Goal: Task Accomplishment & Management: Manage account settings

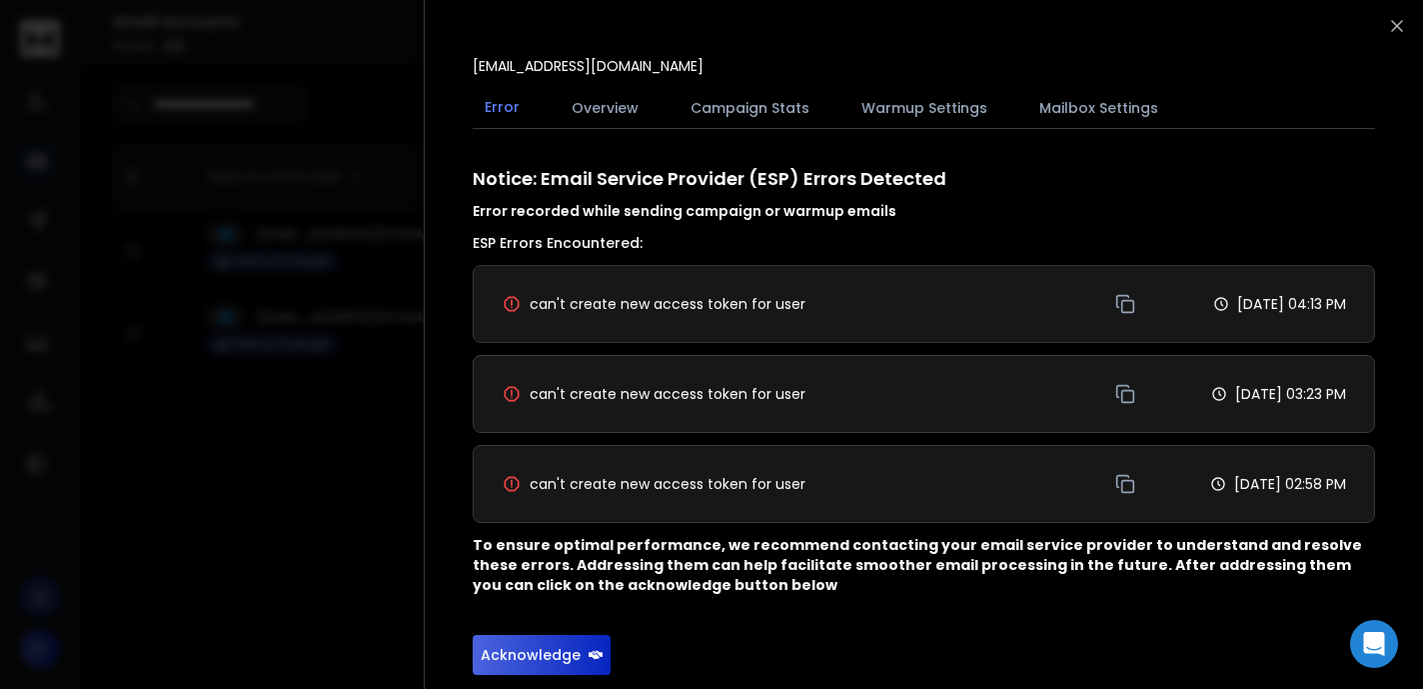
scroll to position [42, 0]
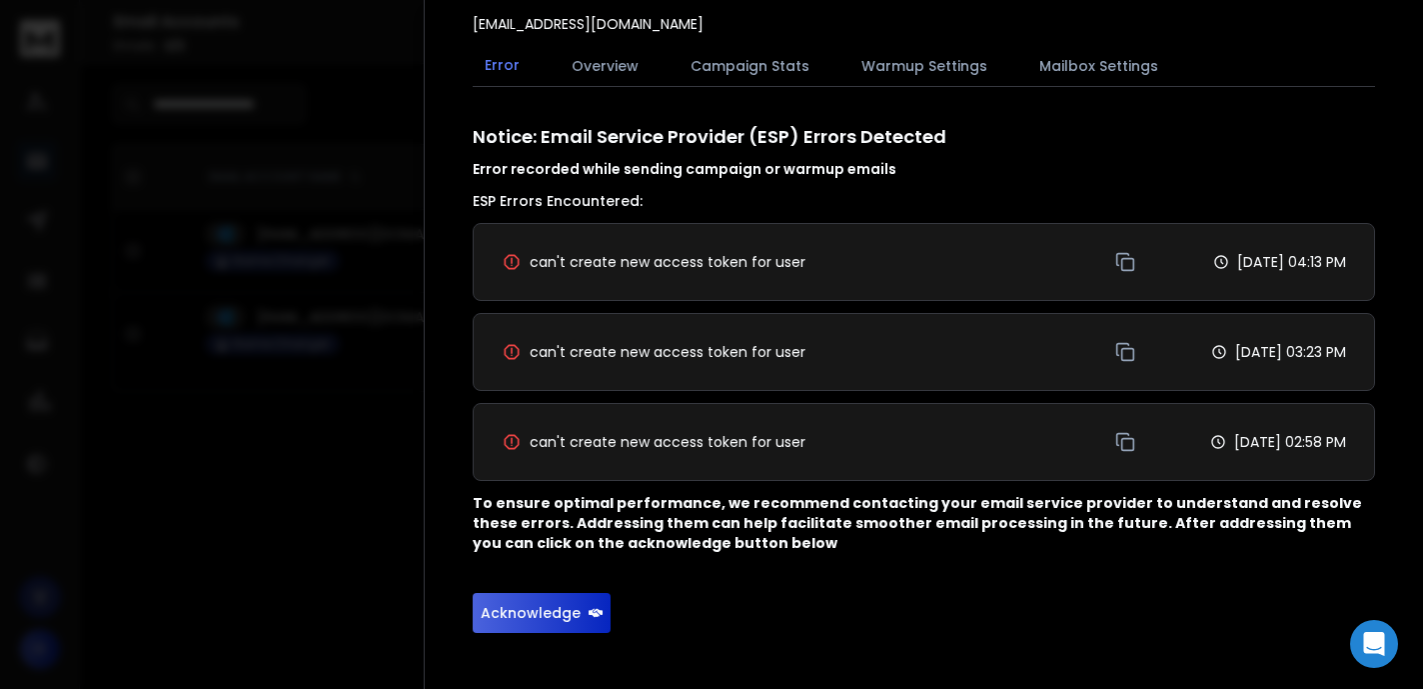
click at [513, 608] on button "Acknowledge" at bounding box center [542, 613] width 138 height 40
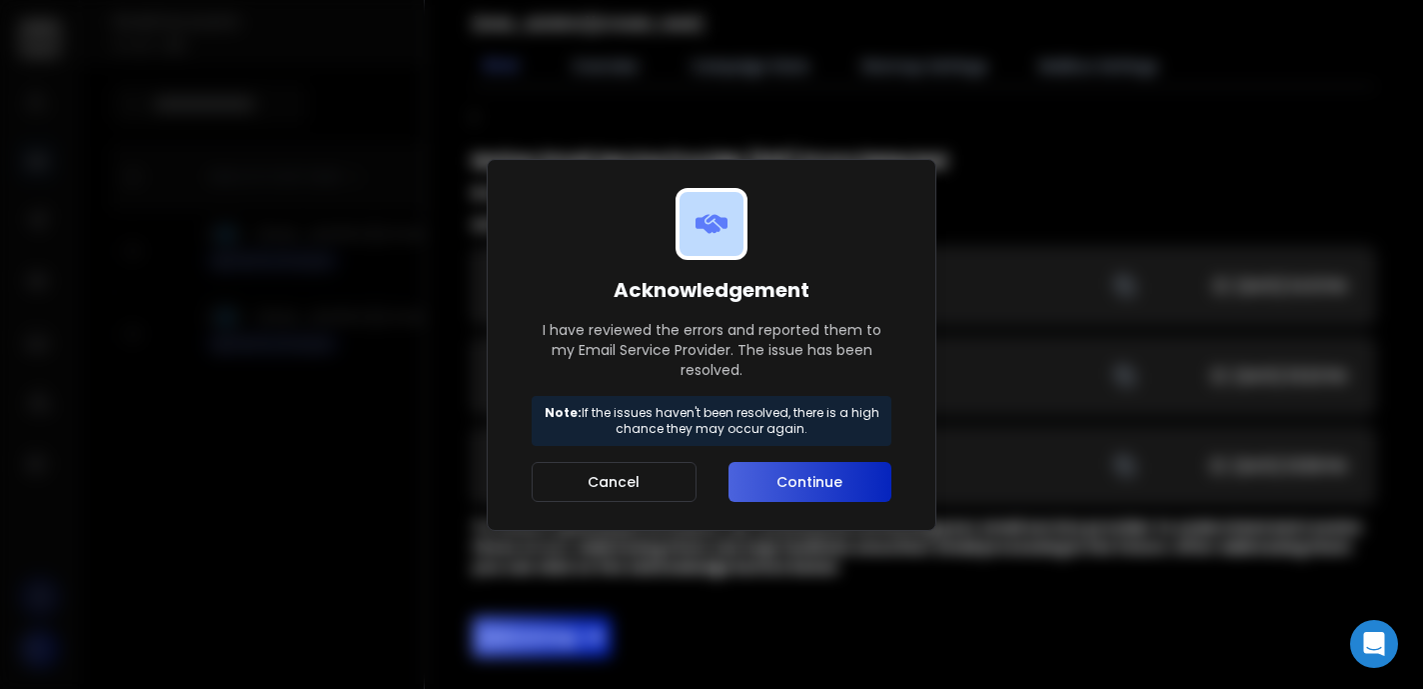
click at [806, 483] on button "Continue" at bounding box center [810, 482] width 163 height 40
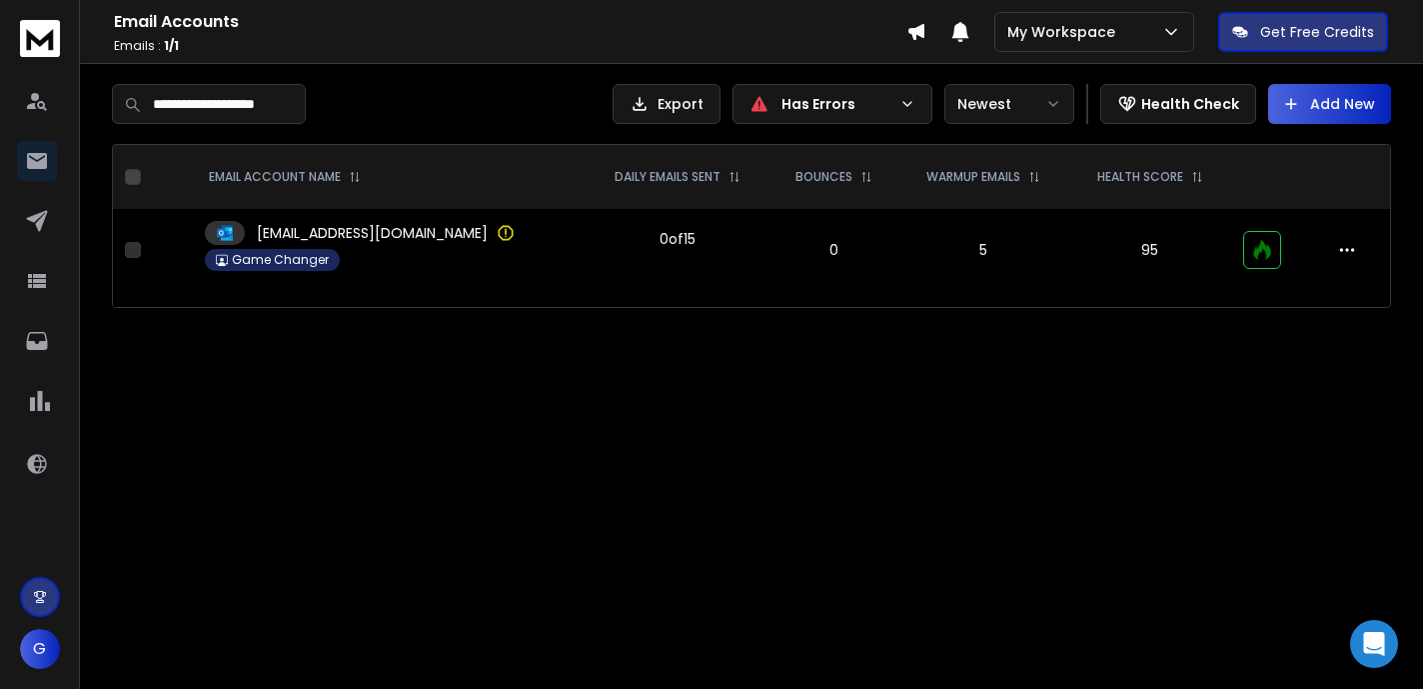
click at [394, 239] on p "[EMAIL_ADDRESS][DOMAIN_NAME]" at bounding box center [372, 233] width 231 height 20
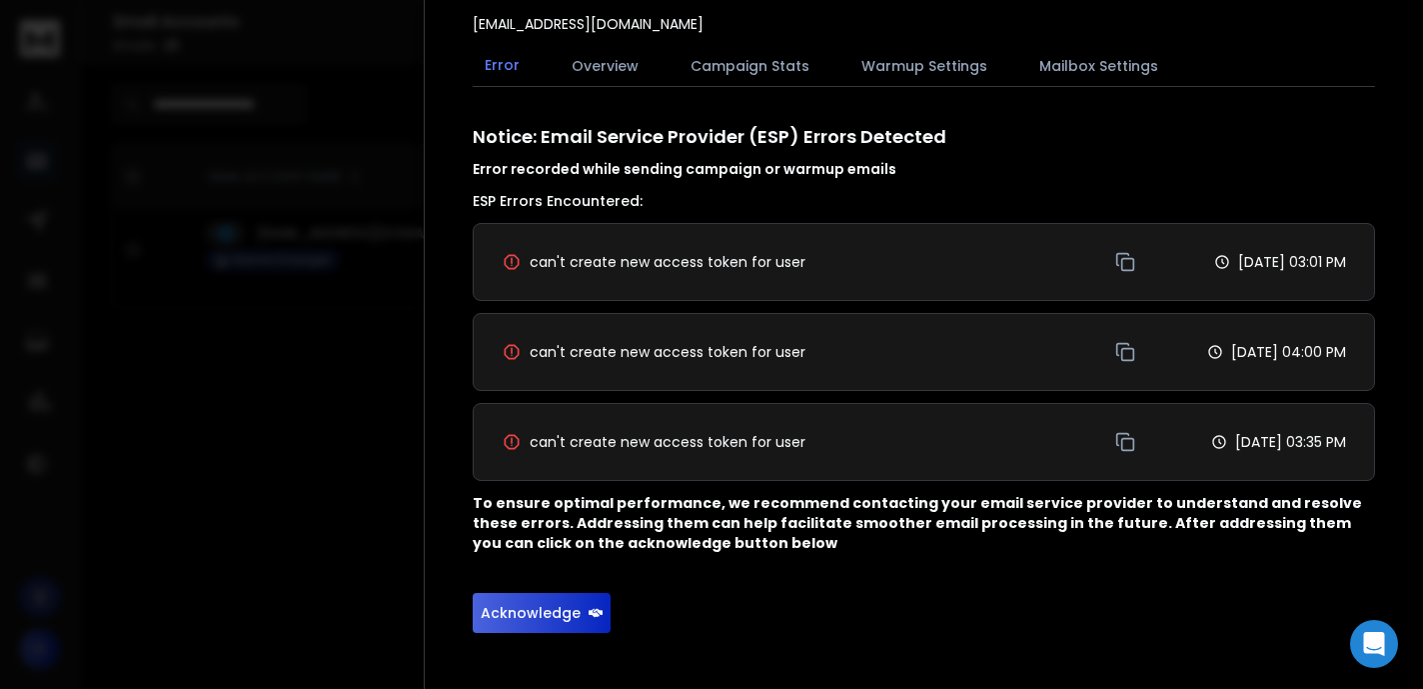
click at [517, 616] on button "Acknowledge" at bounding box center [542, 613] width 138 height 40
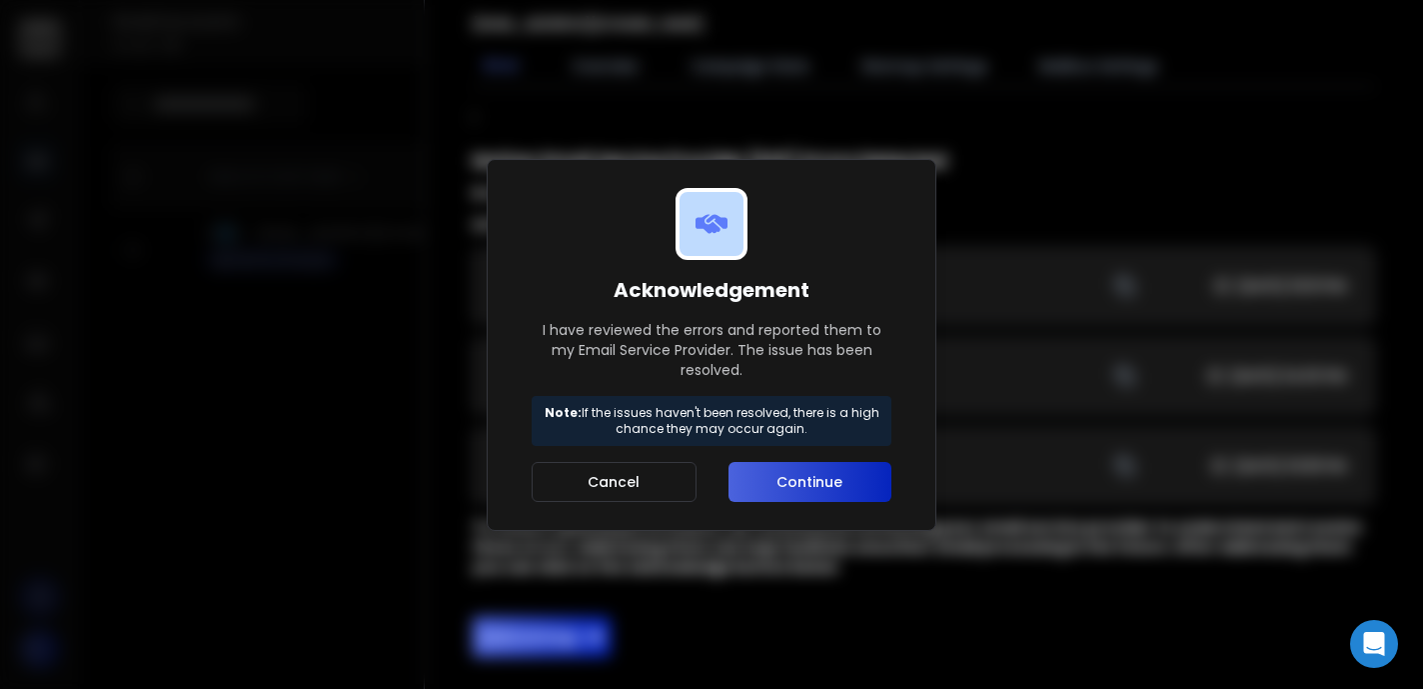
click at [801, 487] on button "Continue" at bounding box center [810, 482] width 163 height 40
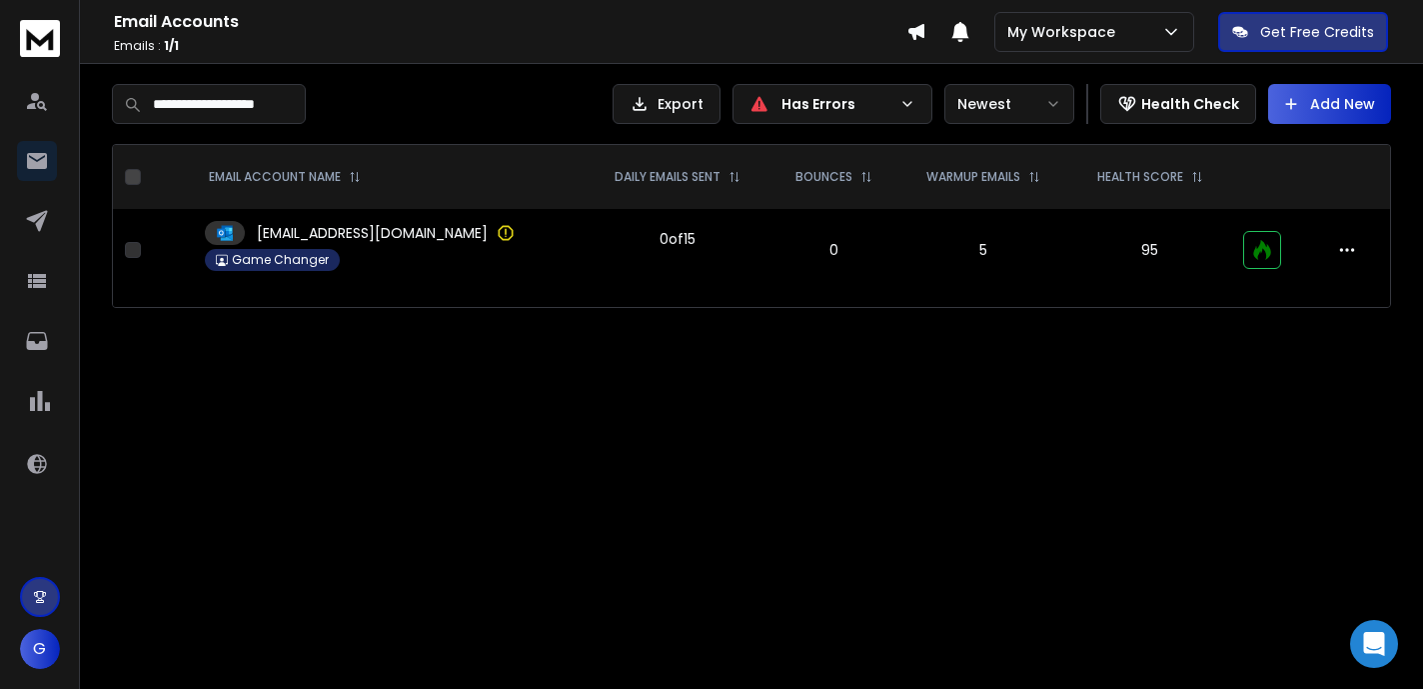
click at [402, 249] on div "Game Changer" at bounding box center [389, 260] width 369 height 22
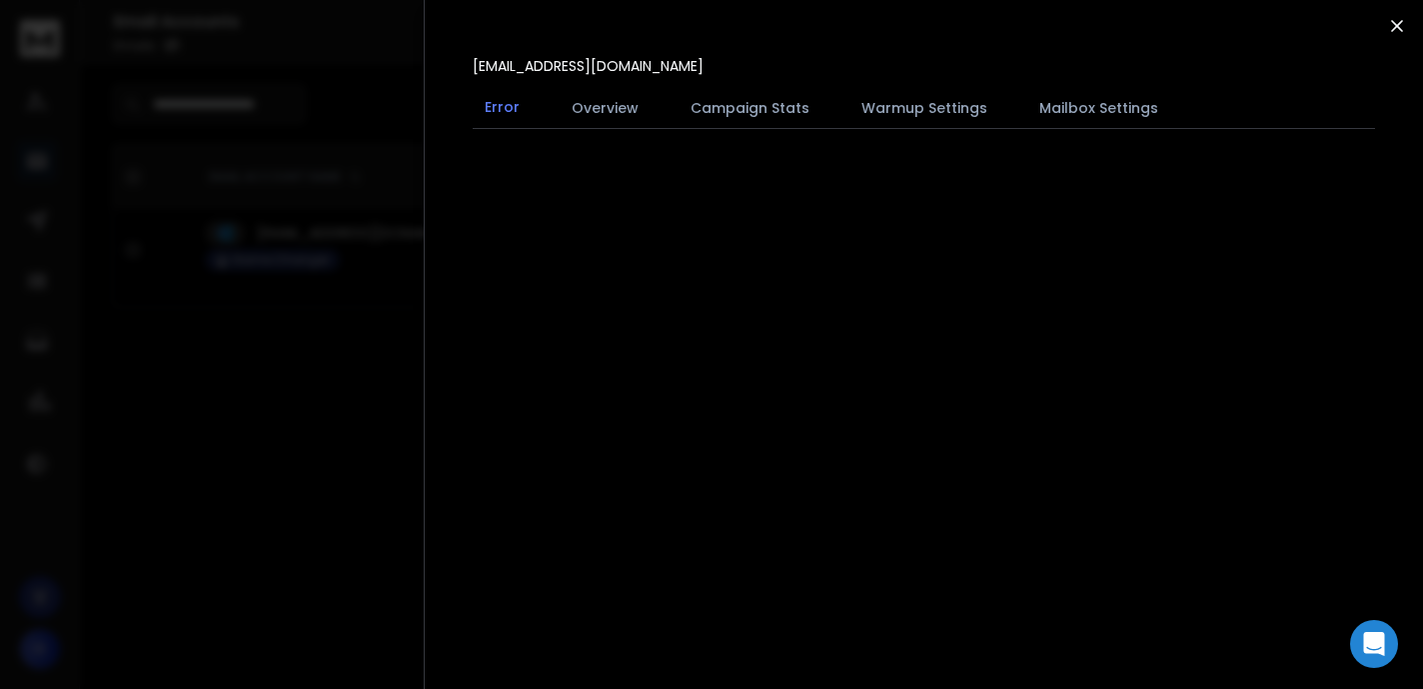
click at [1395, 31] on icon "button" at bounding box center [1397, 26] width 20 height 20
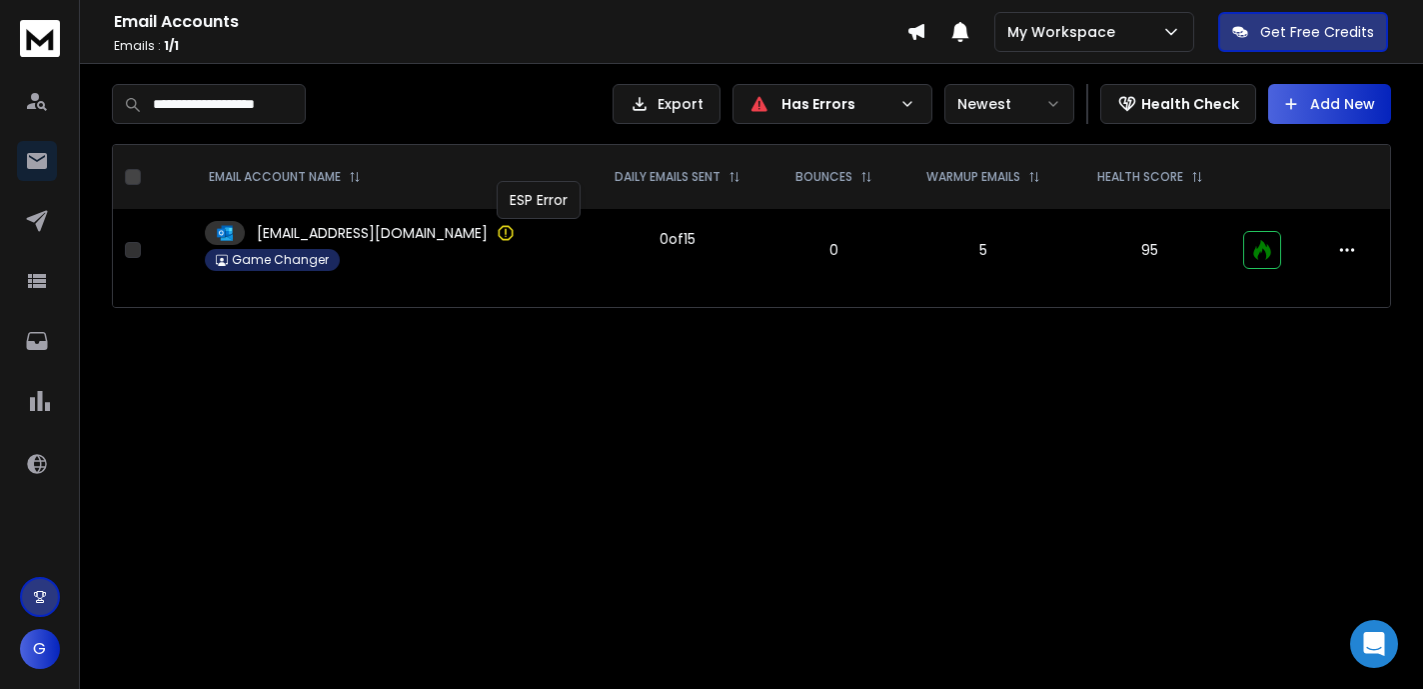
click at [516, 234] on icon at bounding box center [506, 233] width 20 height 20
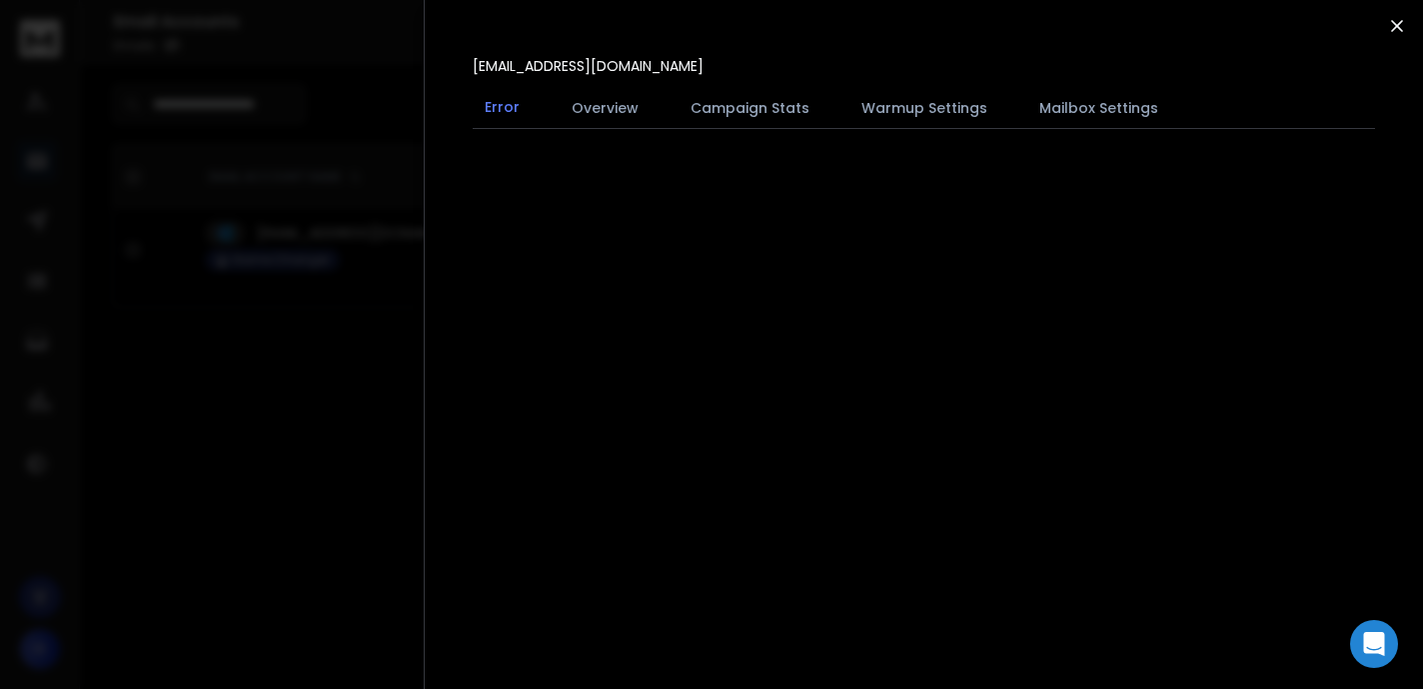
click at [1396, 25] on icon "button" at bounding box center [1397, 26] width 20 height 20
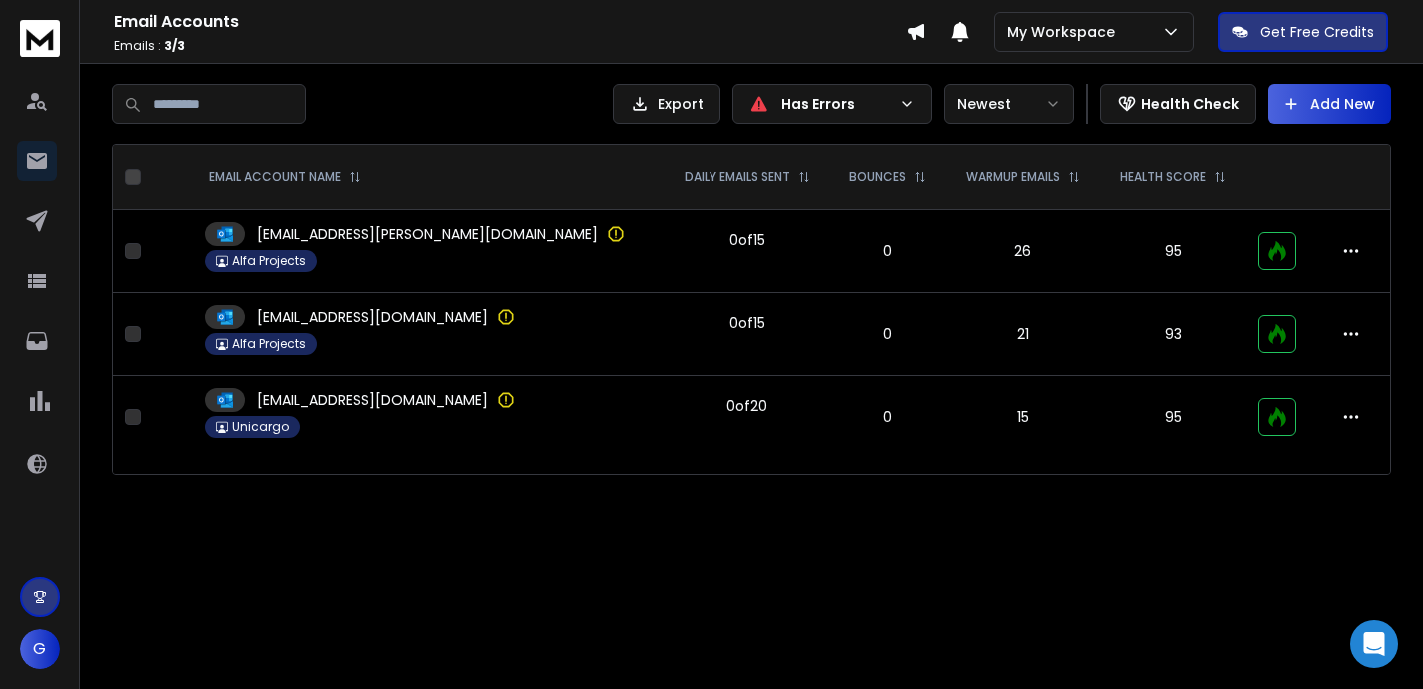
click at [385, 404] on p "[EMAIL_ADDRESS][DOMAIN_NAME]" at bounding box center [372, 400] width 231 height 20
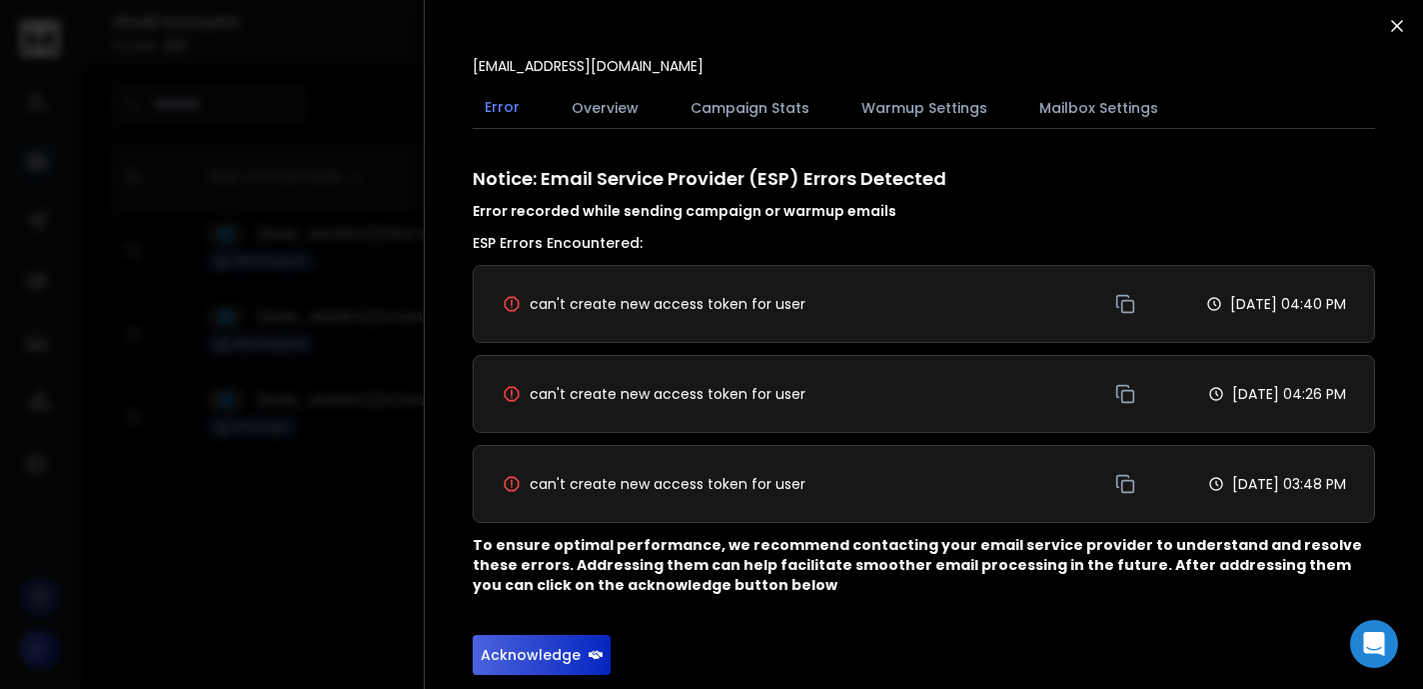
click at [1392, 21] on icon "button" at bounding box center [1397, 26] width 10 height 10
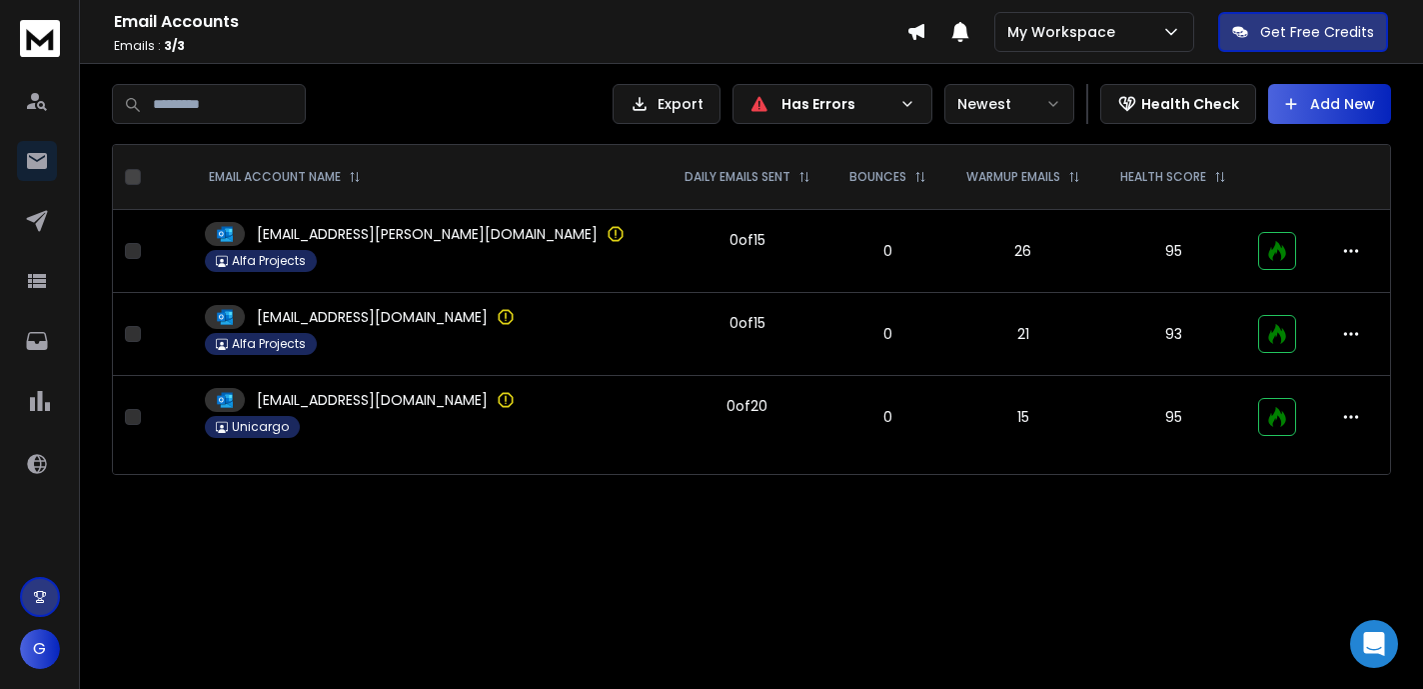
click at [185, 106] on input at bounding box center [209, 104] width 194 height 40
paste input "**********"
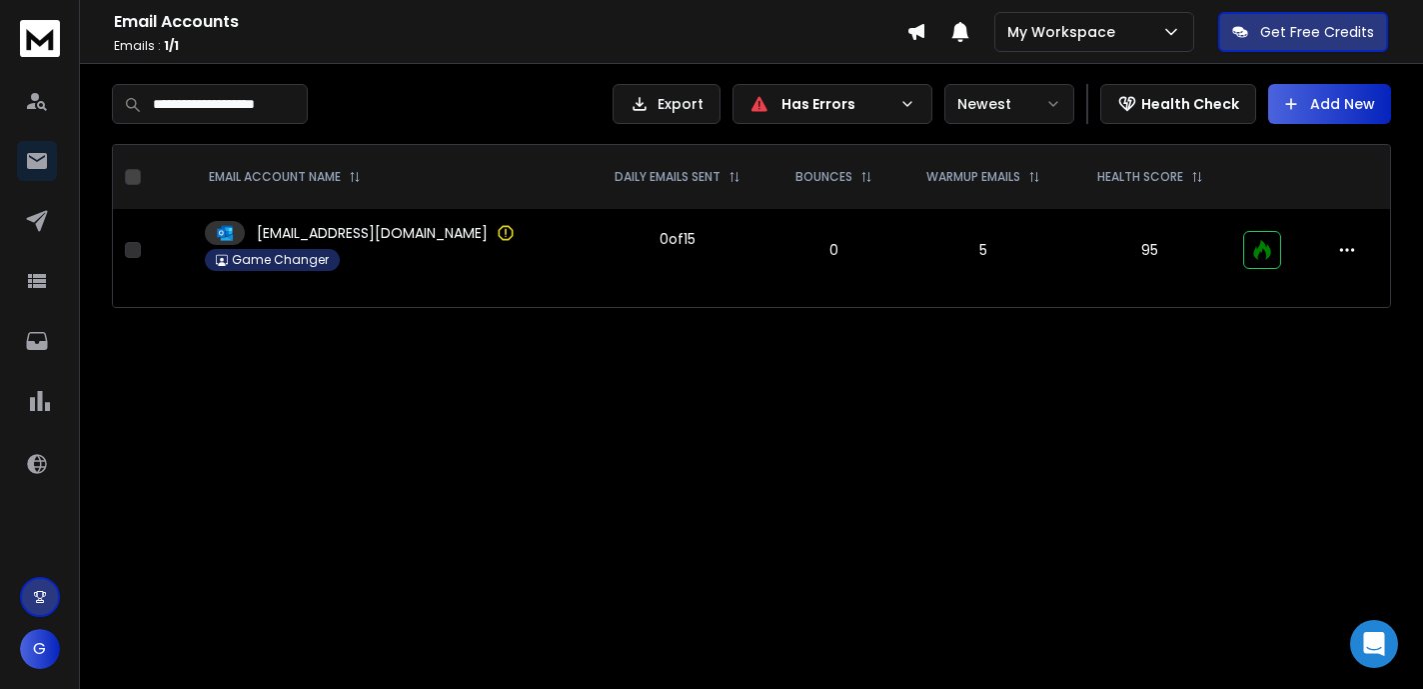
type input "**********"
click at [446, 231] on p "[EMAIL_ADDRESS][DOMAIN_NAME]" at bounding box center [372, 233] width 231 height 20
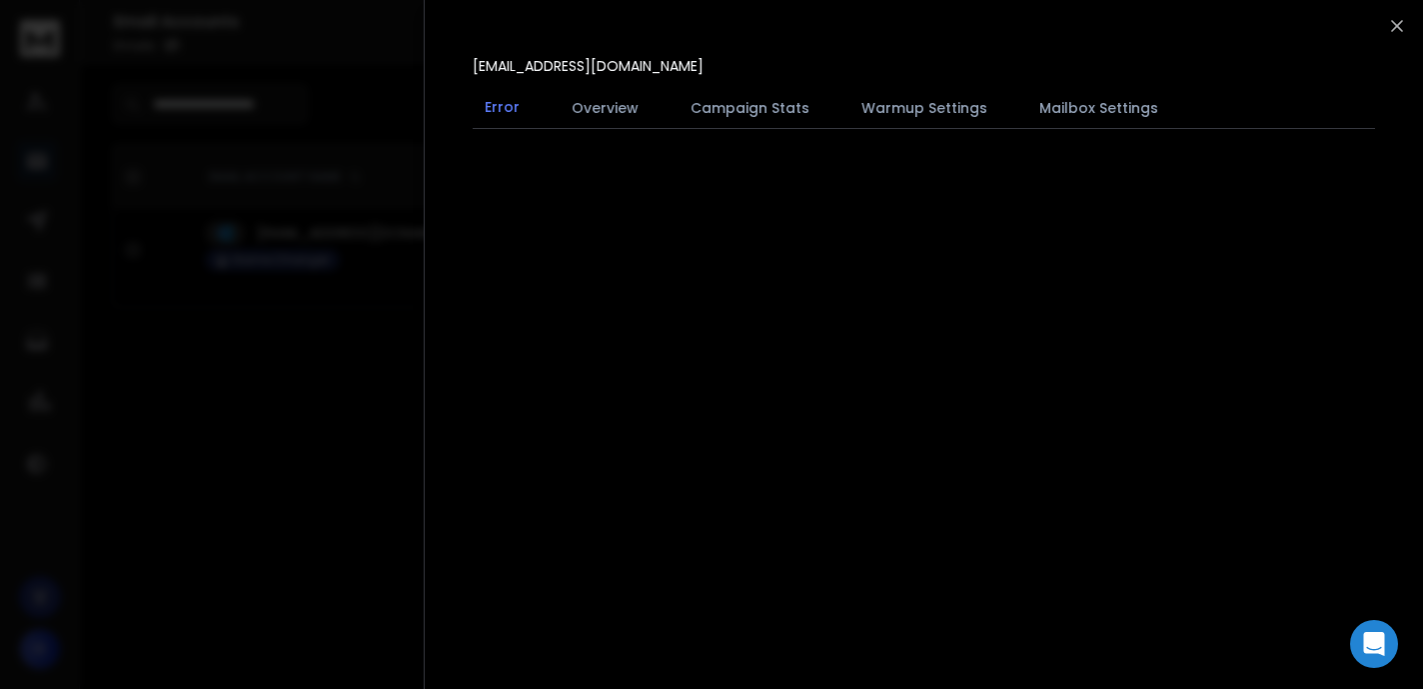
click at [653, 105] on div "Error Overview Campaign Stats Warmup Settings Mailbox Settings" at bounding box center [924, 108] width 902 height 40
click at [613, 104] on button "Overview" at bounding box center [605, 108] width 91 height 44
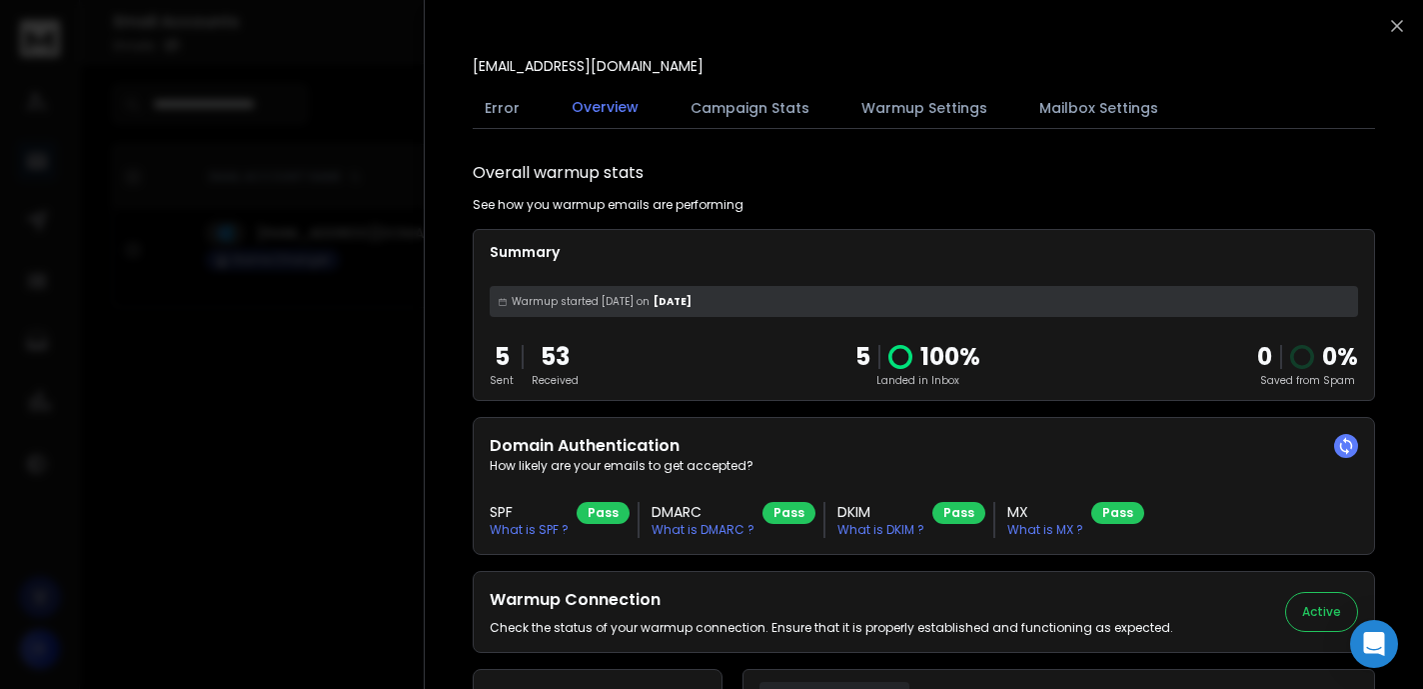
click at [779, 102] on button "Campaign Stats" at bounding box center [750, 108] width 143 height 44
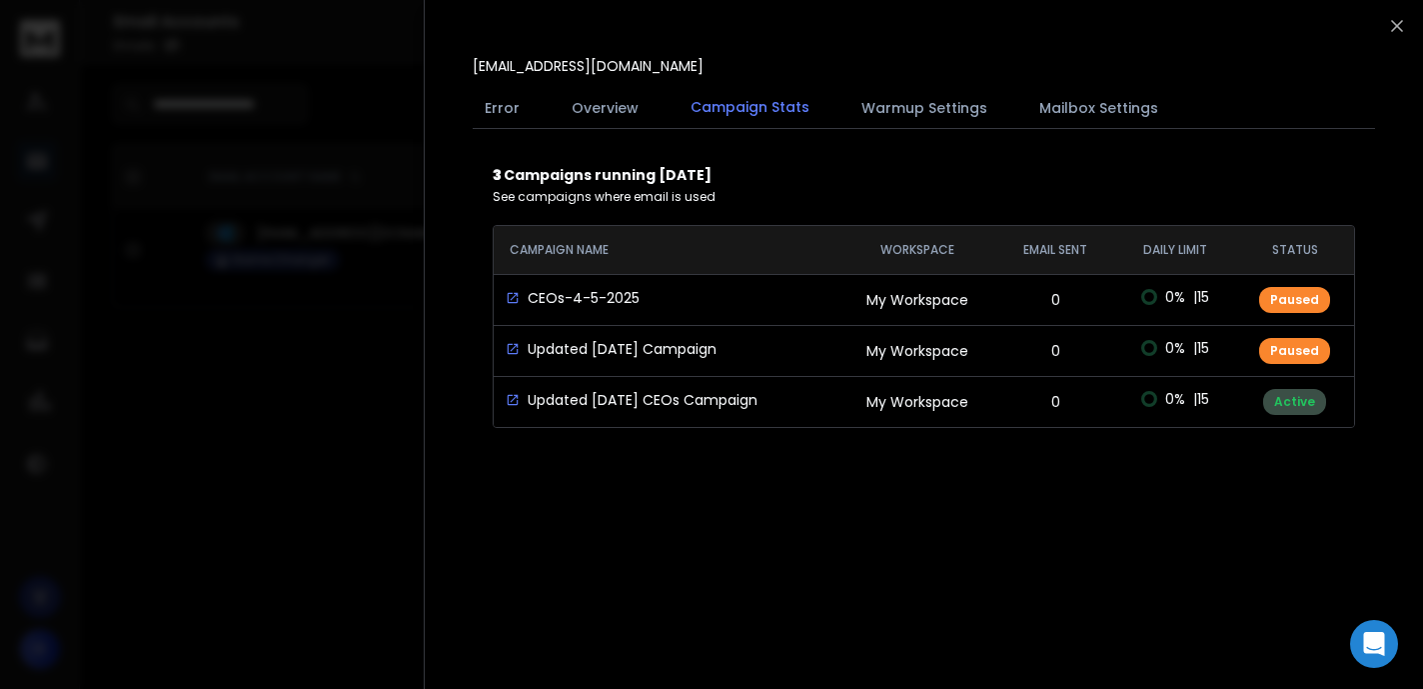
click at [979, 100] on button "Warmup Settings" at bounding box center [924, 108] width 150 height 44
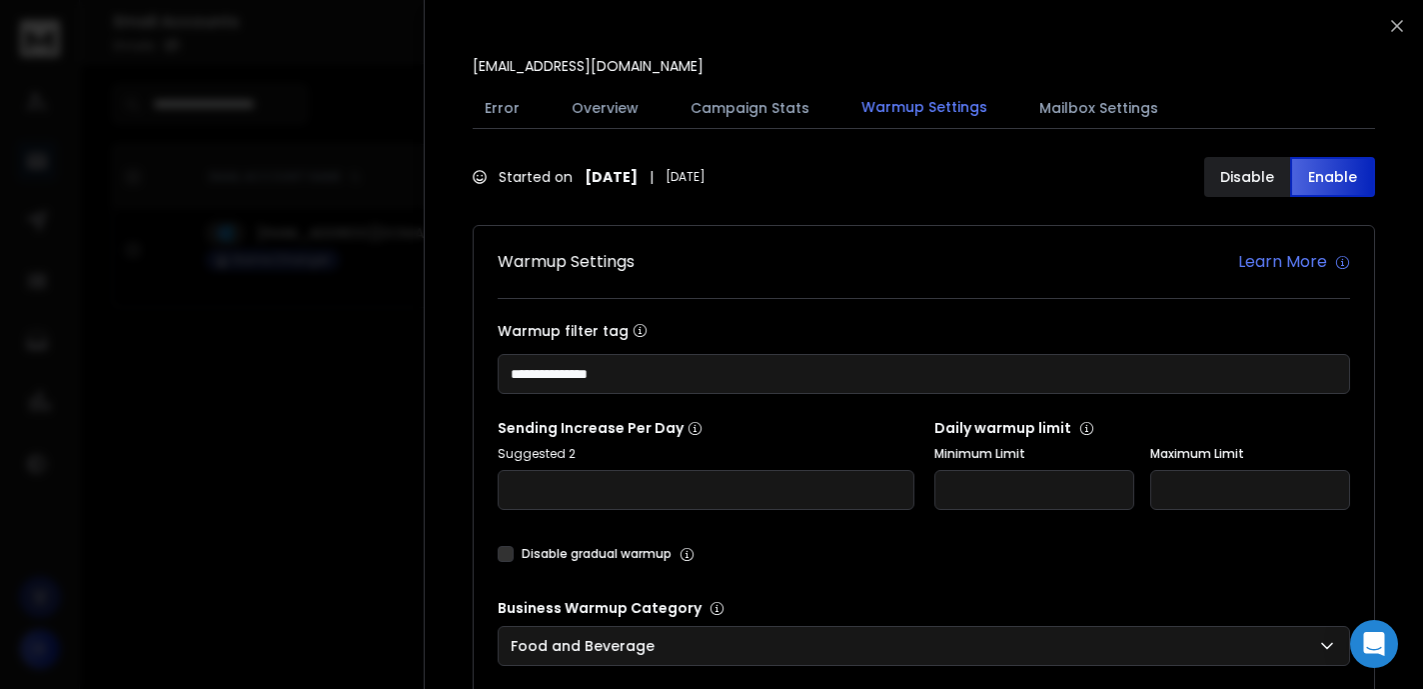
click at [498, 104] on button "Error" at bounding box center [502, 108] width 59 height 44
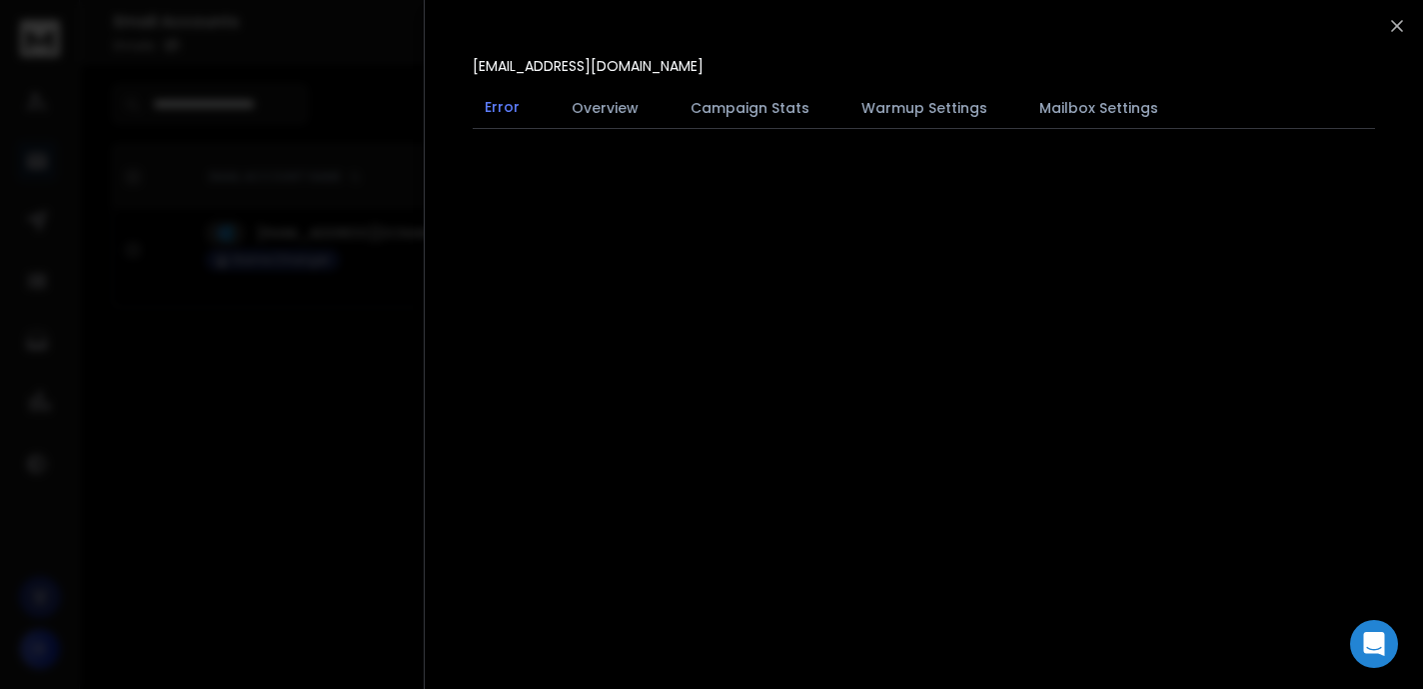
click at [628, 231] on div "Multi Select Table Sheet assafhadar@gamechangertools.com Error Overview Campaig…" at bounding box center [923, 344] width 999 height 689
click at [344, 347] on div at bounding box center [711, 344] width 1423 height 689
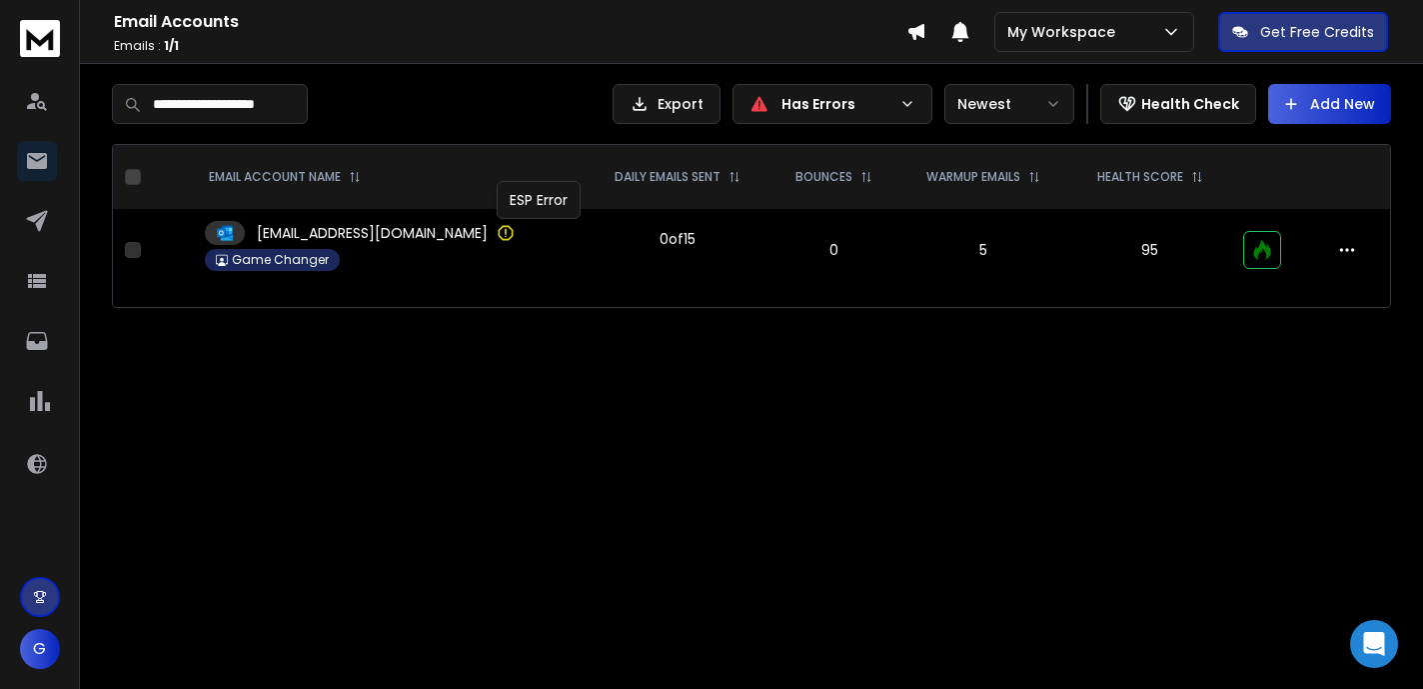
click at [514, 237] on icon at bounding box center [506, 233] width 15 height 15
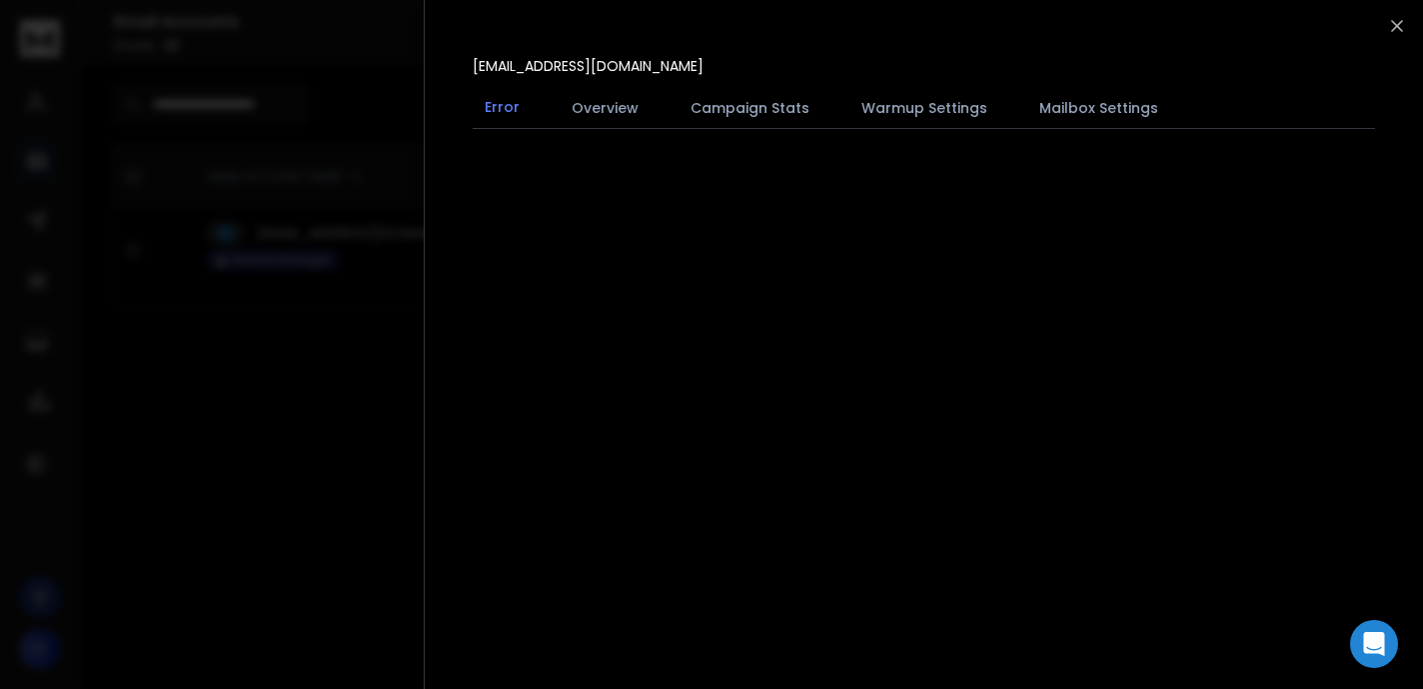
click at [617, 98] on button "Overview" at bounding box center [605, 108] width 91 height 44
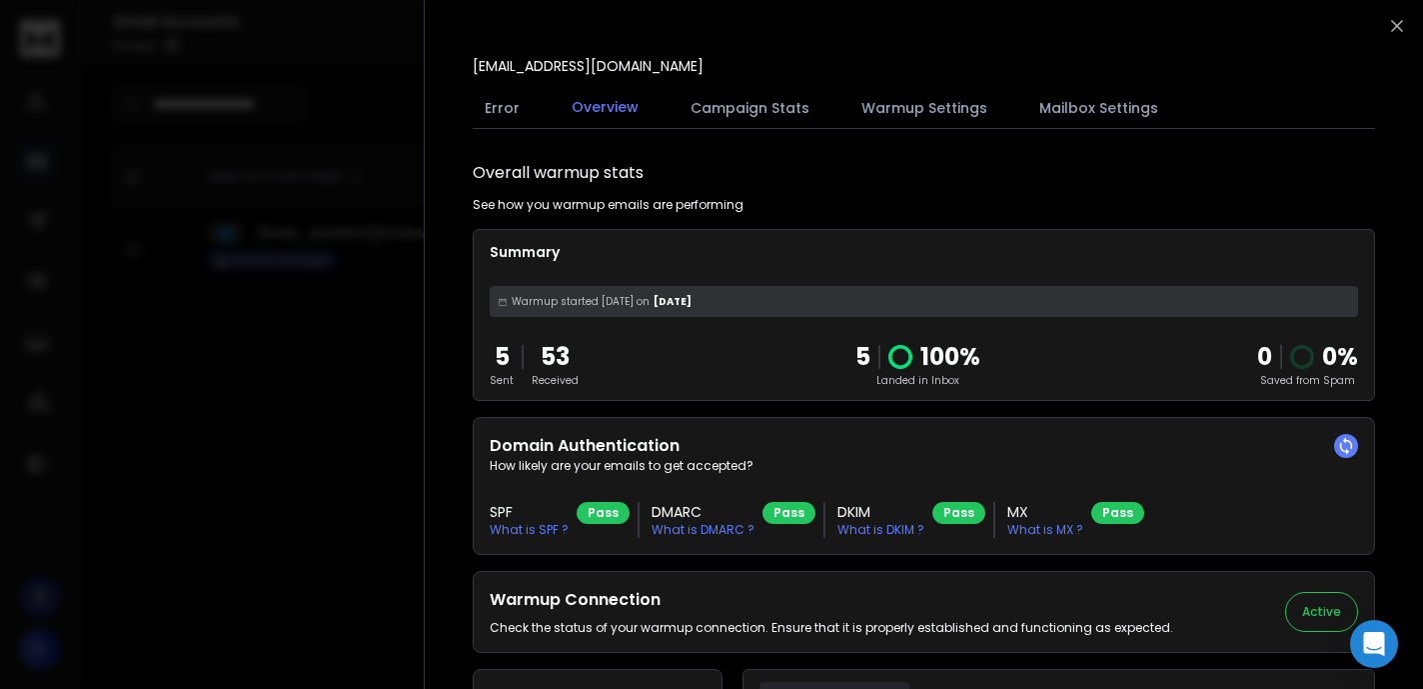
click at [736, 105] on button "Campaign Stats" at bounding box center [750, 108] width 143 height 44
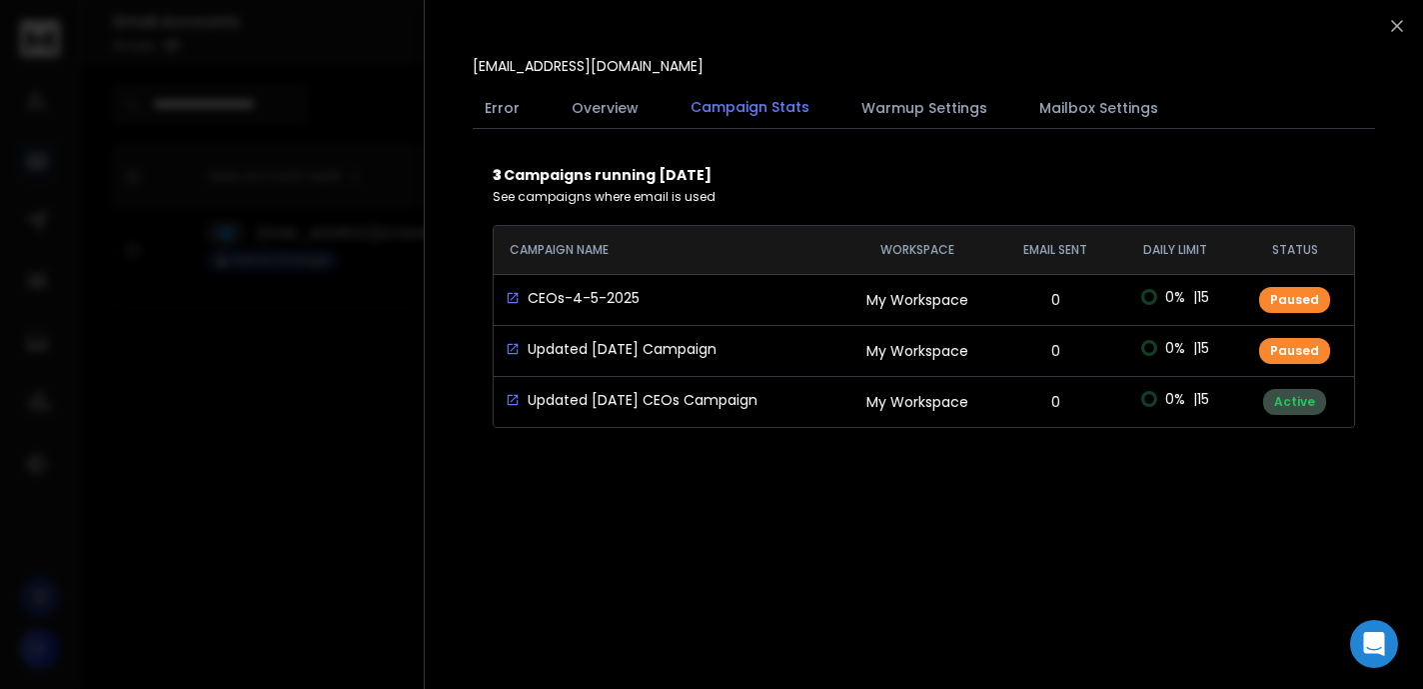
click at [875, 108] on button "Warmup Settings" at bounding box center [924, 108] width 150 height 44
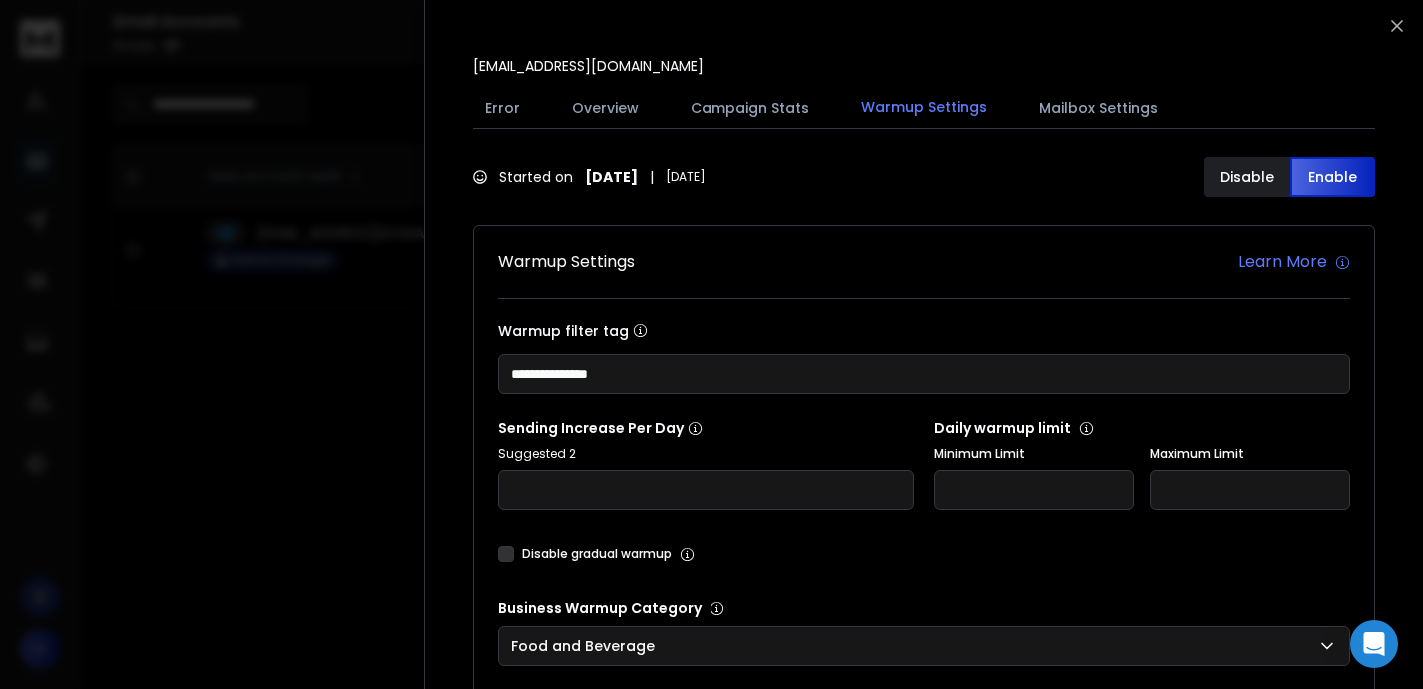
click at [1083, 99] on button "Mailbox Settings" at bounding box center [1098, 108] width 143 height 44
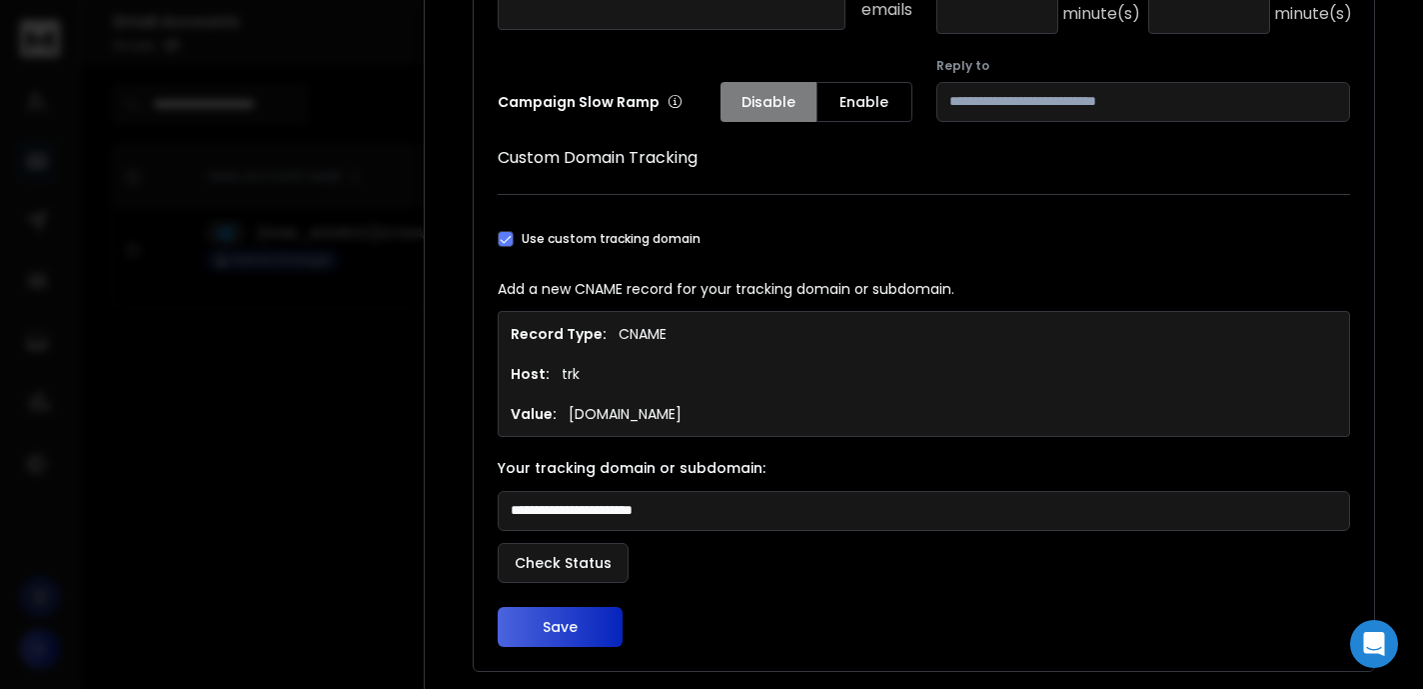
scroll to position [899, 0]
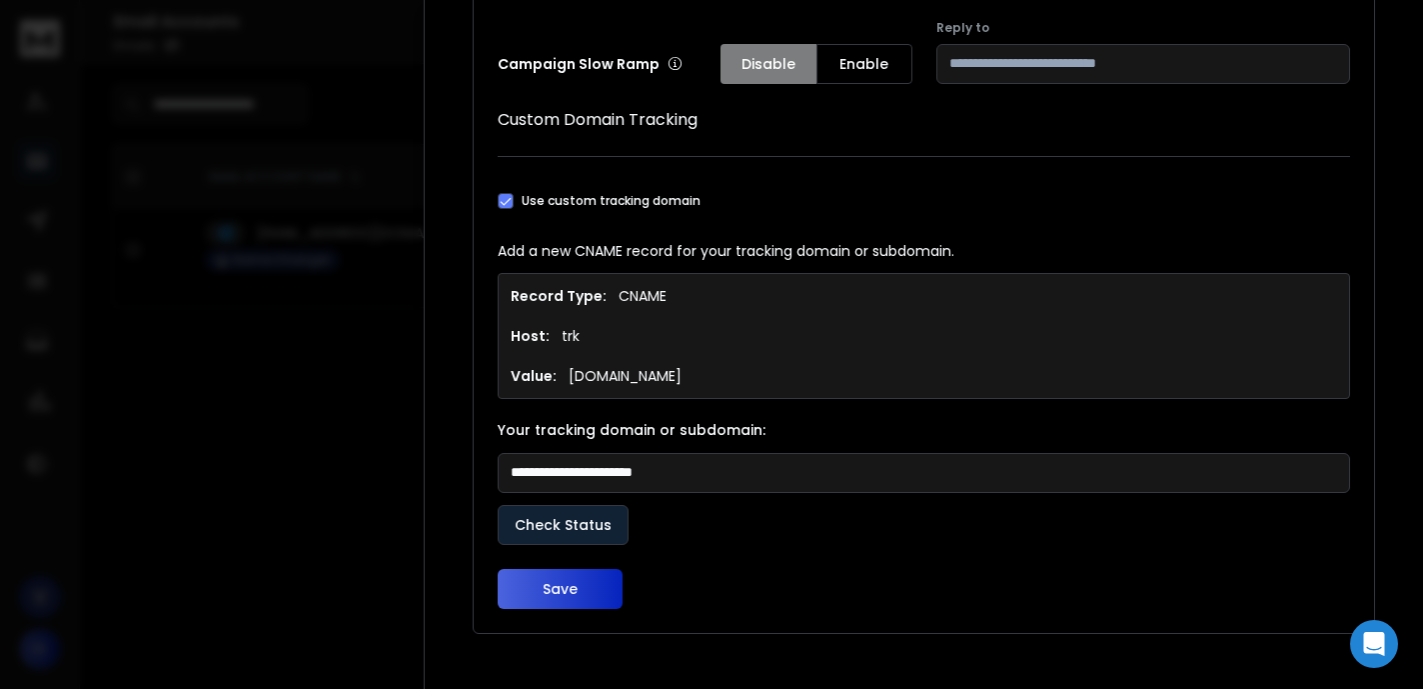
click at [552, 533] on button "Check Status" at bounding box center [563, 525] width 131 height 40
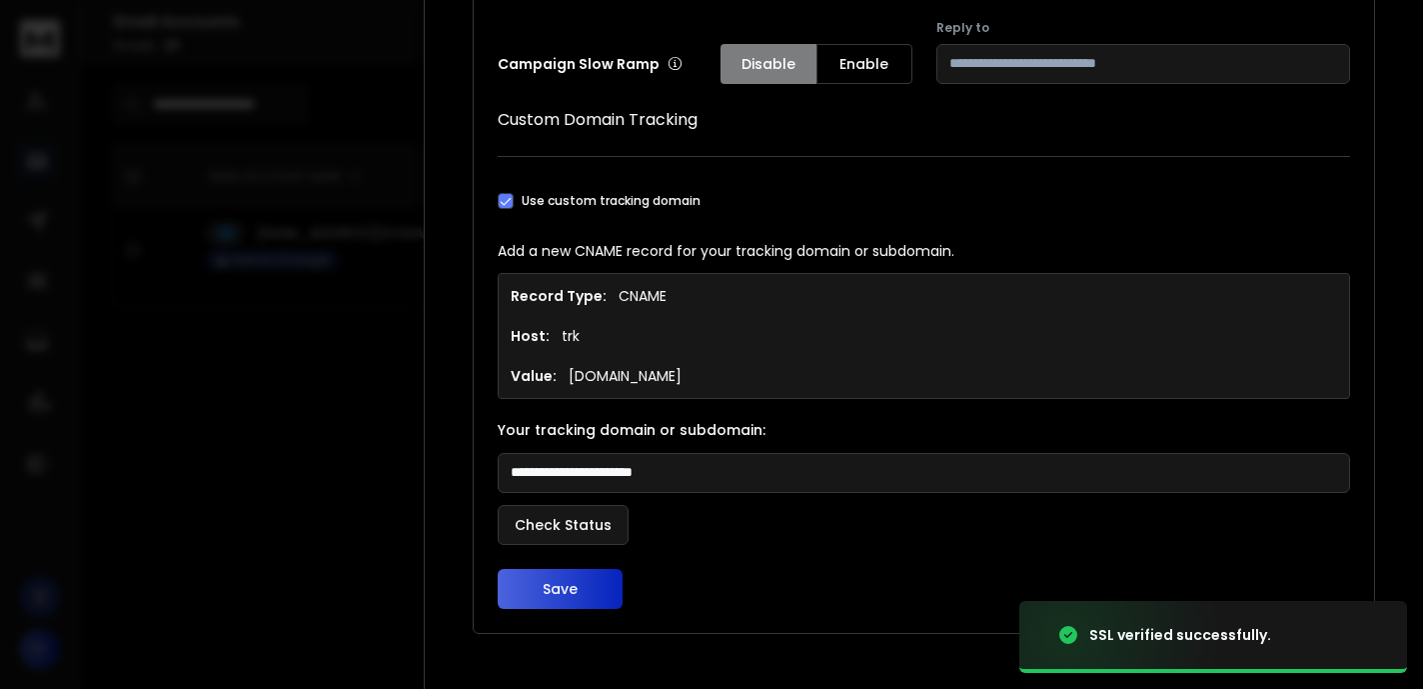
click at [571, 596] on button "Save" at bounding box center [560, 589] width 125 height 40
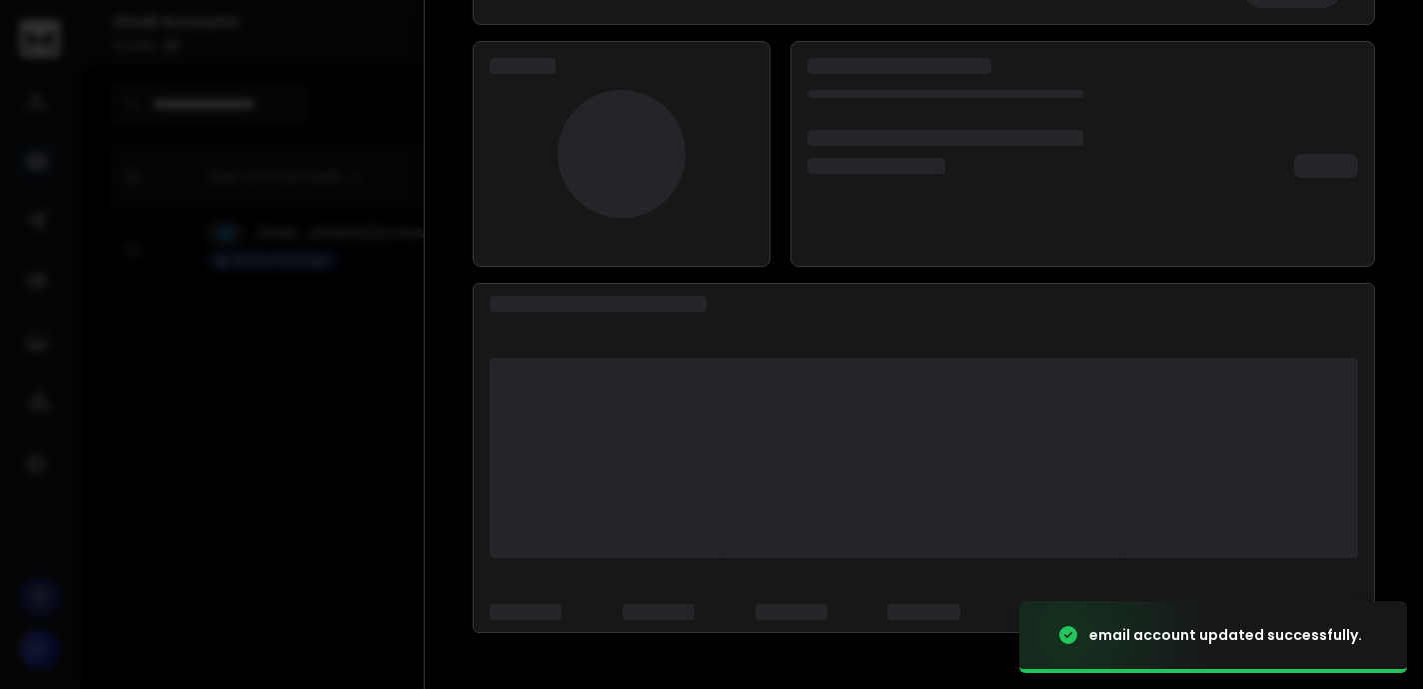
scroll to position [630, 0]
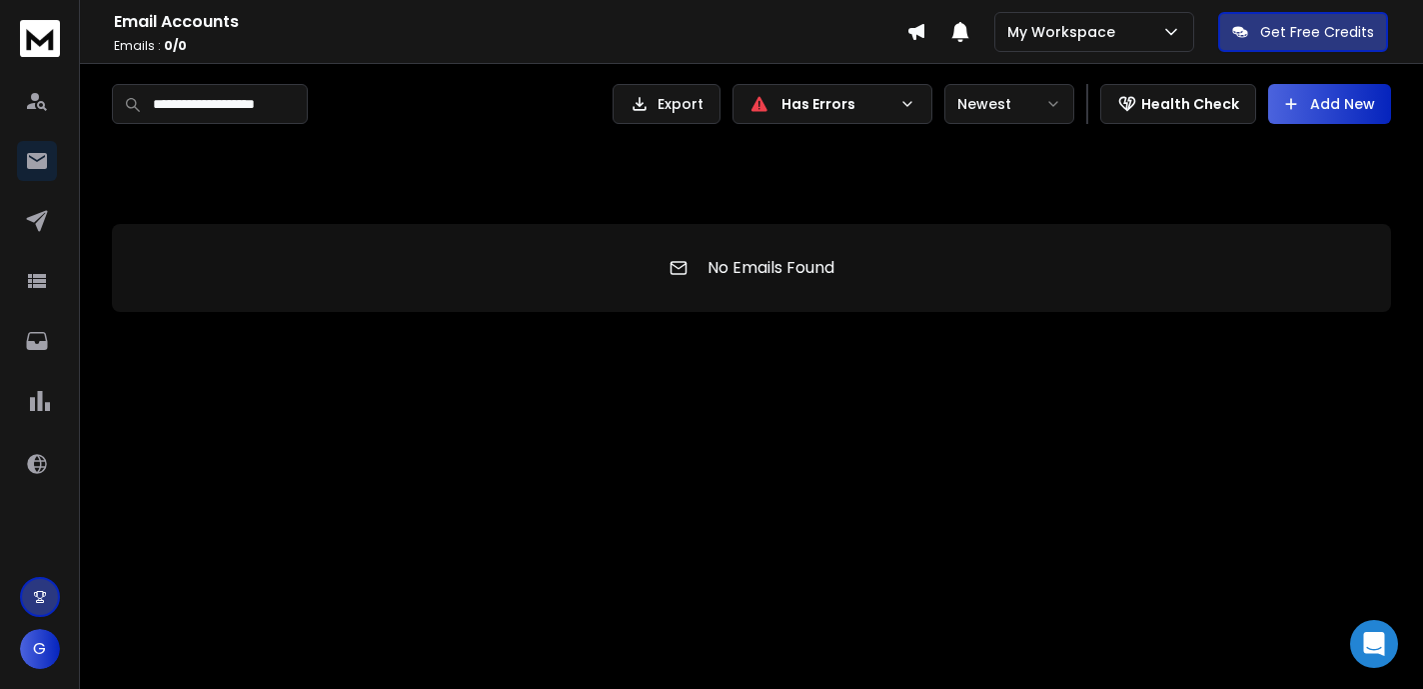
click at [834, 101] on p "Has Errors" at bounding box center [836, 104] width 110 height 20
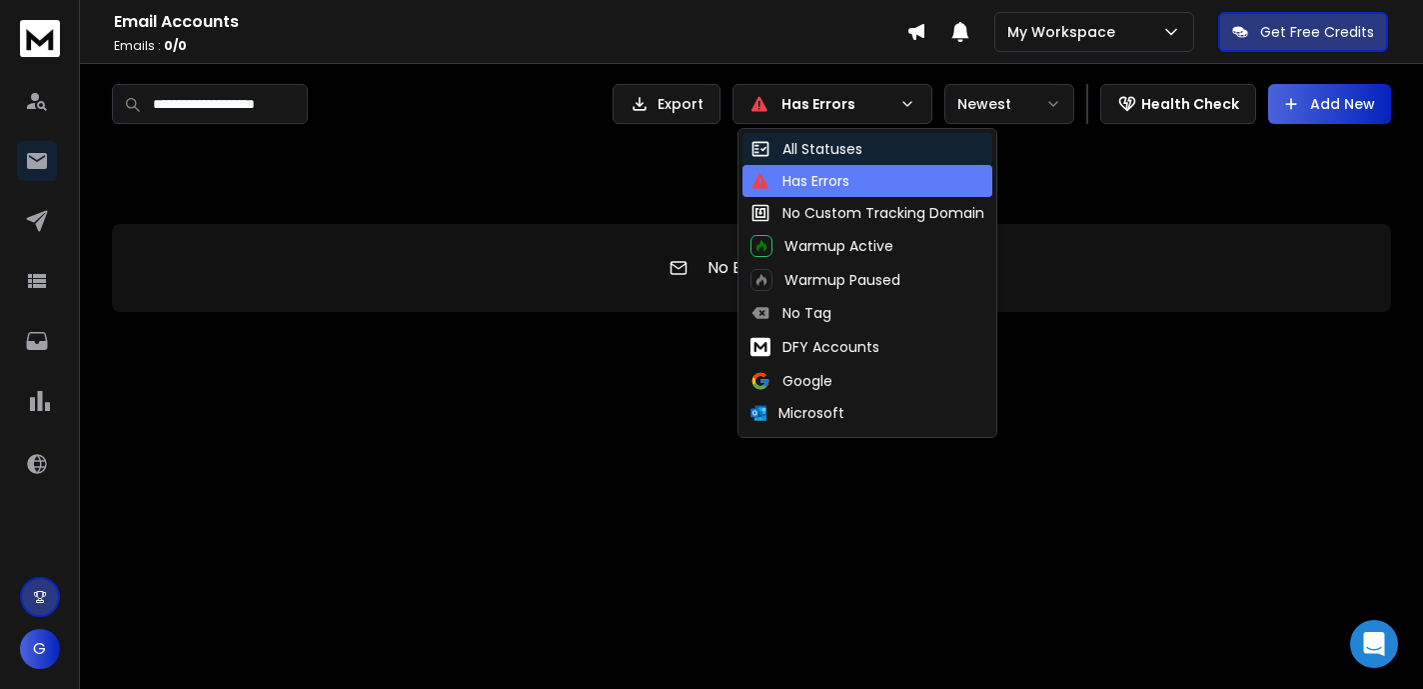
click at [245, 117] on input "**********" at bounding box center [210, 104] width 196 height 40
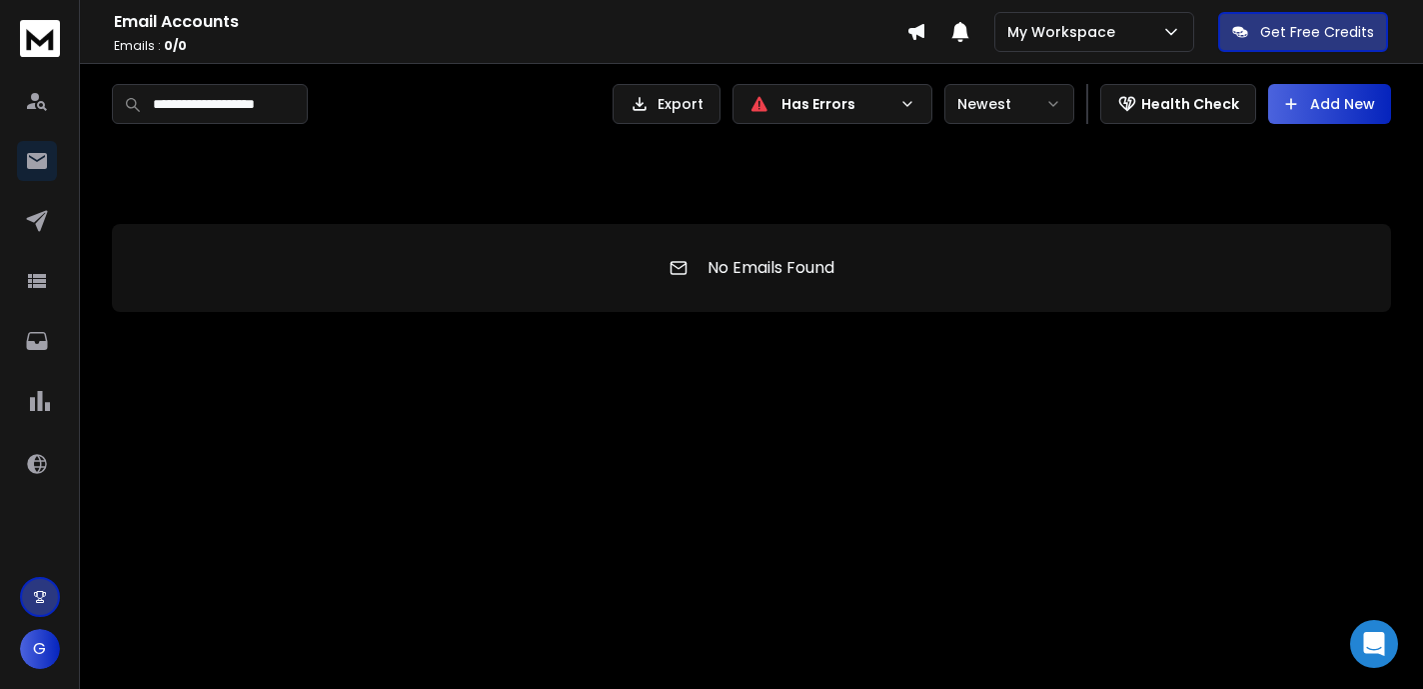
drag, startPoint x: 263, startPoint y: 110, endPoint x: 103, endPoint y: 108, distance: 159.9
click at [103, 108] on div "**********" at bounding box center [751, 198] width 1343 height 268
click at [826, 115] on div "Has Errors" at bounding box center [833, 104] width 200 height 40
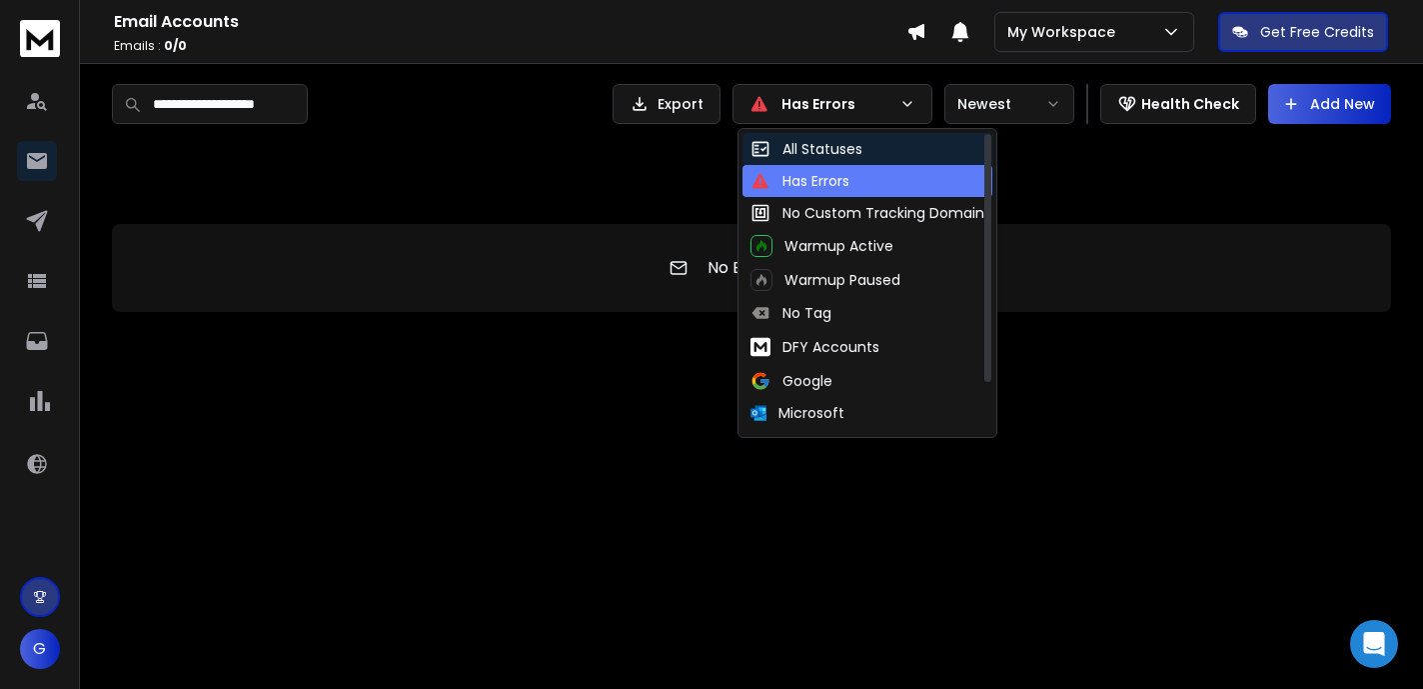
click at [814, 153] on div "All Statuses" at bounding box center [807, 149] width 112 height 20
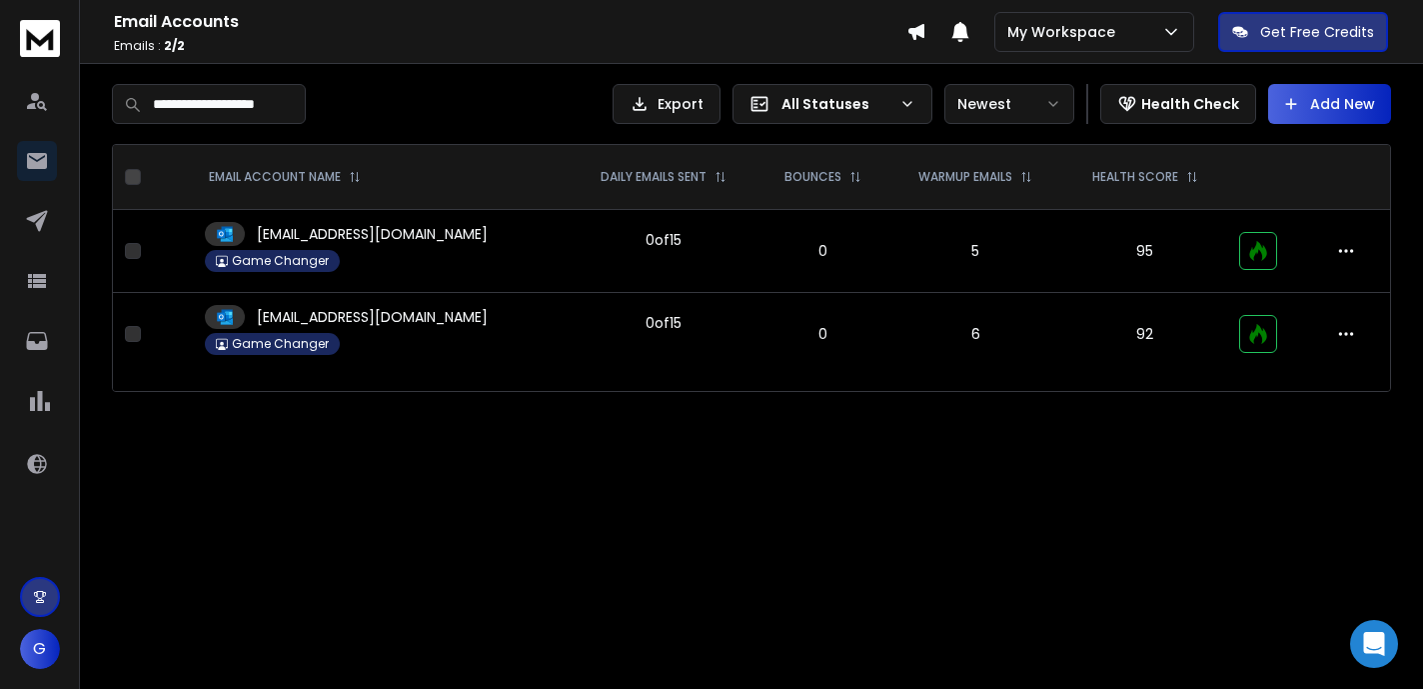
click at [820, 96] on p "All Statuses" at bounding box center [836, 104] width 110 height 20
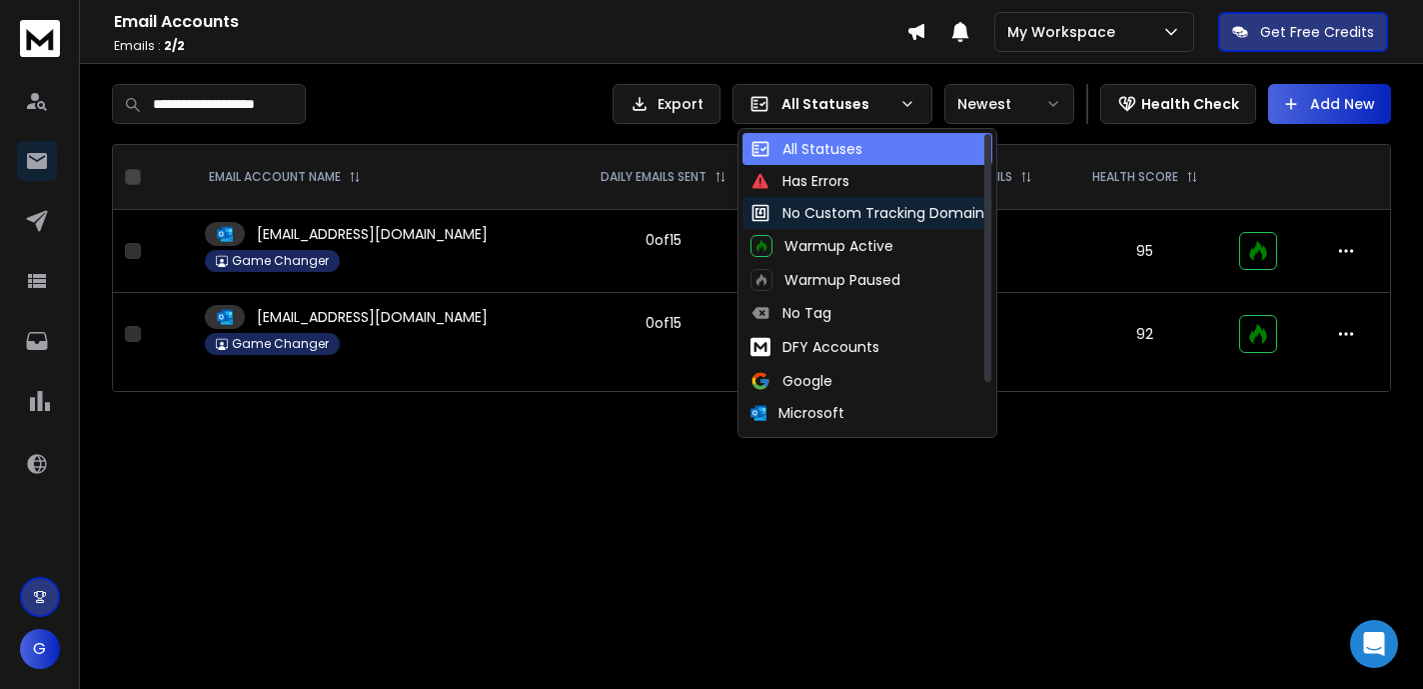
click at [797, 197] on div "No Custom Tracking Domain" at bounding box center [868, 213] width 250 height 32
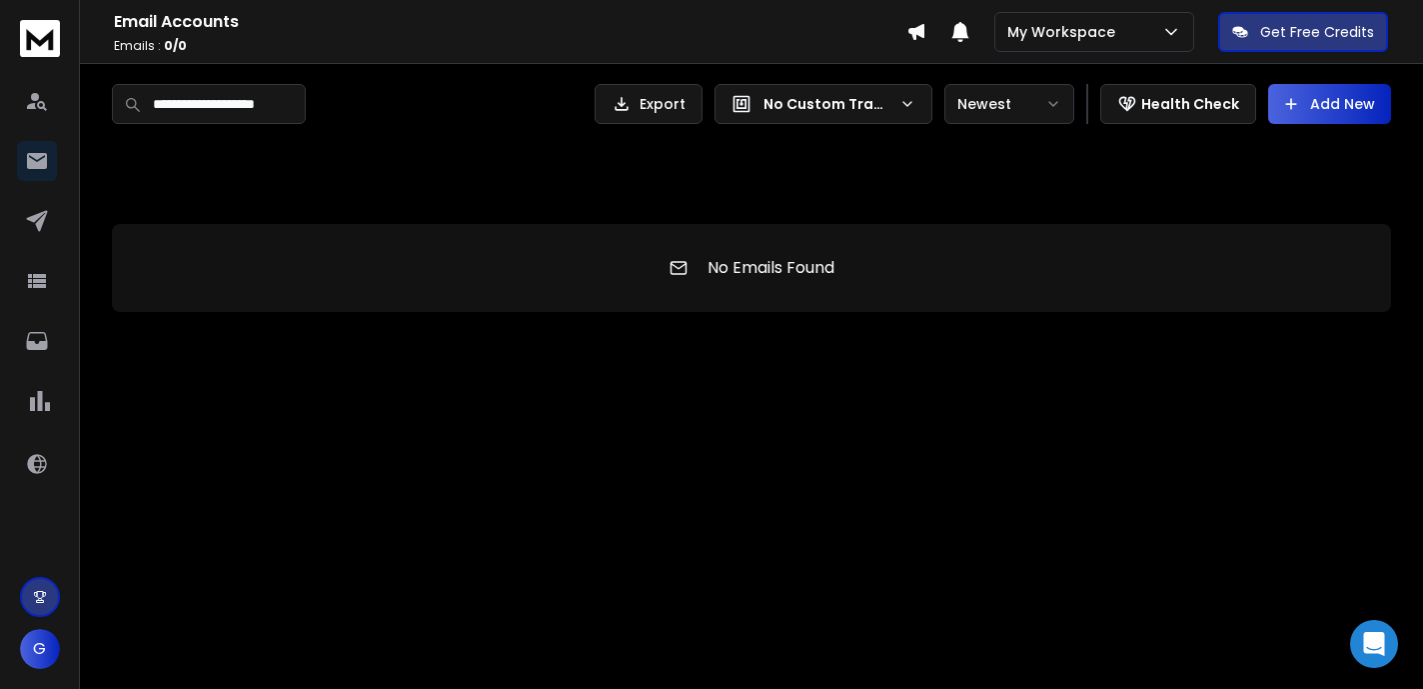
click at [821, 119] on div "No Custom Tracking Domain" at bounding box center [824, 104] width 218 height 40
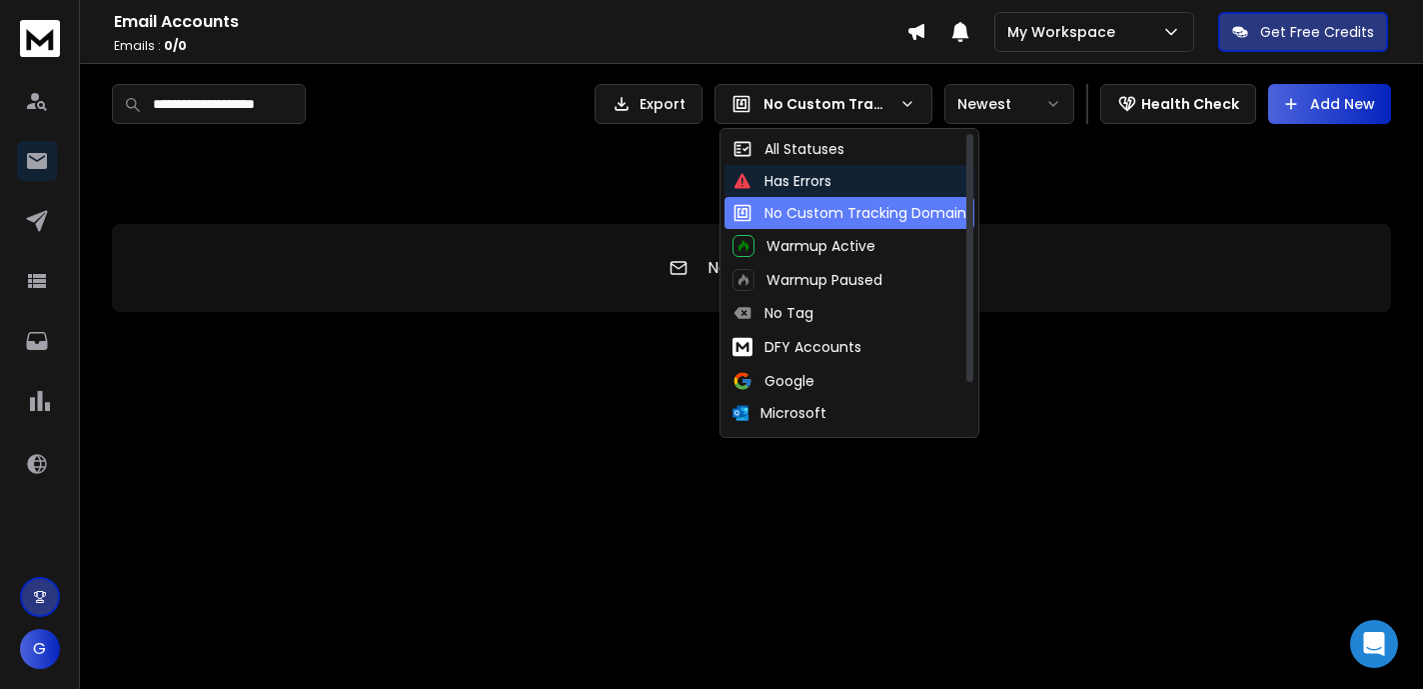
click at [796, 189] on div "Has Errors" at bounding box center [782, 181] width 99 height 20
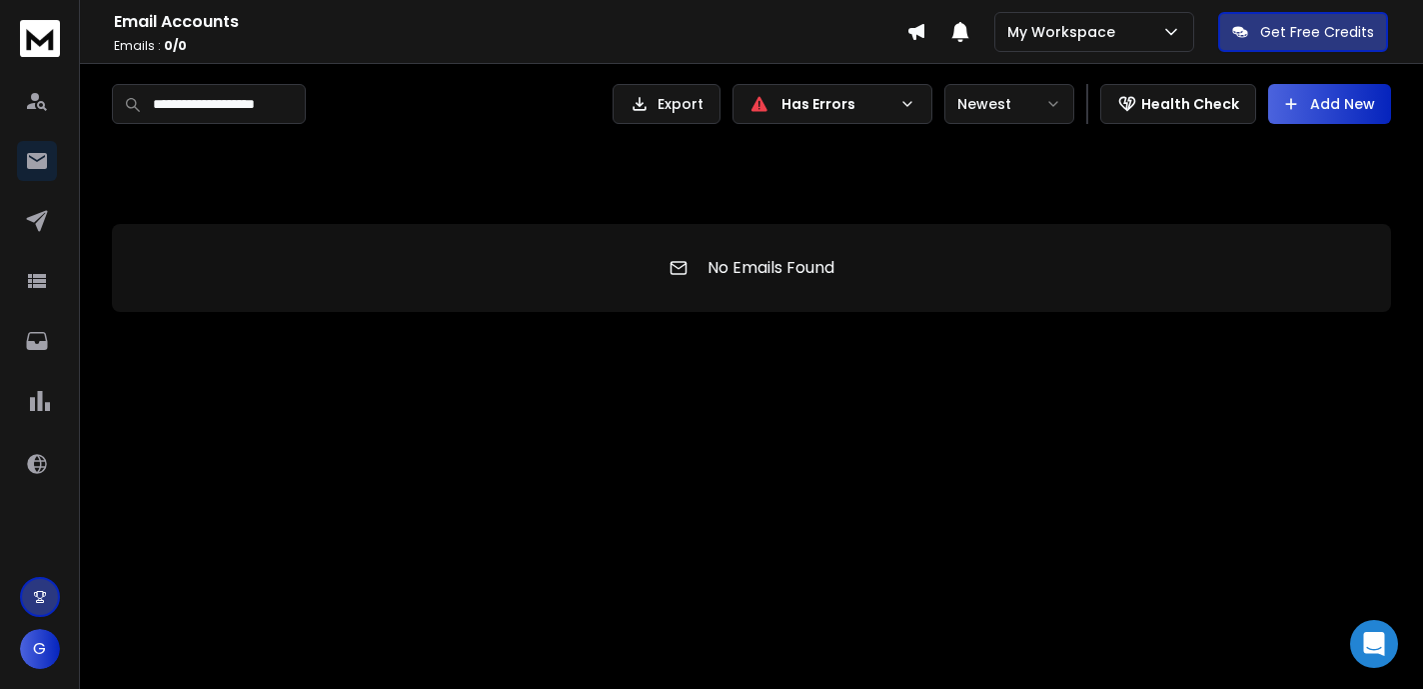
drag, startPoint x: 228, startPoint y: 105, endPoint x: 63, endPoint y: 105, distance: 164.9
click at [63, 105] on div "**********" at bounding box center [711, 166] width 1423 height 332
type input "**********"
drag, startPoint x: 265, startPoint y: 107, endPoint x: 42, endPoint y: 107, distance: 222.9
click at [42, 107] on div "**********" at bounding box center [711, 166] width 1423 height 332
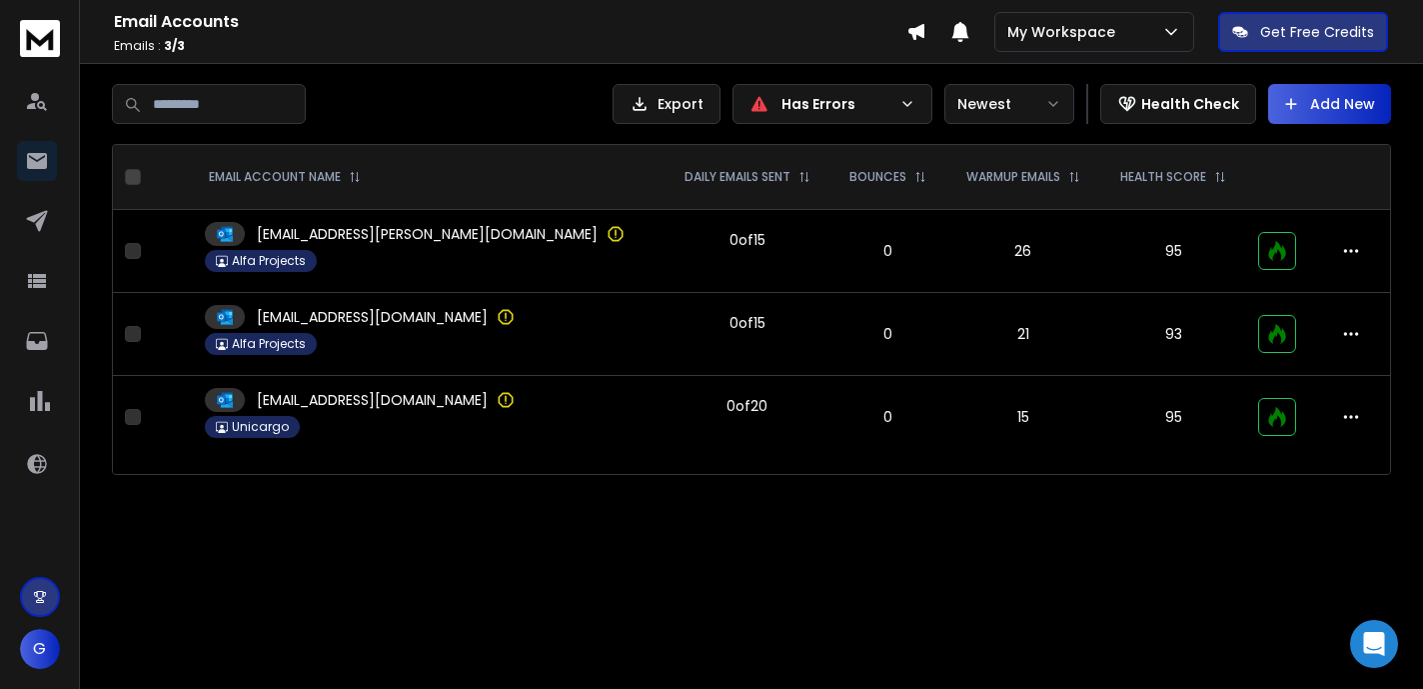
click at [186, 102] on input at bounding box center [209, 104] width 194 height 40
paste input "**********"
type input "**********"
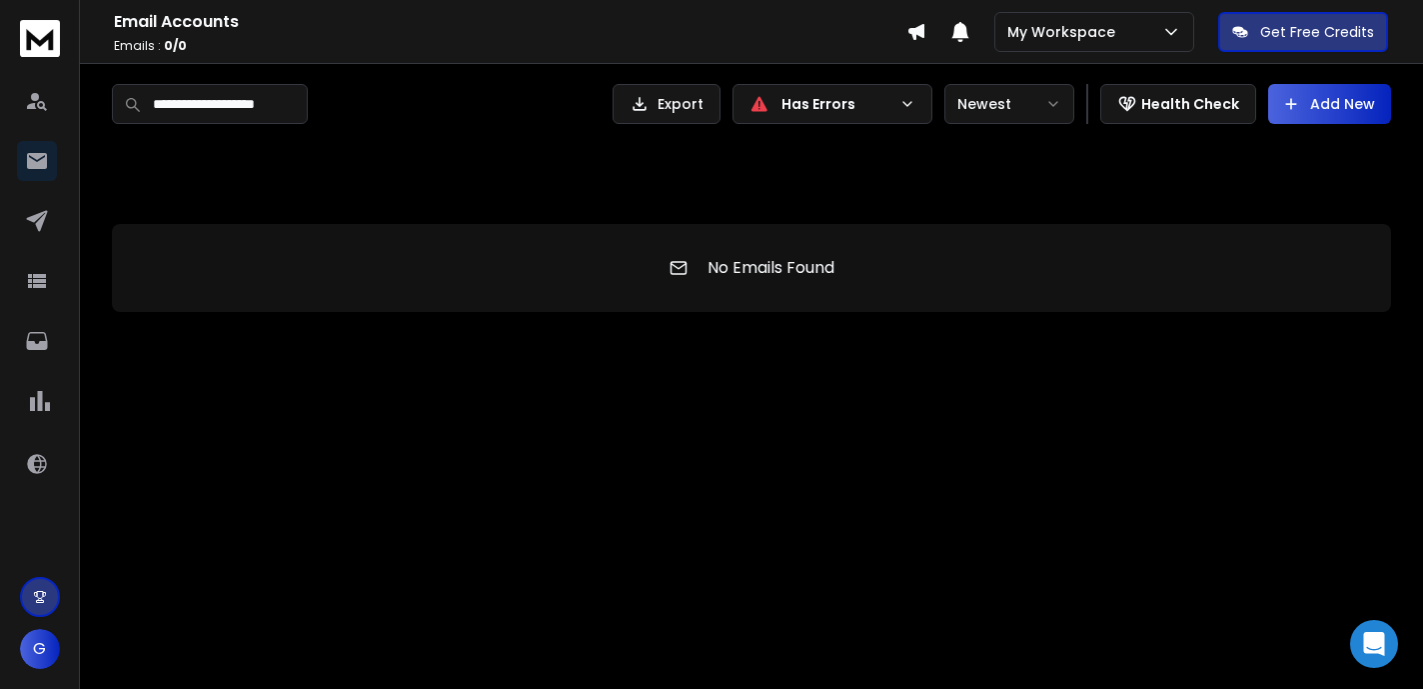
drag, startPoint x: 303, startPoint y: 109, endPoint x: 111, endPoint y: 109, distance: 191.9
click at [111, 109] on div "**********" at bounding box center [751, 198] width 1343 height 268
click at [444, 151] on div "No Emails Found" at bounding box center [751, 228] width 1279 height 168
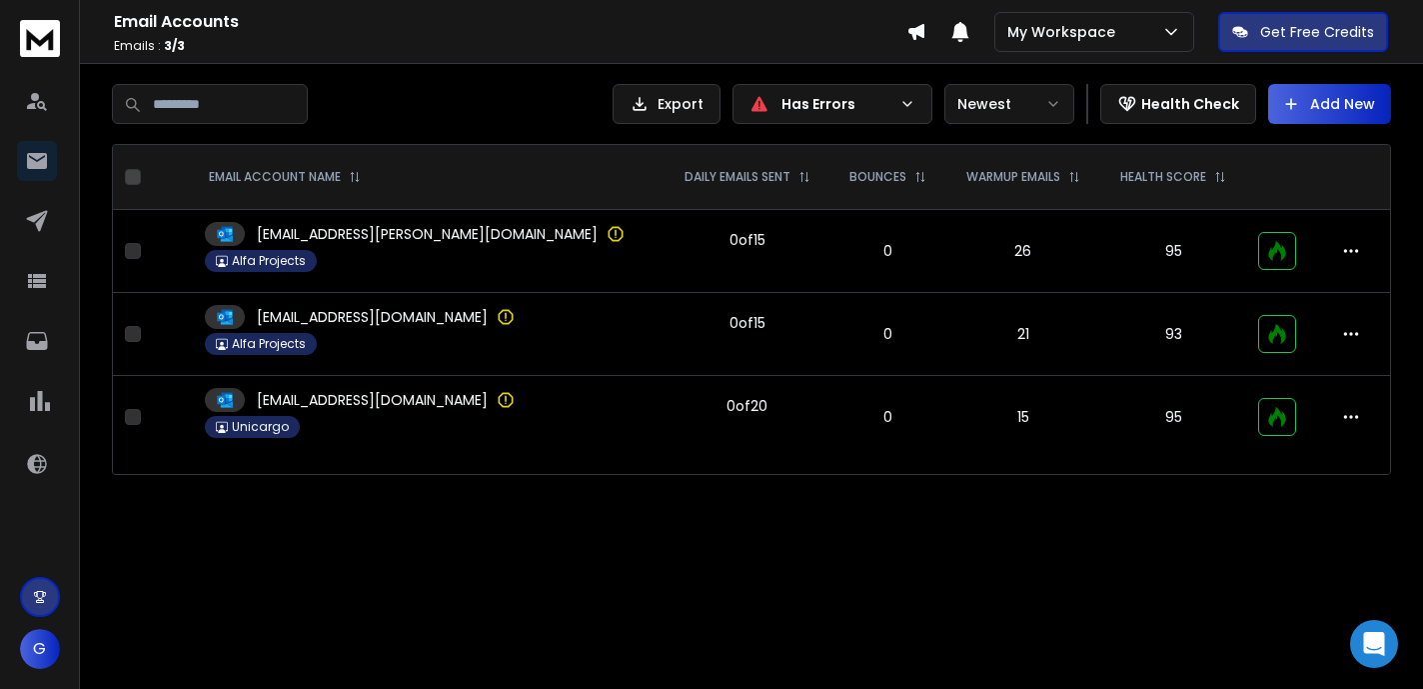
click at [334, 396] on p "[EMAIL_ADDRESS][DOMAIN_NAME]" at bounding box center [372, 400] width 231 height 20
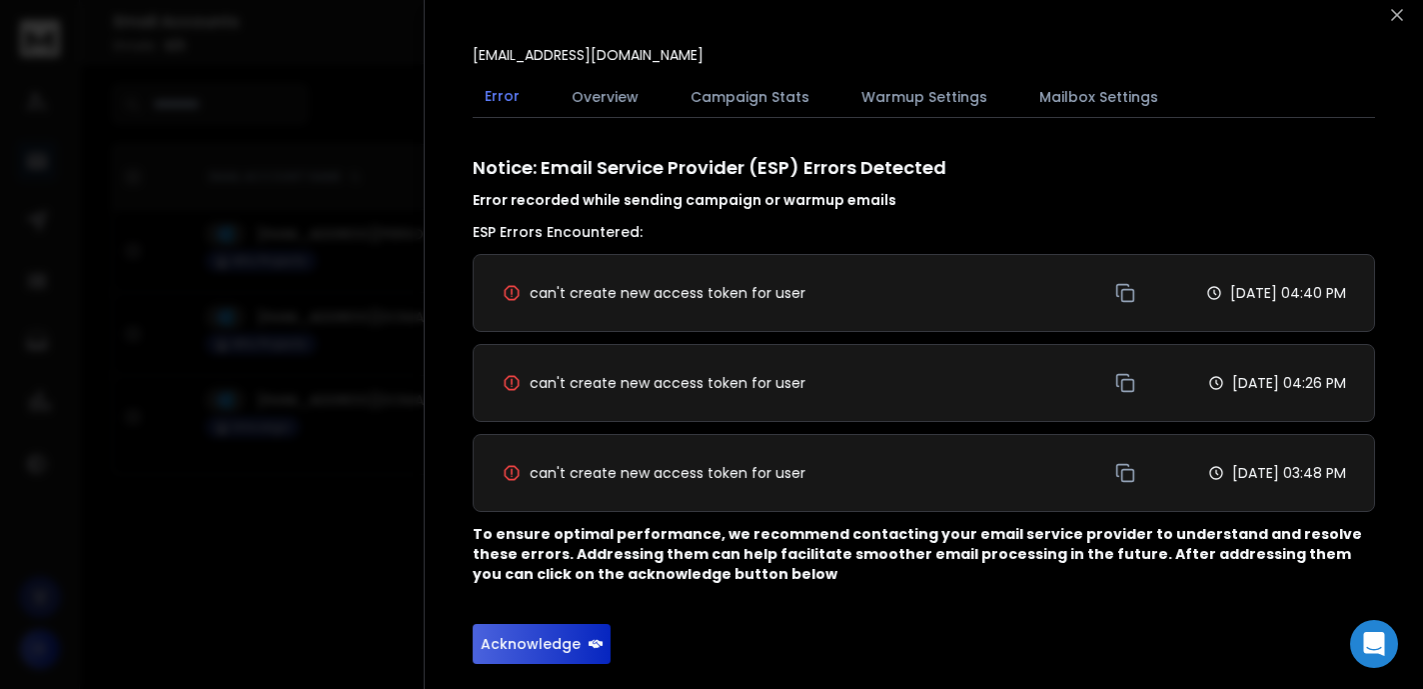
scroll to position [15, 0]
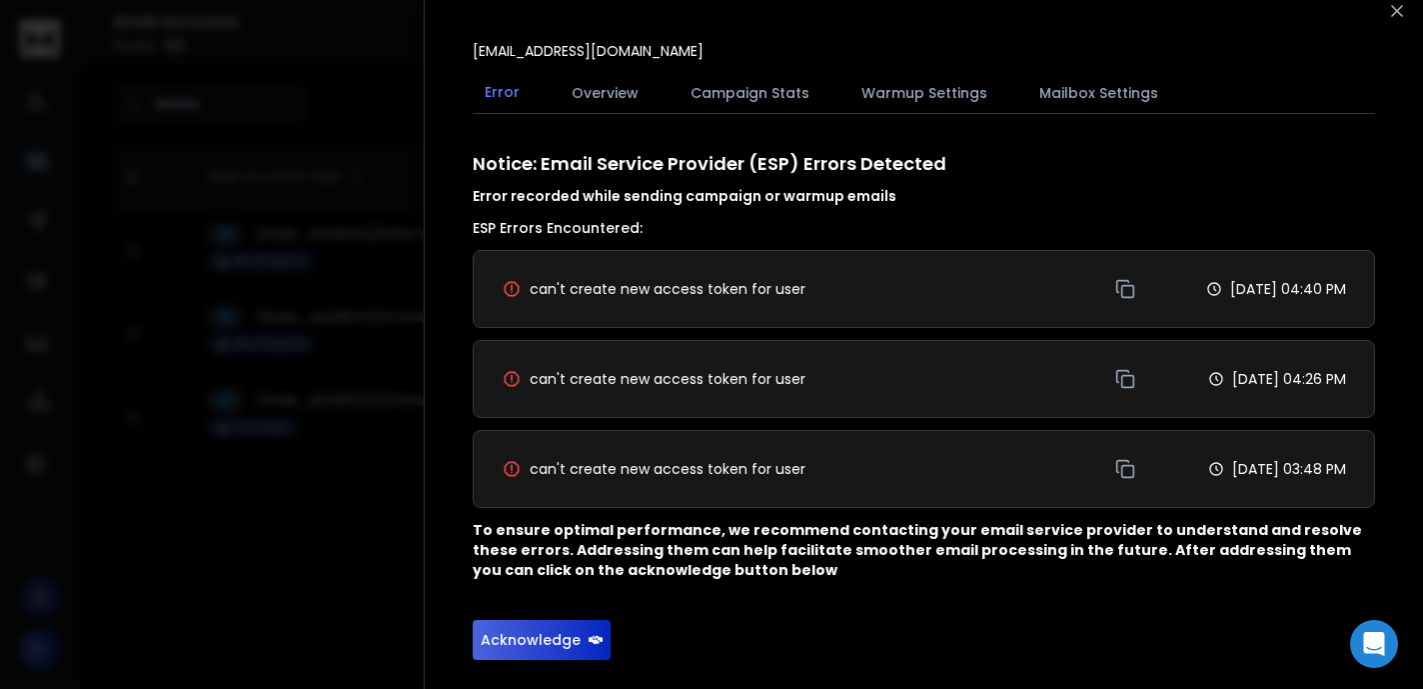
click at [555, 636] on button "Acknowledge" at bounding box center [542, 640] width 138 height 40
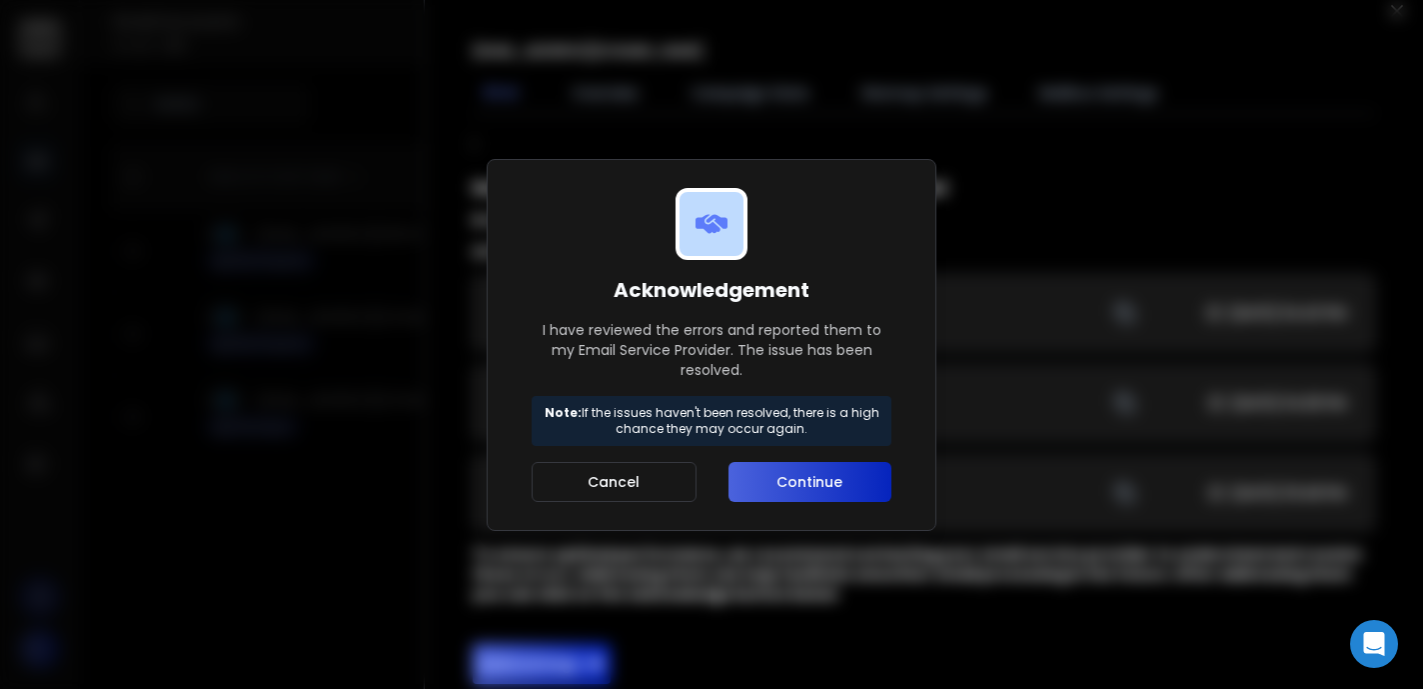
click at [810, 481] on button "Continue" at bounding box center [810, 482] width 163 height 40
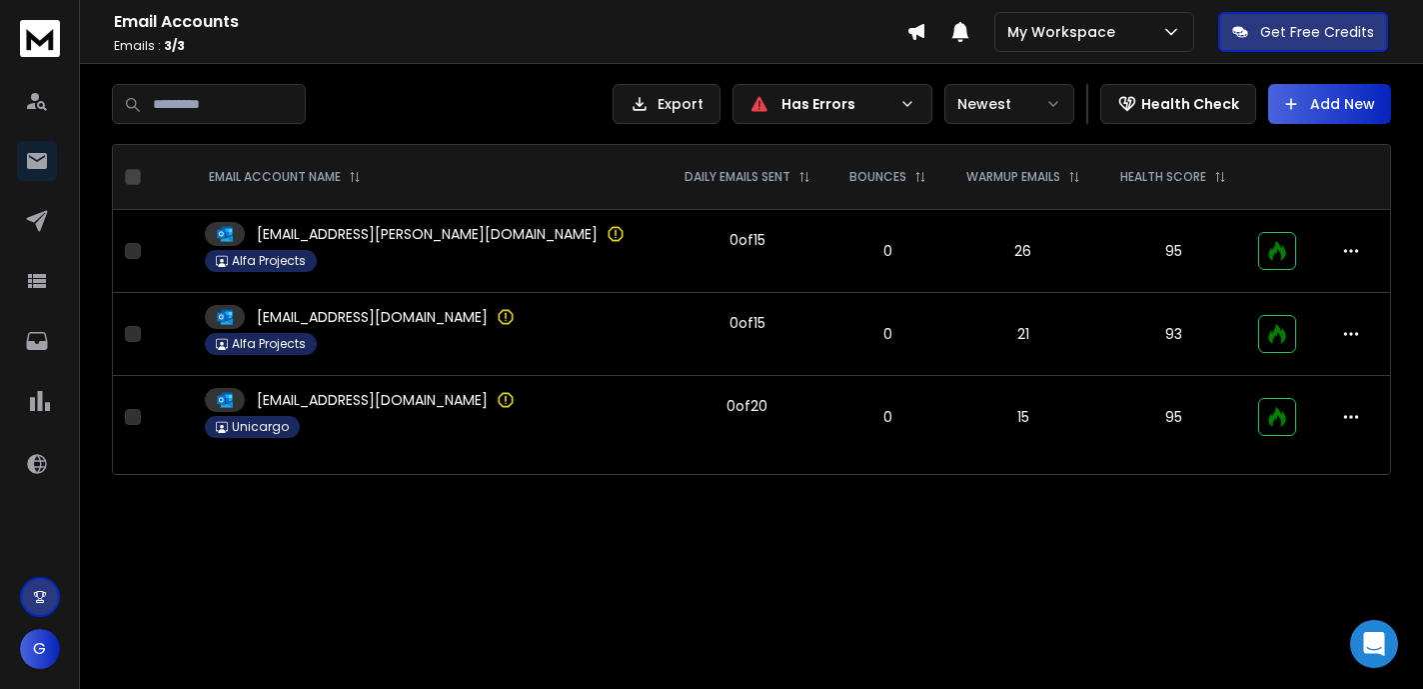
click at [776, 128] on div "Export Has Errors Newest Health Check Add New EMAIL ACCOUNT NAME DAILY EMAILS S…" at bounding box center [751, 279] width 1279 height 391
click at [804, 114] on div "Has Errors" at bounding box center [833, 104] width 200 height 40
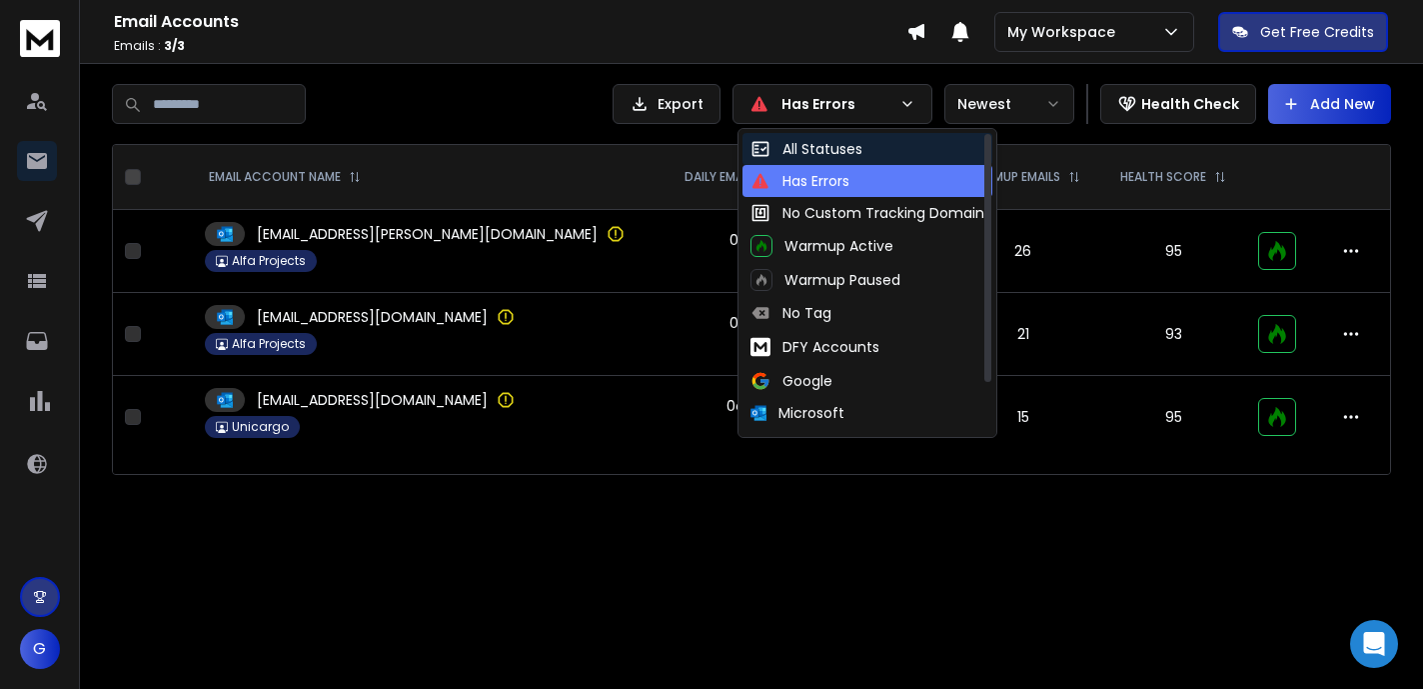
click at [806, 148] on div "All Statuses" at bounding box center [807, 149] width 112 height 20
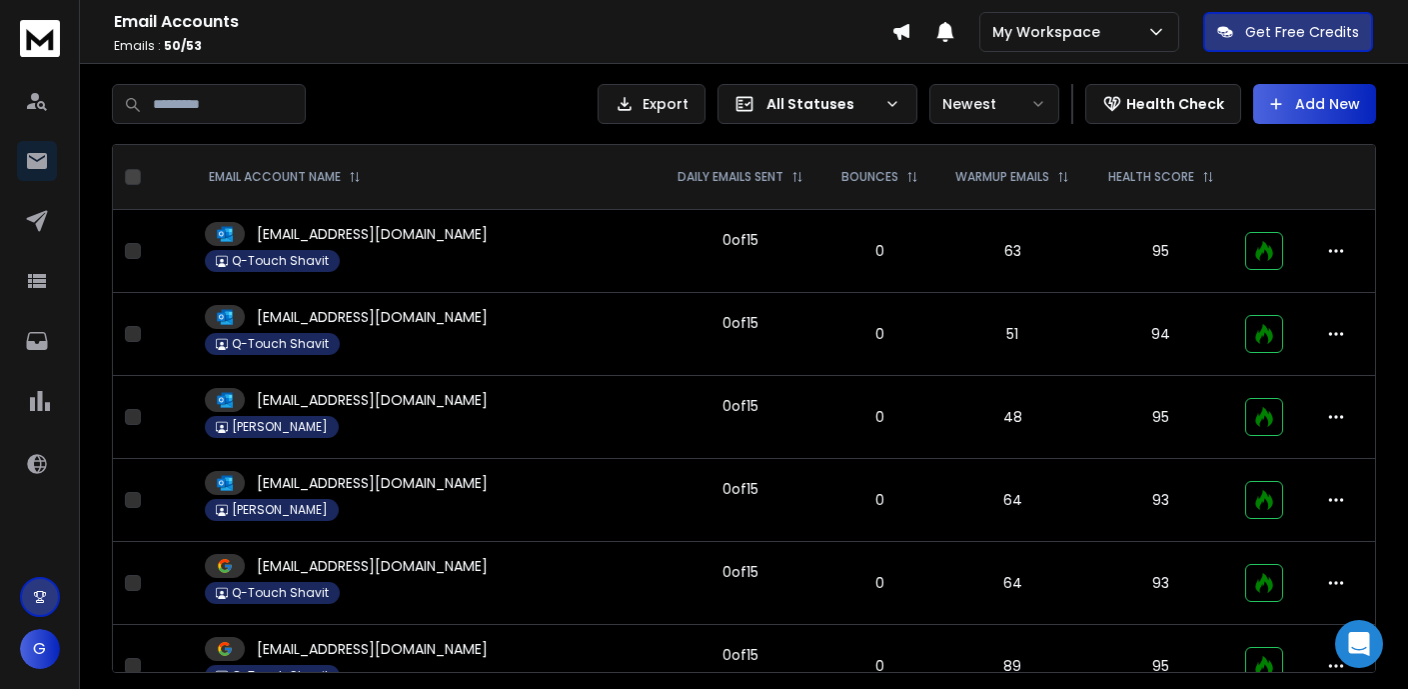
click at [231, 100] on input at bounding box center [209, 104] width 194 height 40
paste input "**********"
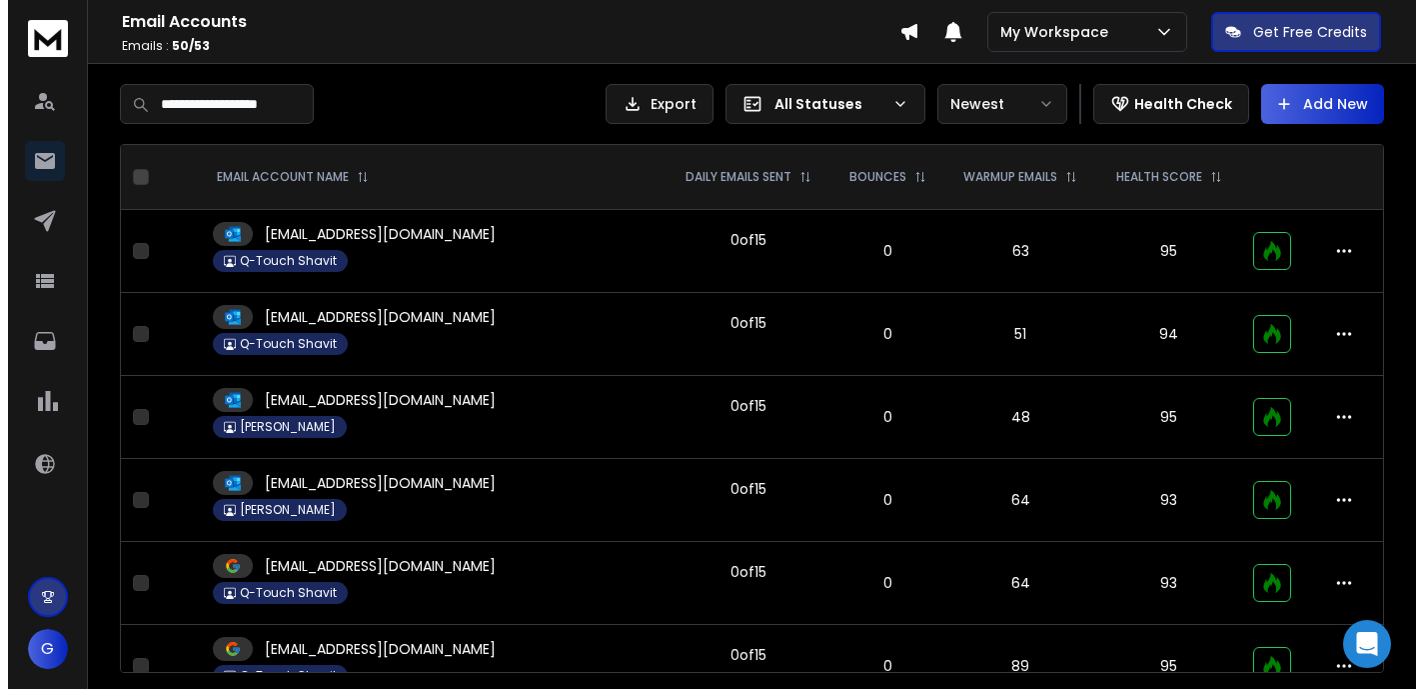
scroll to position [0, 22]
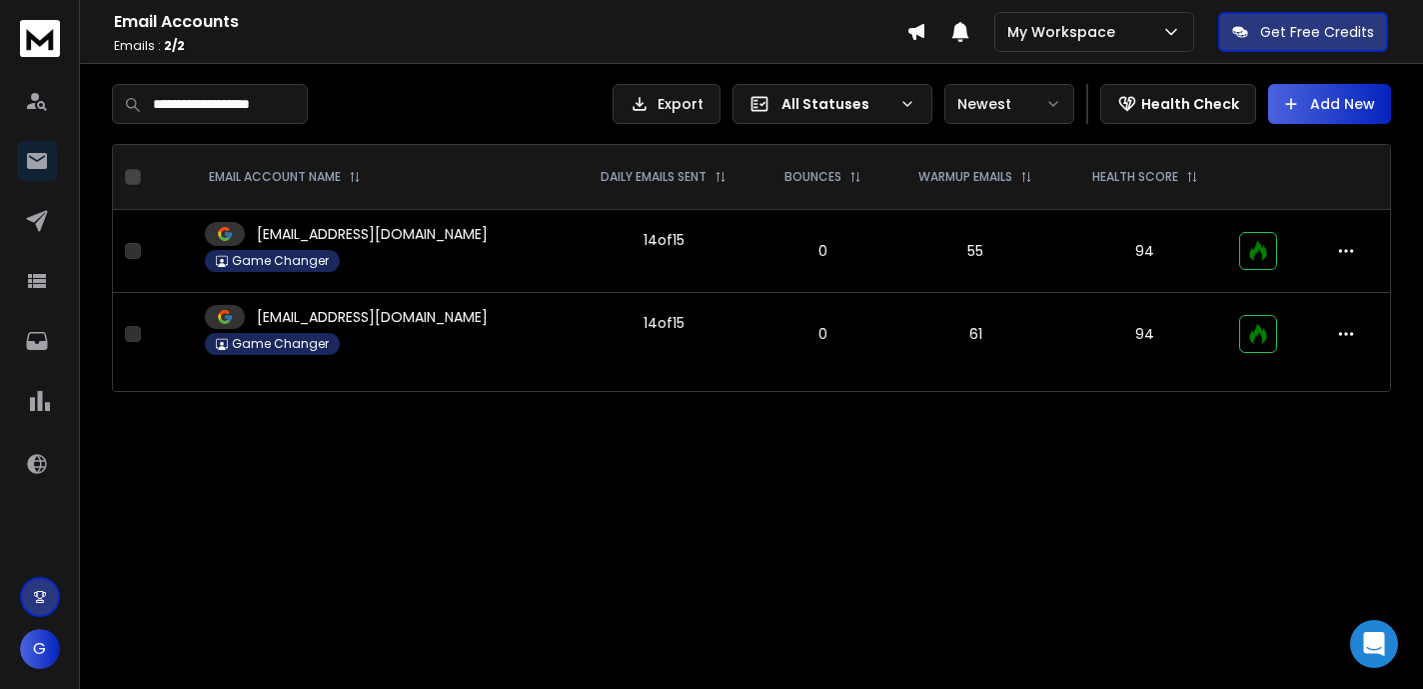
type input "**********"
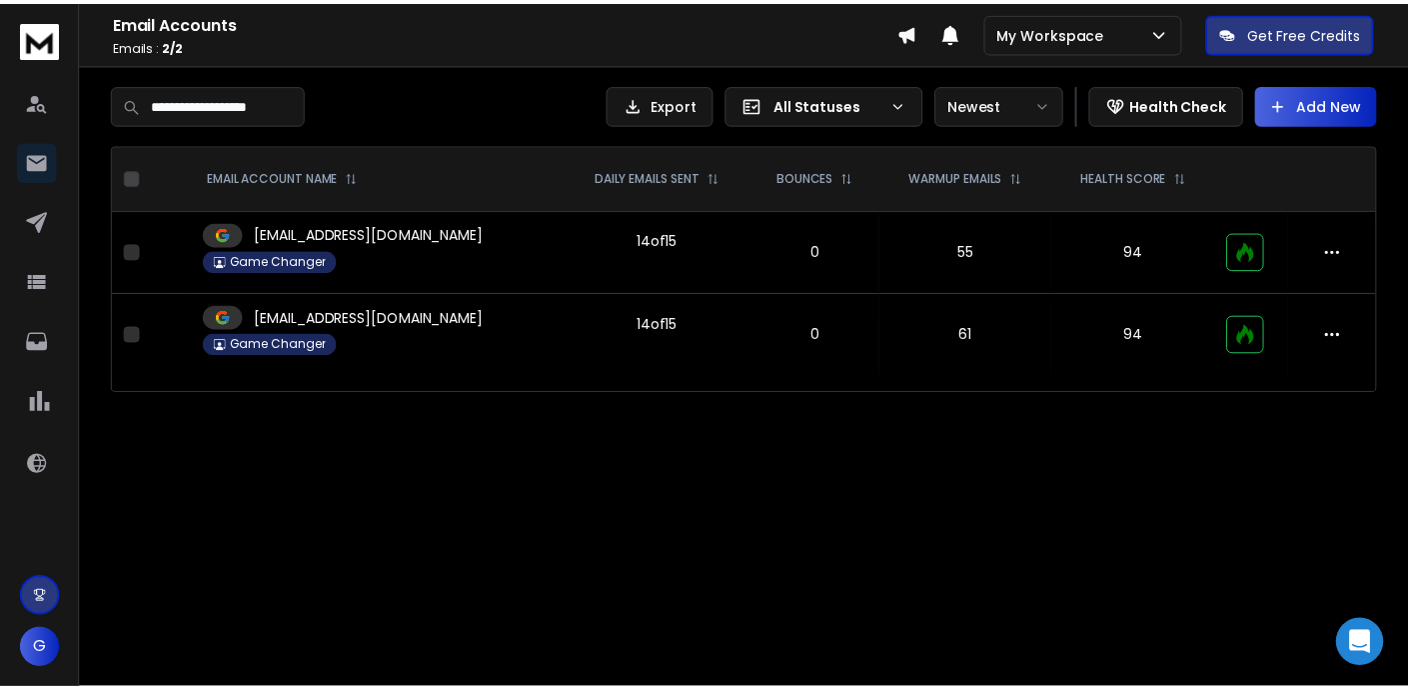
scroll to position [0, 0]
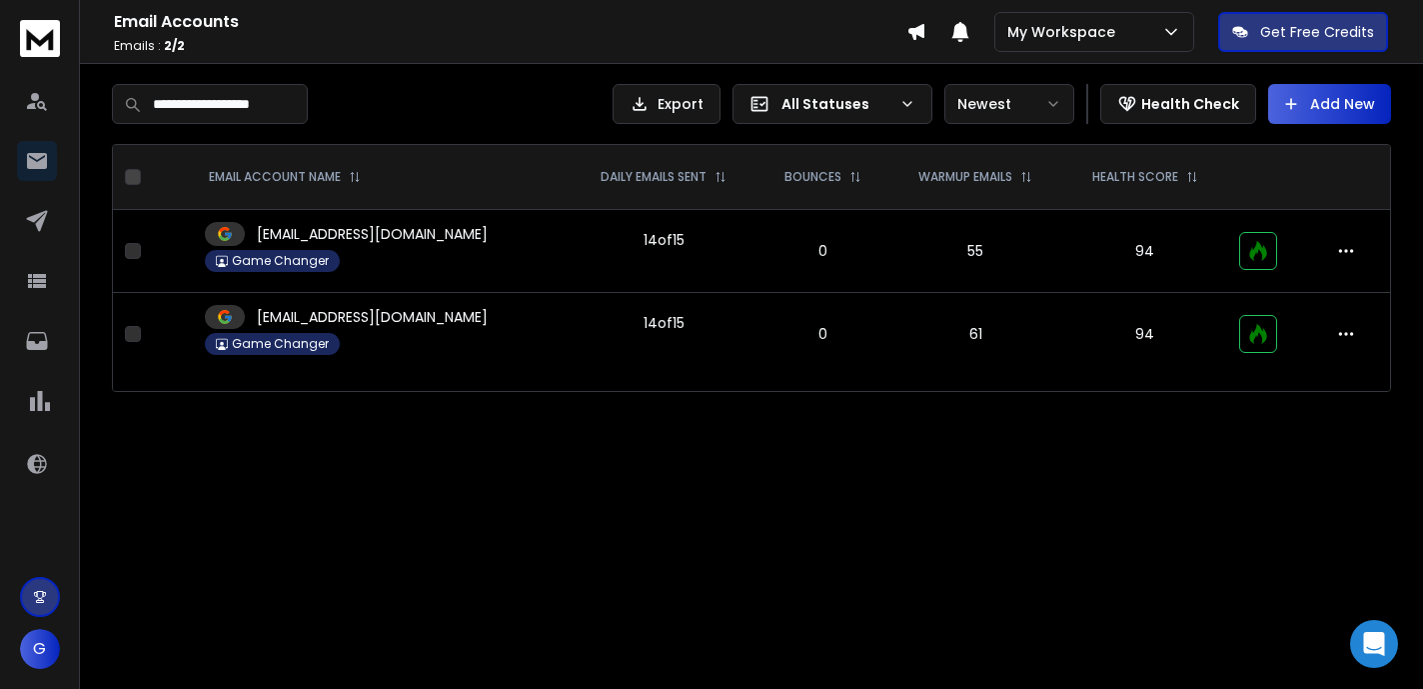
click at [806, 120] on div "All Statuses" at bounding box center [833, 104] width 200 height 40
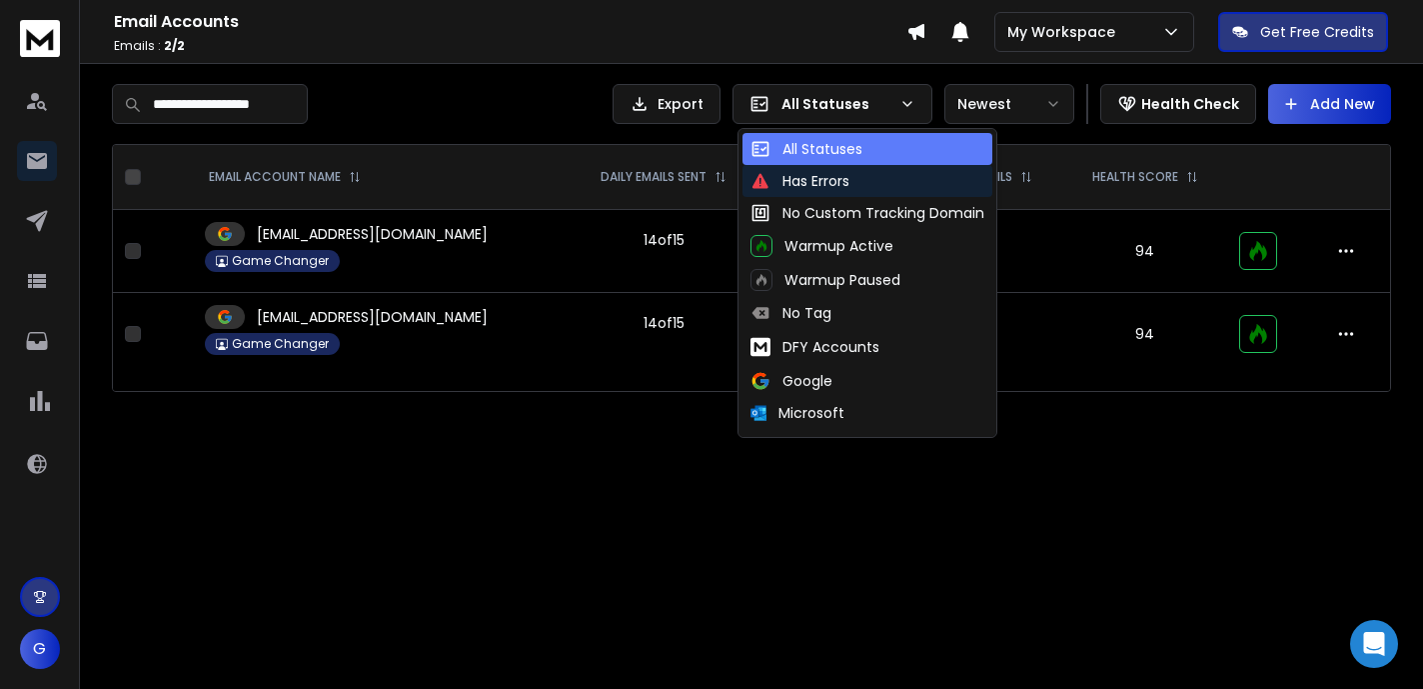
click at [227, 98] on input "**********" at bounding box center [210, 104] width 196 height 40
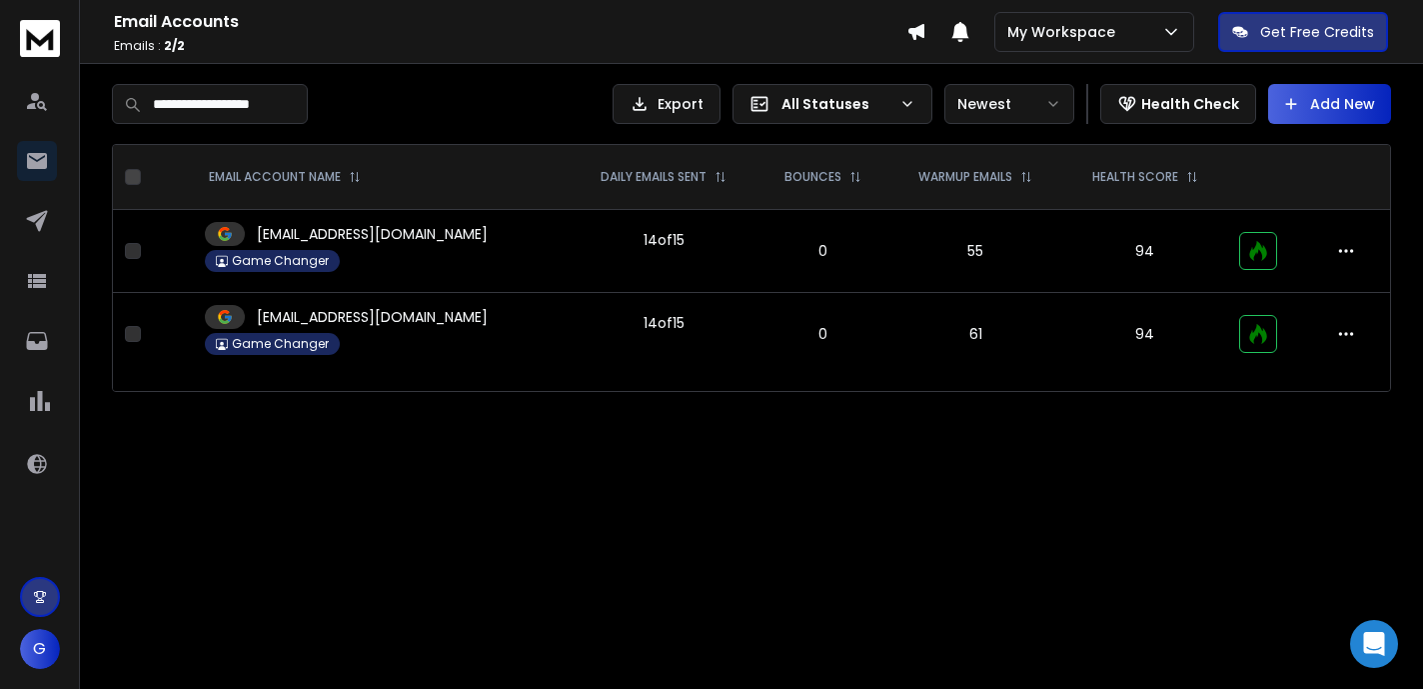
click at [227, 98] on input "**********" at bounding box center [210, 104] width 196 height 40
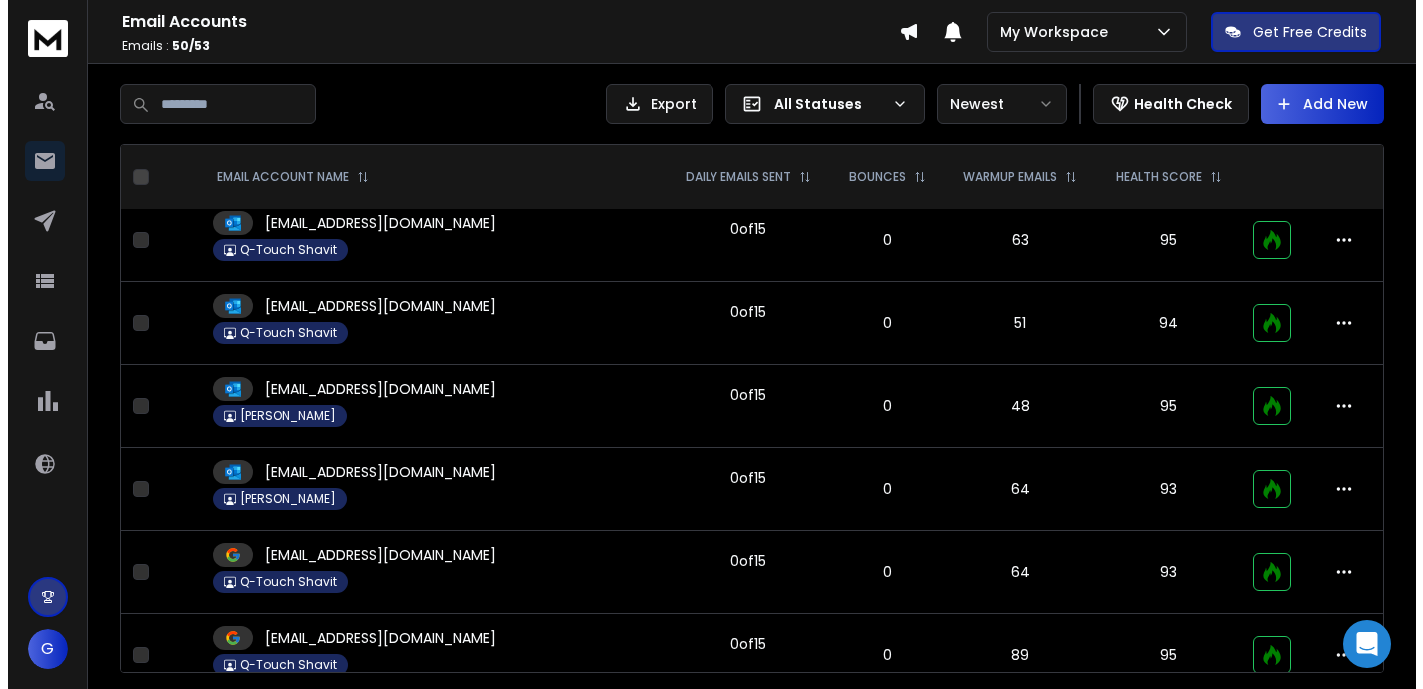
scroll to position [13, 0]
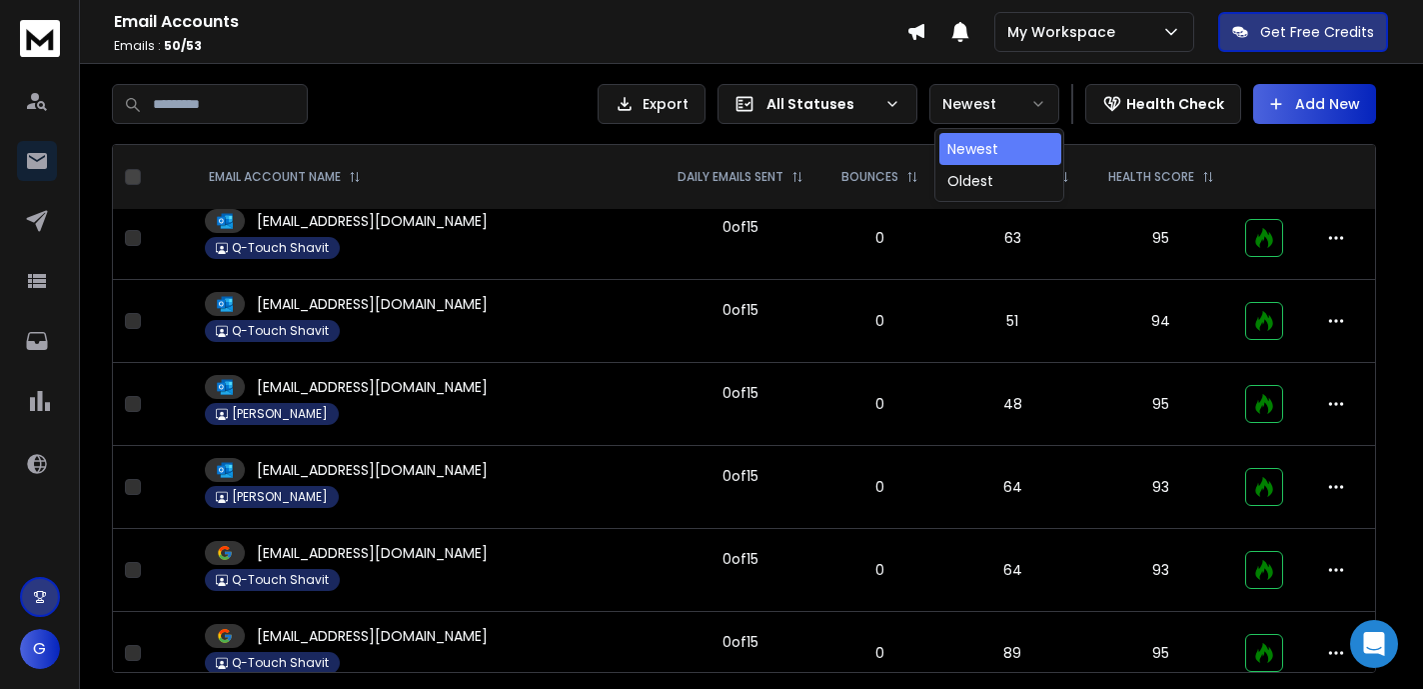
click at [973, 112] on button "Newest" at bounding box center [994, 104] width 130 height 40
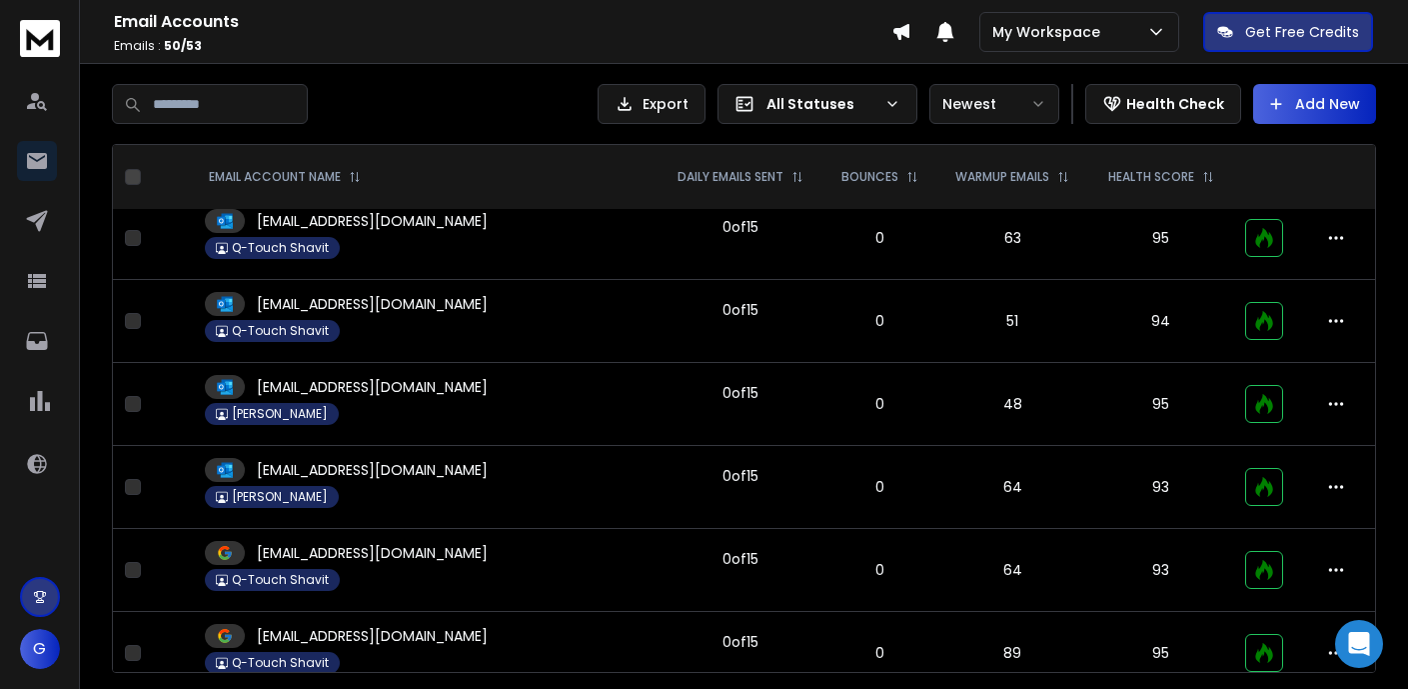
click at [830, 113] on p "All Statuses" at bounding box center [821, 104] width 110 height 20
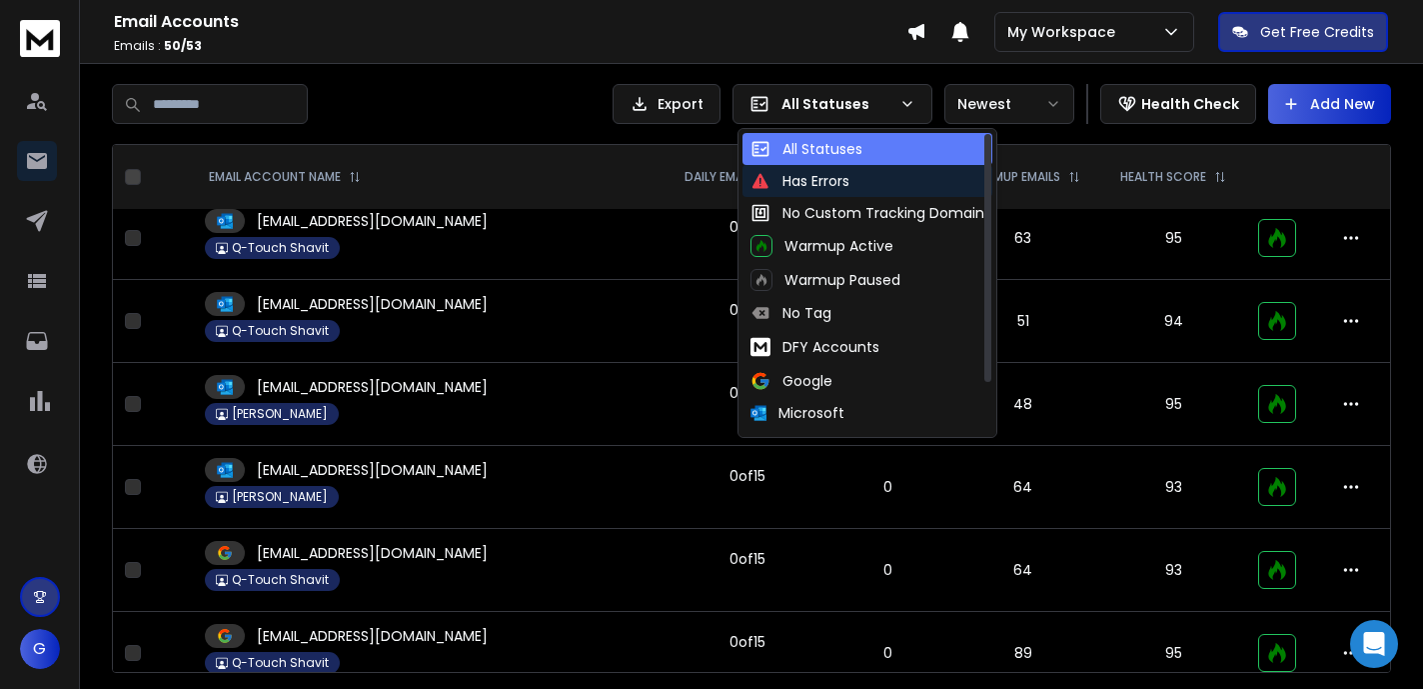
click at [802, 186] on div "Has Errors" at bounding box center [800, 181] width 99 height 20
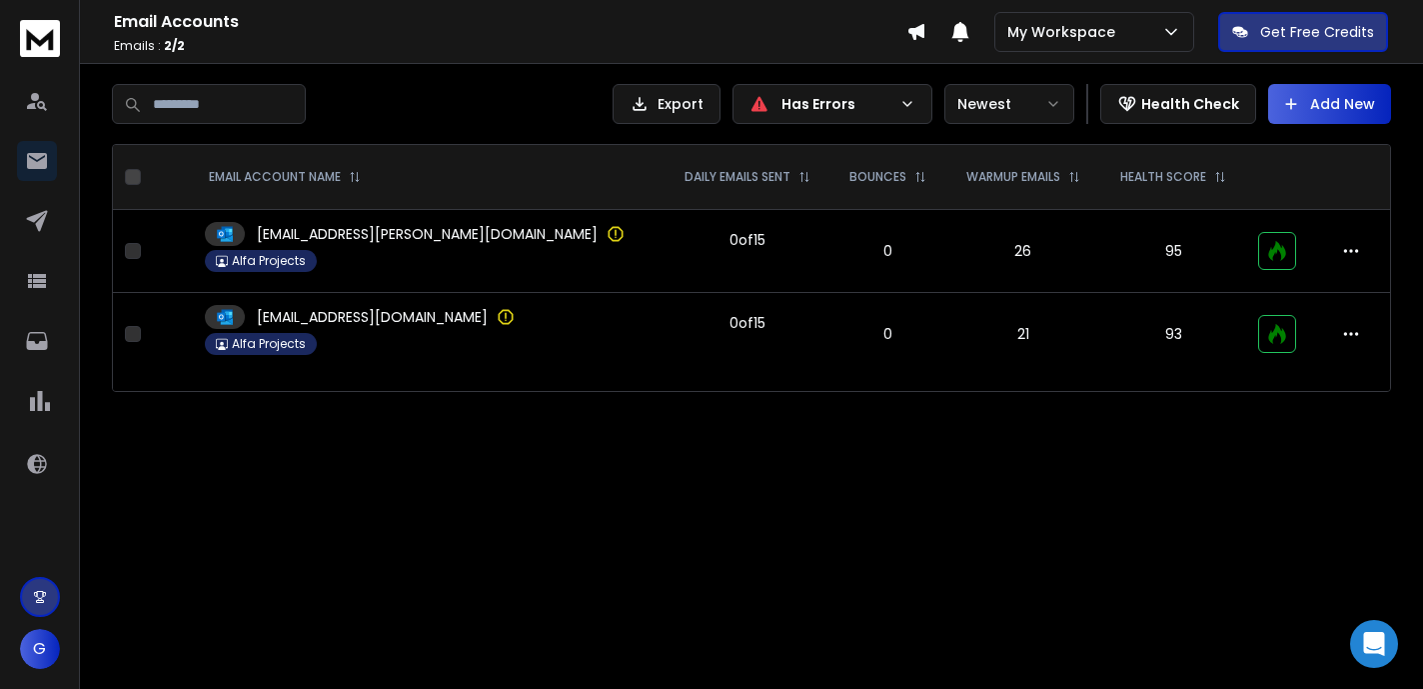
click at [443, 241] on p "[EMAIL_ADDRESS][PERSON_NAME][DOMAIN_NAME]" at bounding box center [427, 234] width 341 height 20
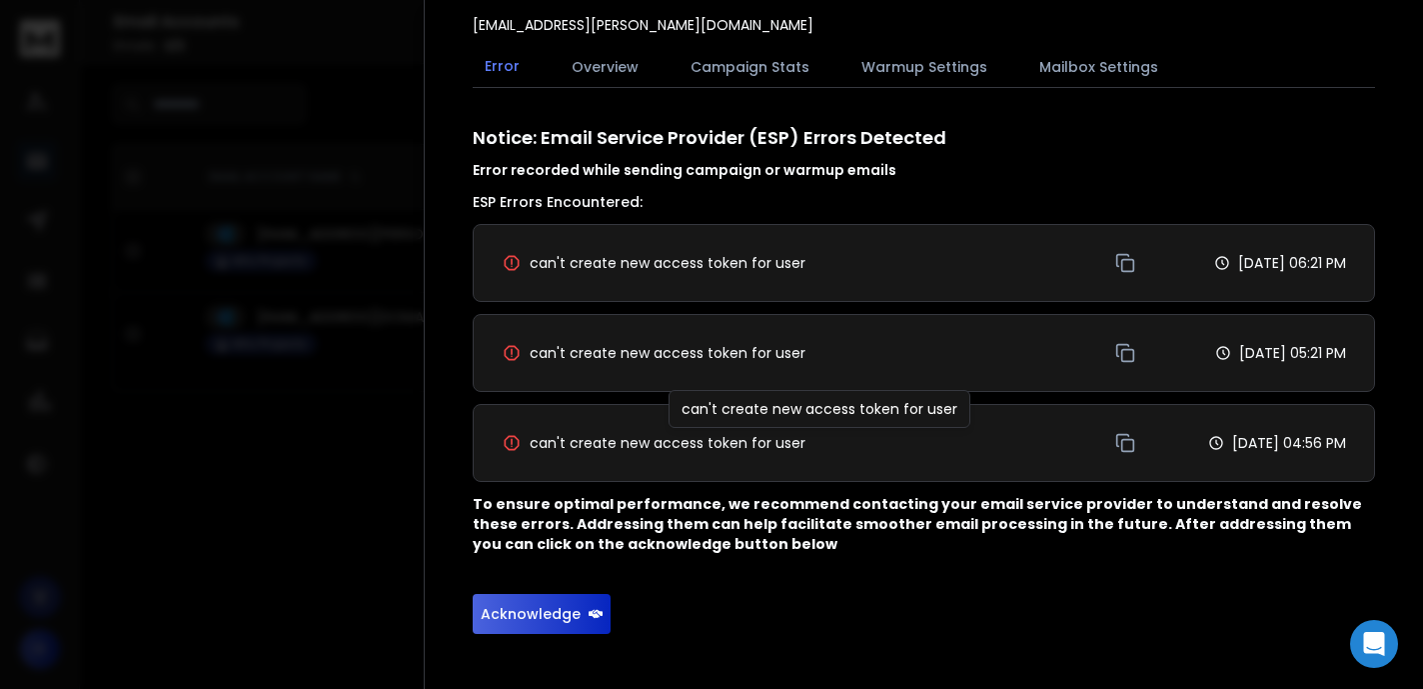
scroll to position [42, 0]
click at [534, 621] on button "Acknowledge" at bounding box center [542, 613] width 138 height 40
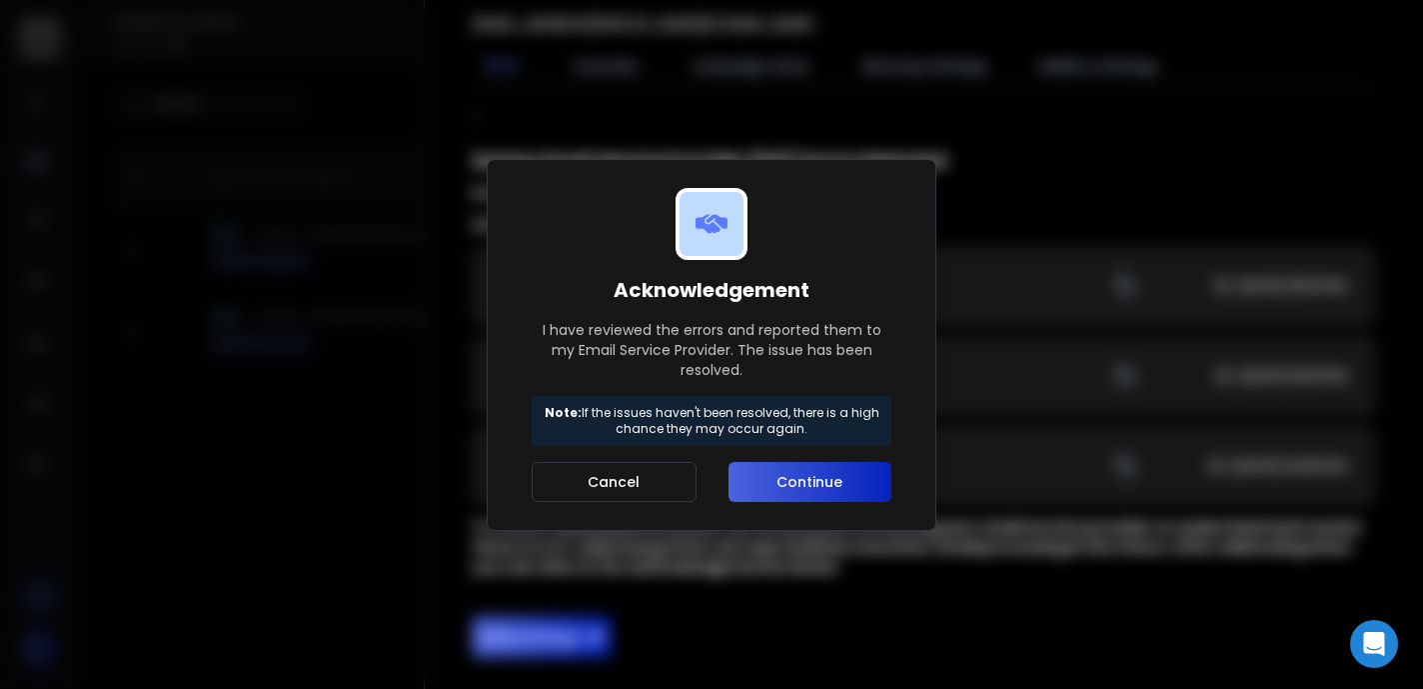
click at [780, 481] on button "Continue" at bounding box center [810, 482] width 163 height 40
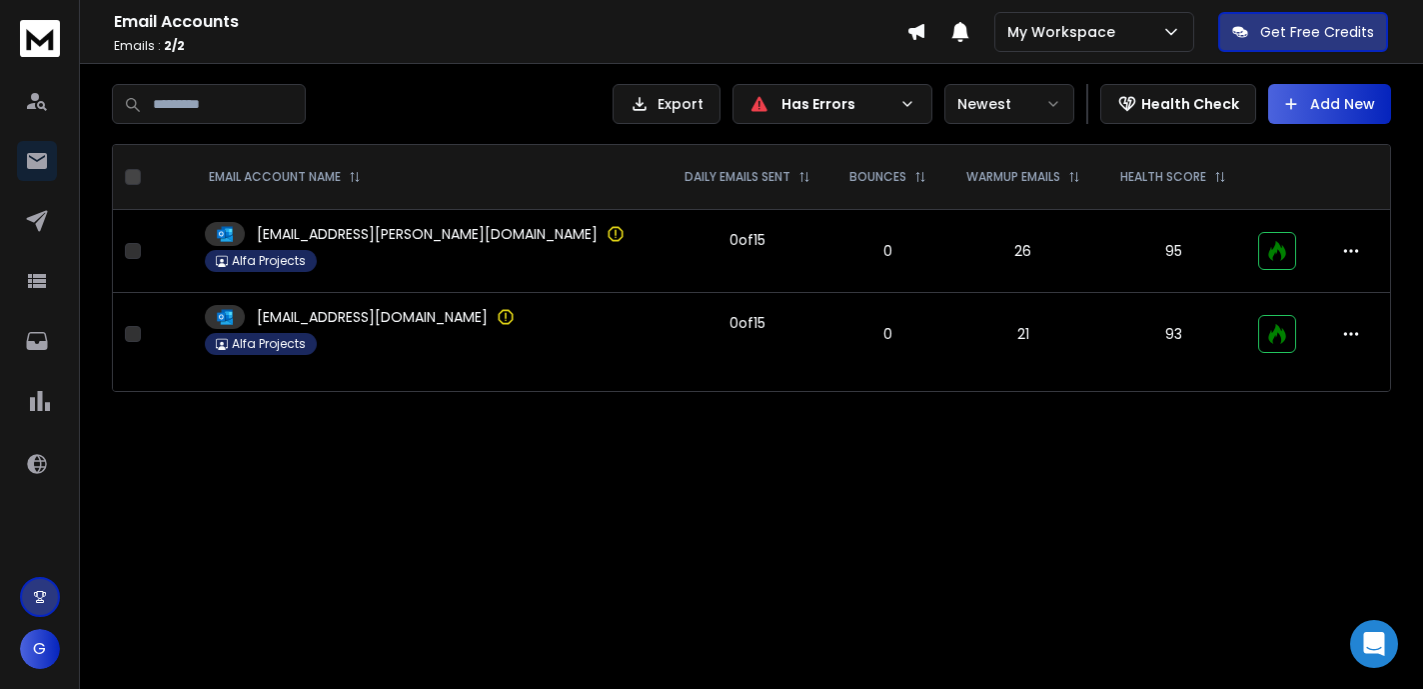
click at [393, 322] on p "[EMAIL_ADDRESS][DOMAIN_NAME]" at bounding box center [372, 317] width 231 height 20
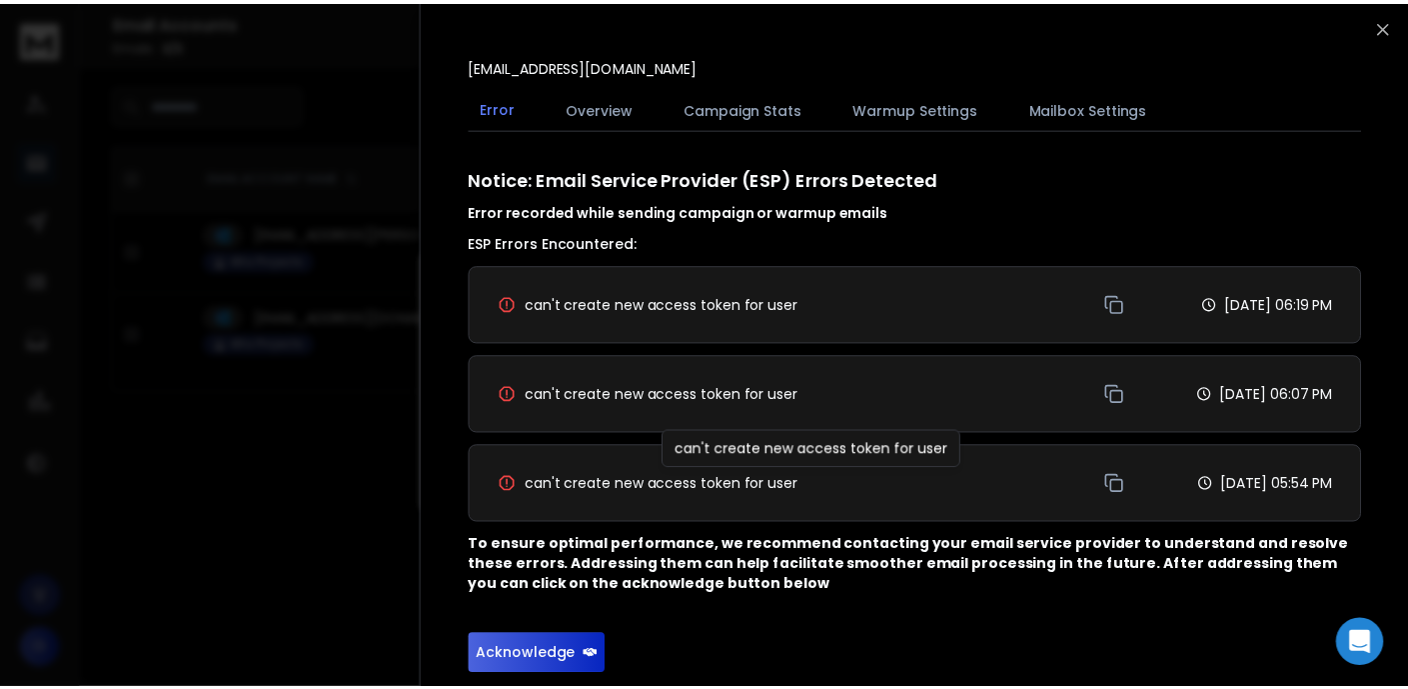
scroll to position [42, 0]
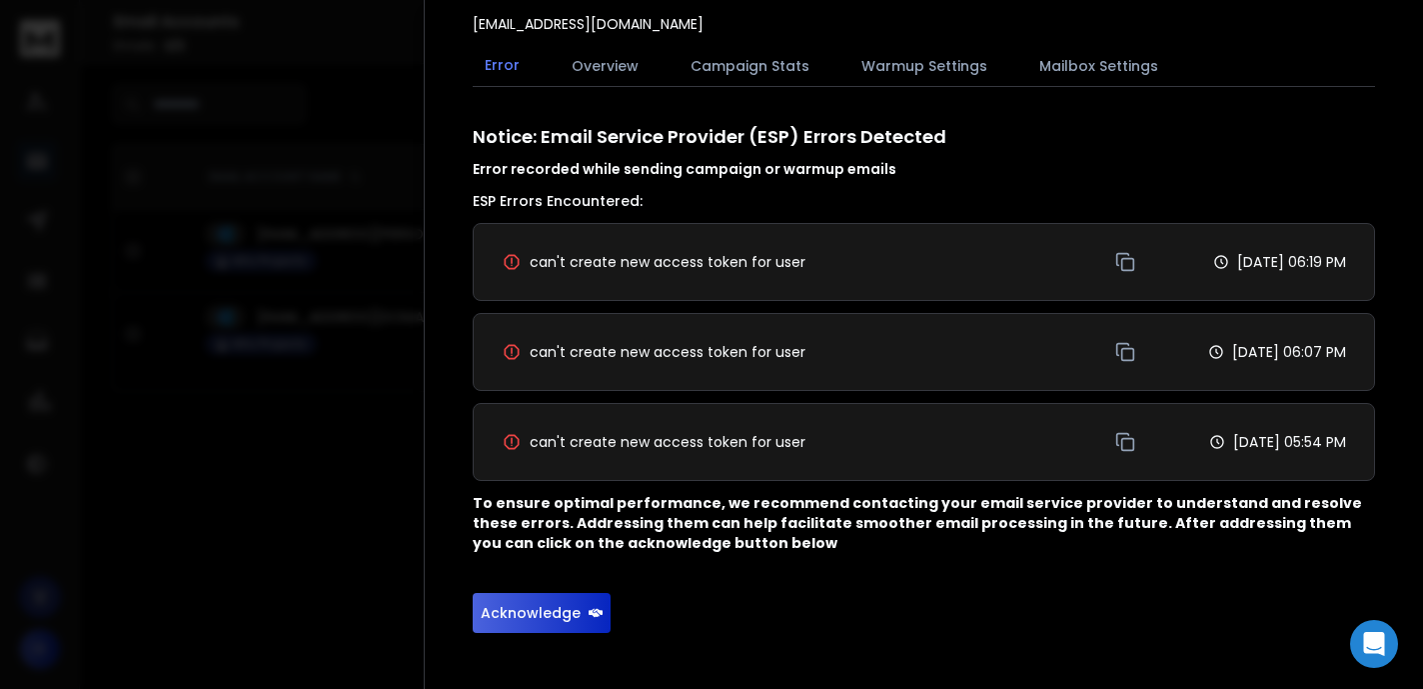
click at [543, 617] on button "Acknowledge" at bounding box center [542, 613] width 138 height 40
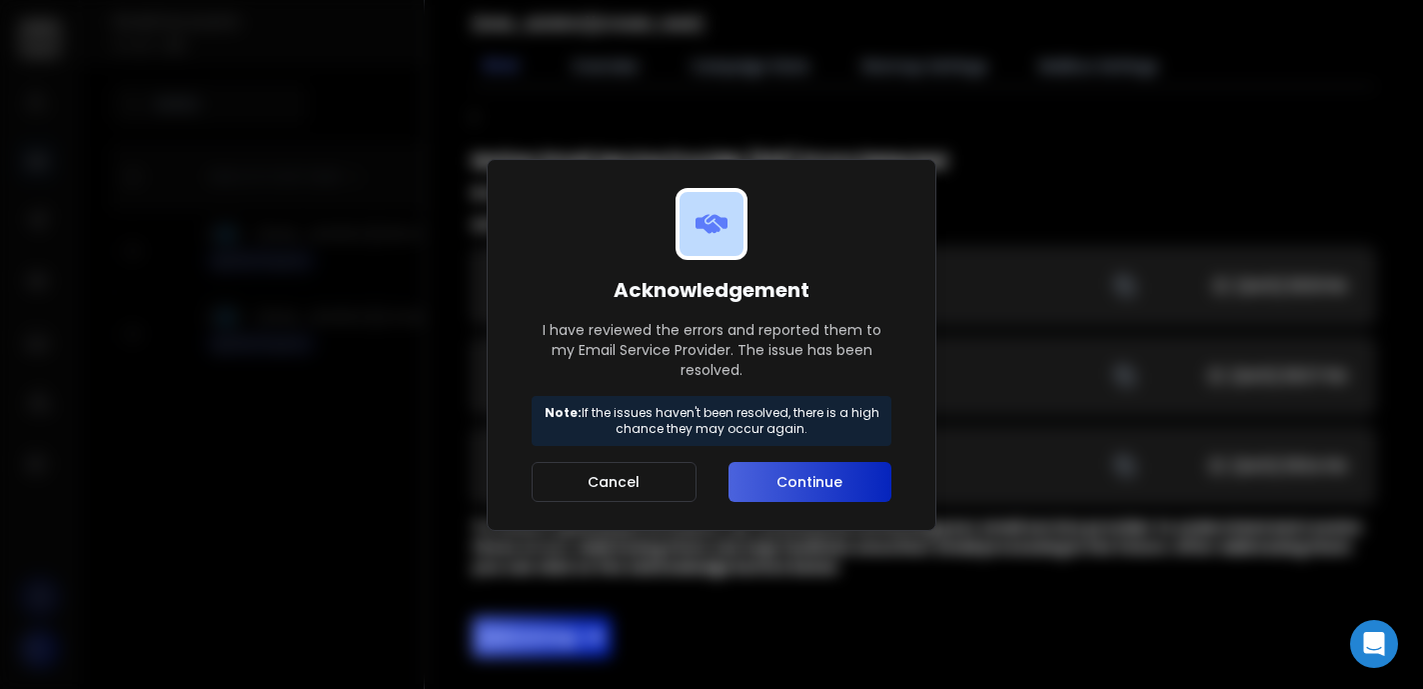
click at [812, 484] on button "Continue" at bounding box center [810, 482] width 163 height 40
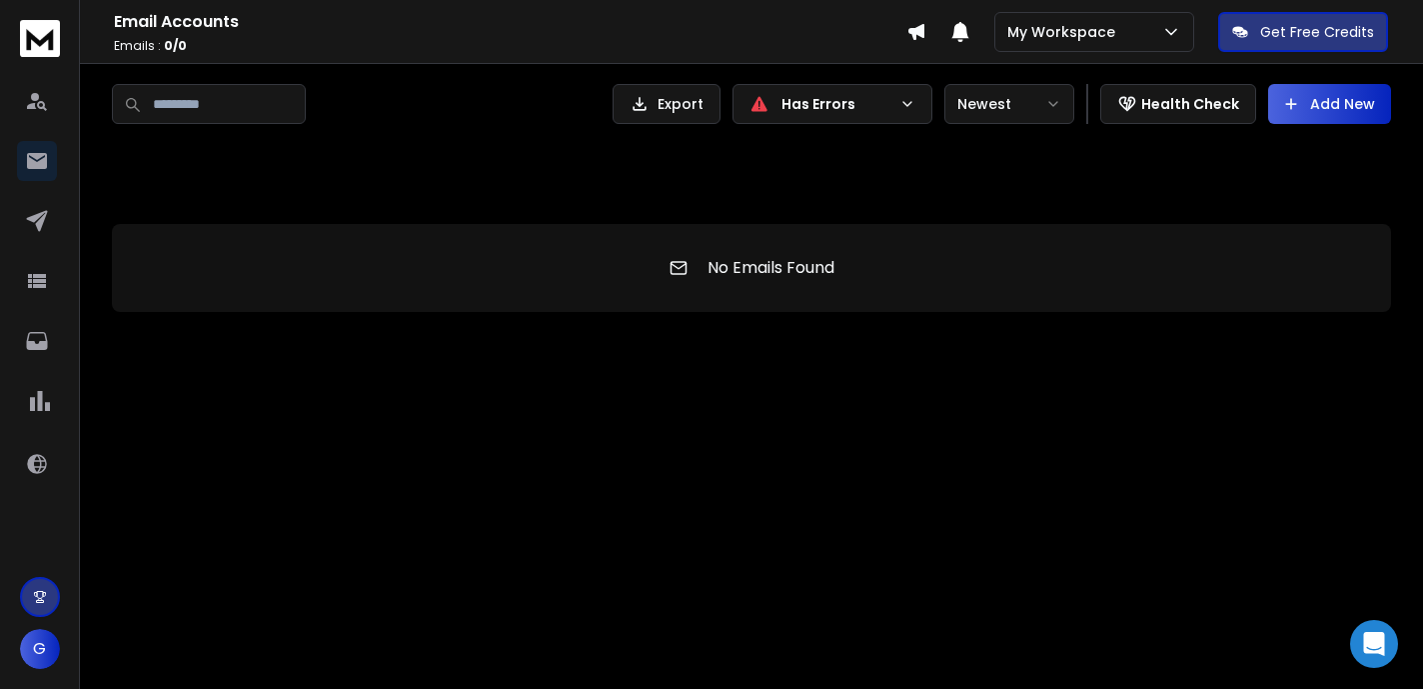
click at [812, 96] on p "Has Errors" at bounding box center [836, 104] width 110 height 20
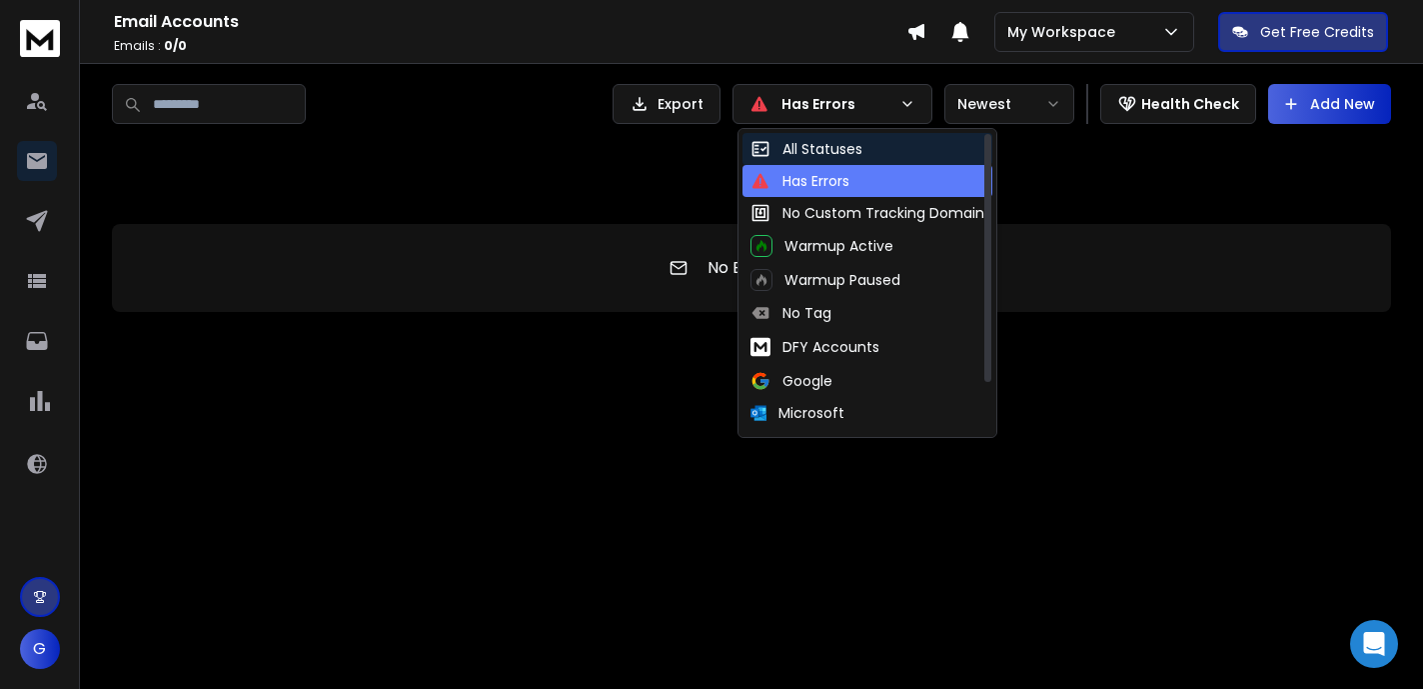
click at [814, 151] on div "All Statuses" at bounding box center [807, 149] width 112 height 20
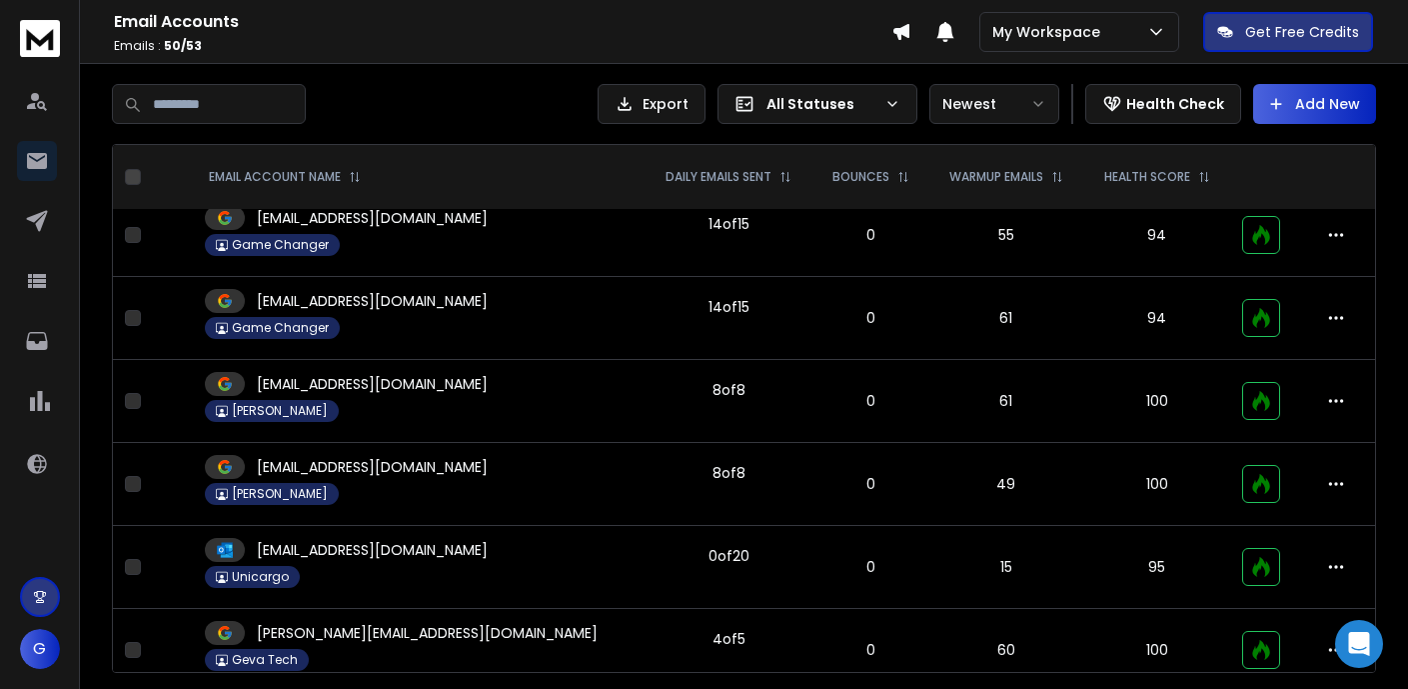
scroll to position [3552, 0]
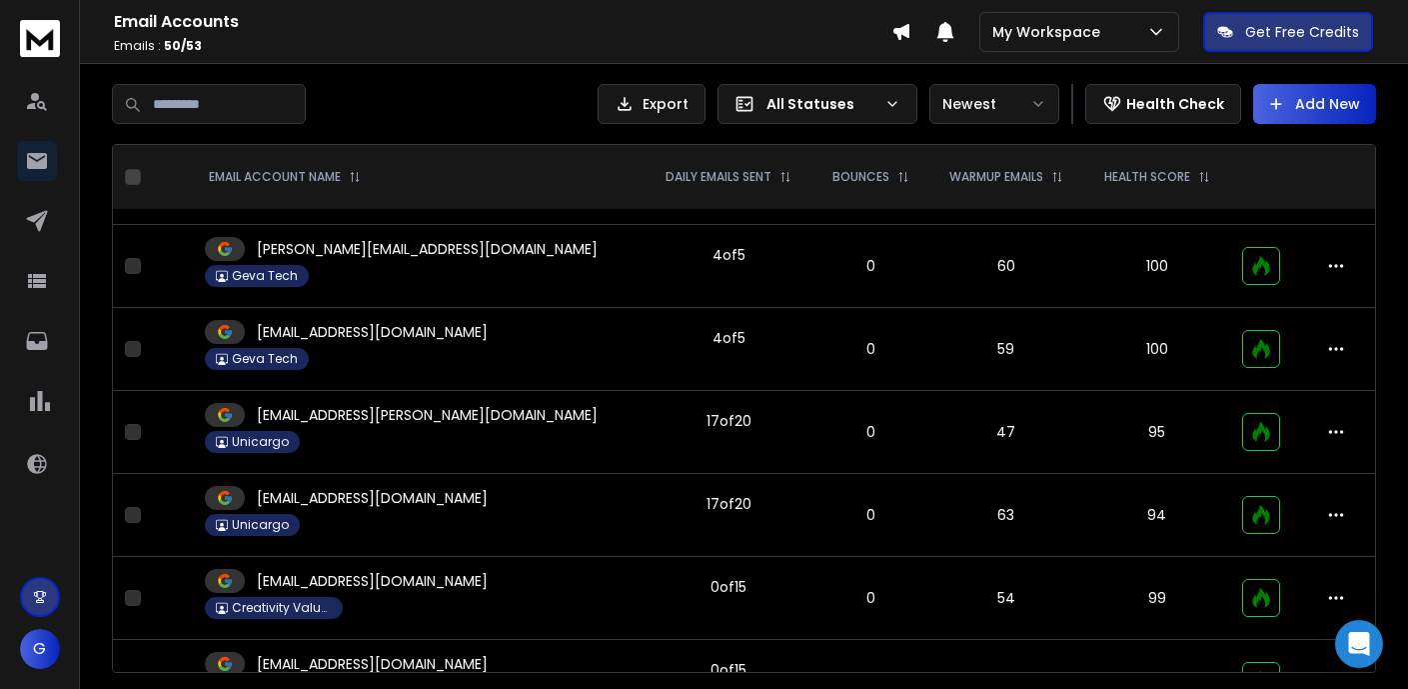
click at [819, 116] on div "All Statuses" at bounding box center [818, 104] width 200 height 40
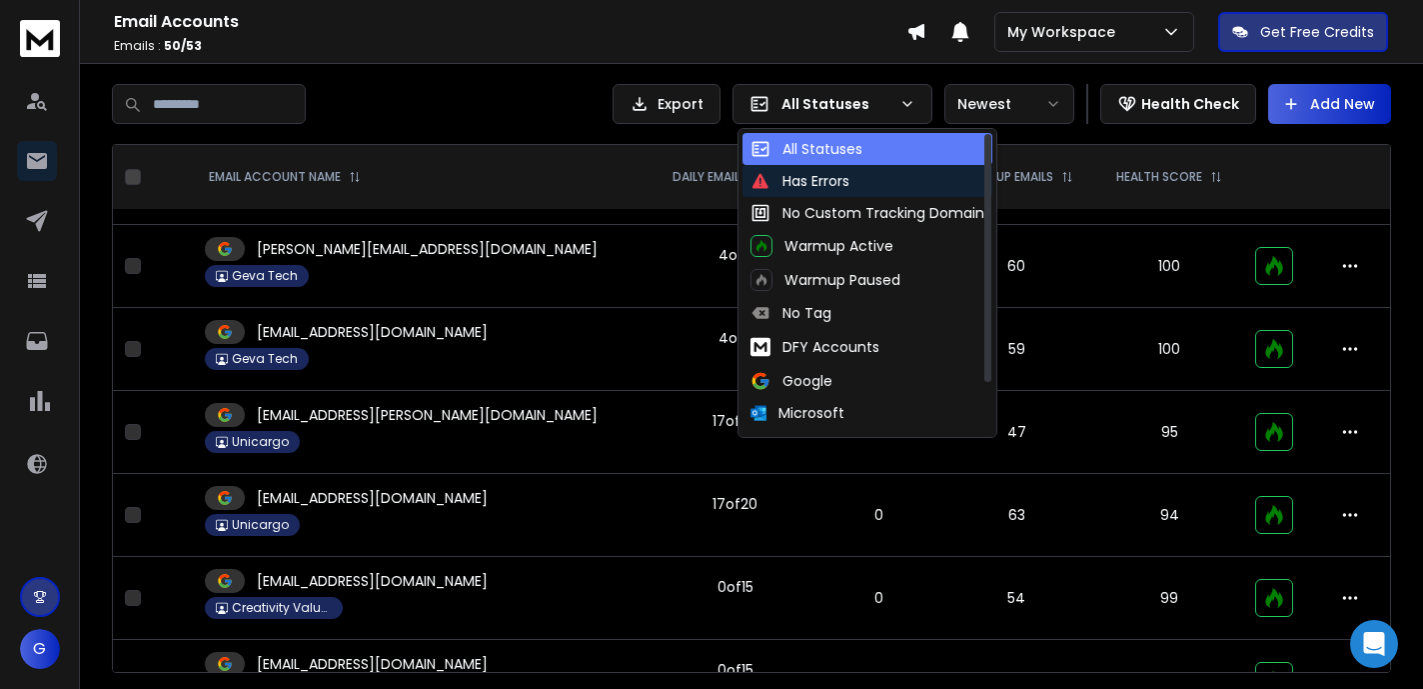
click at [819, 176] on div "Has Errors" at bounding box center [800, 181] width 99 height 20
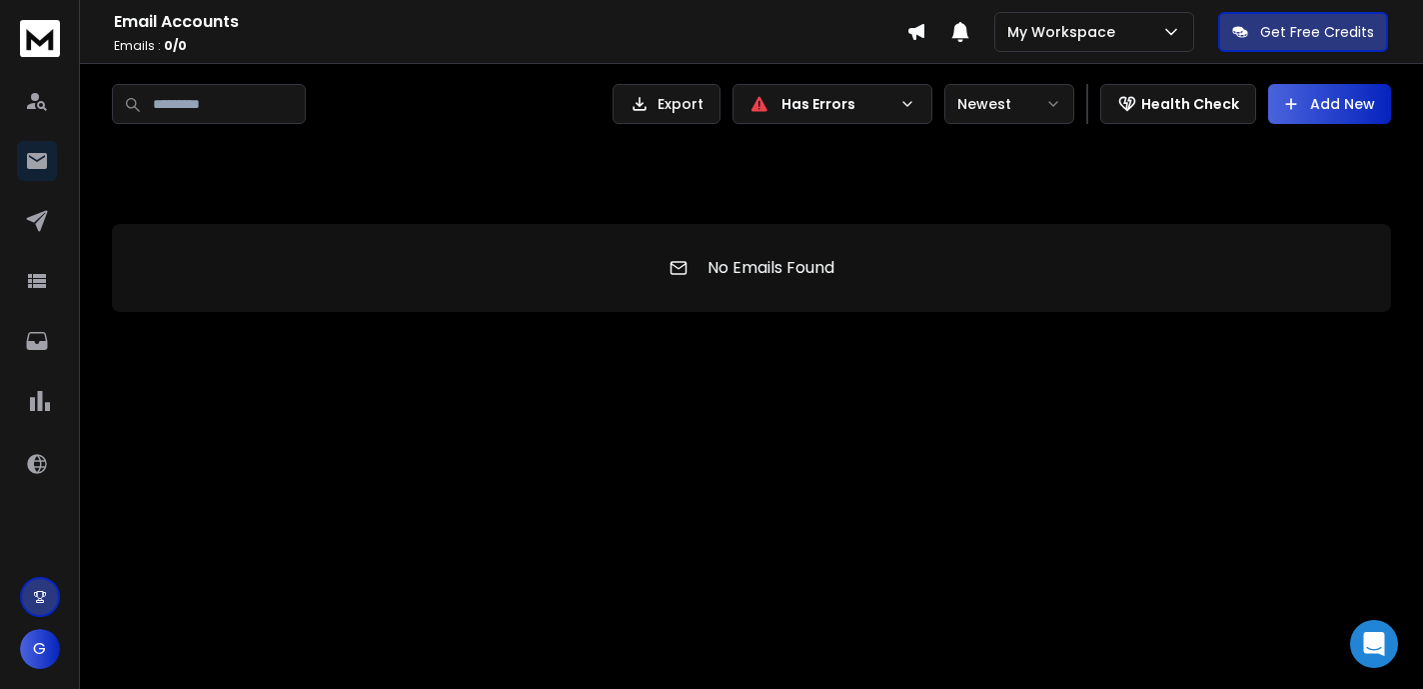
click at [827, 122] on div "Has Errors" at bounding box center [833, 104] width 200 height 40
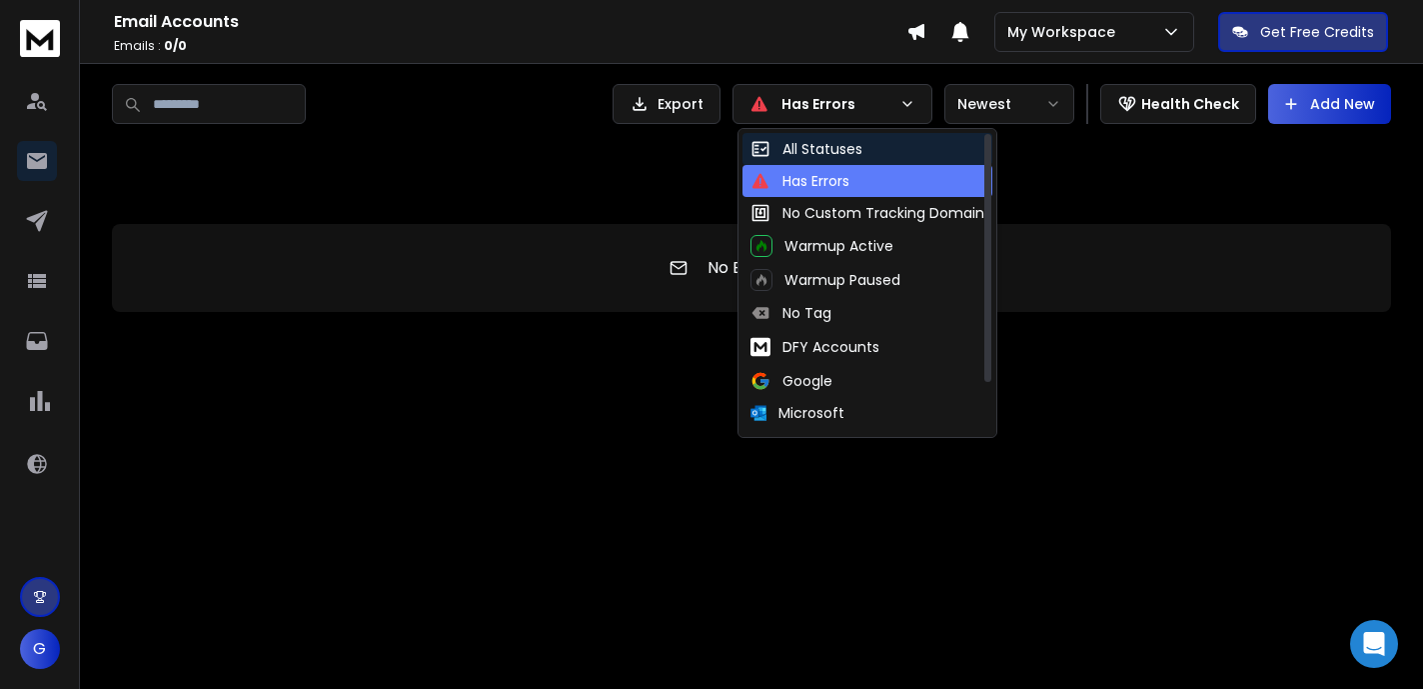
click at [810, 155] on div "All Statuses" at bounding box center [807, 149] width 112 height 20
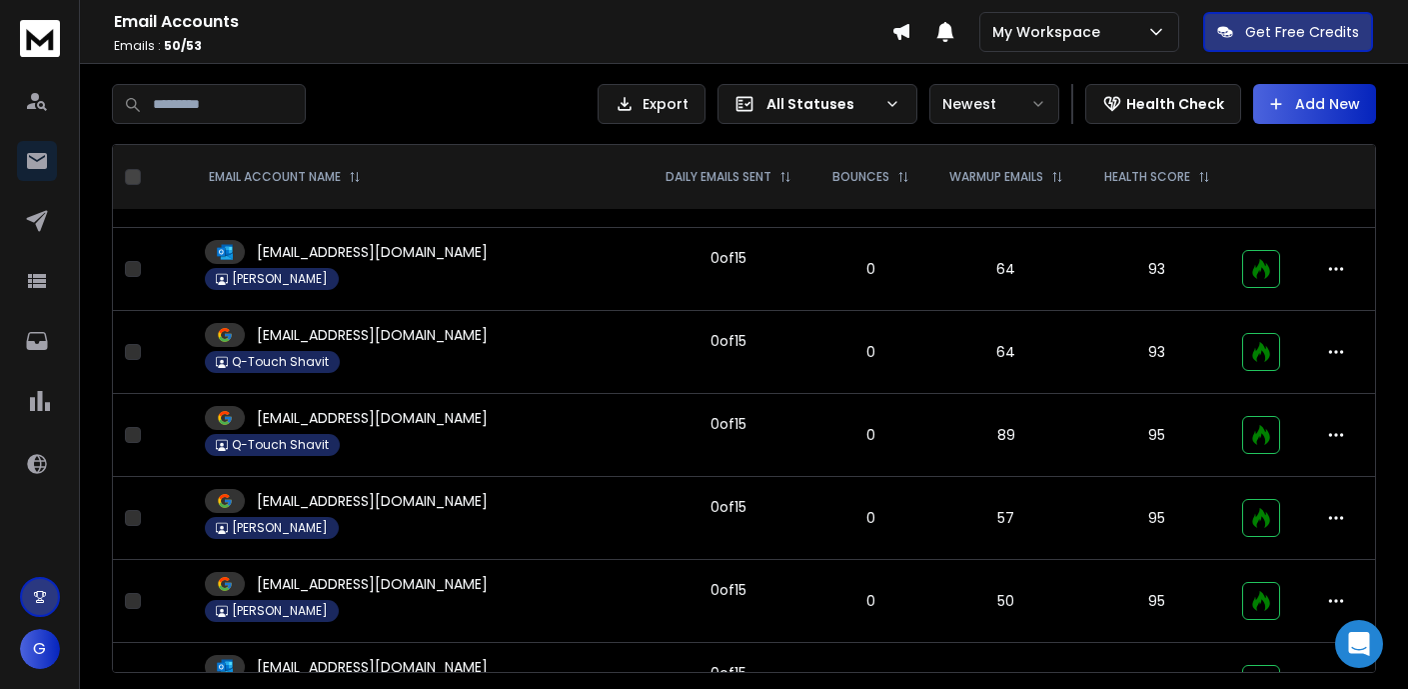
scroll to position [0, 0]
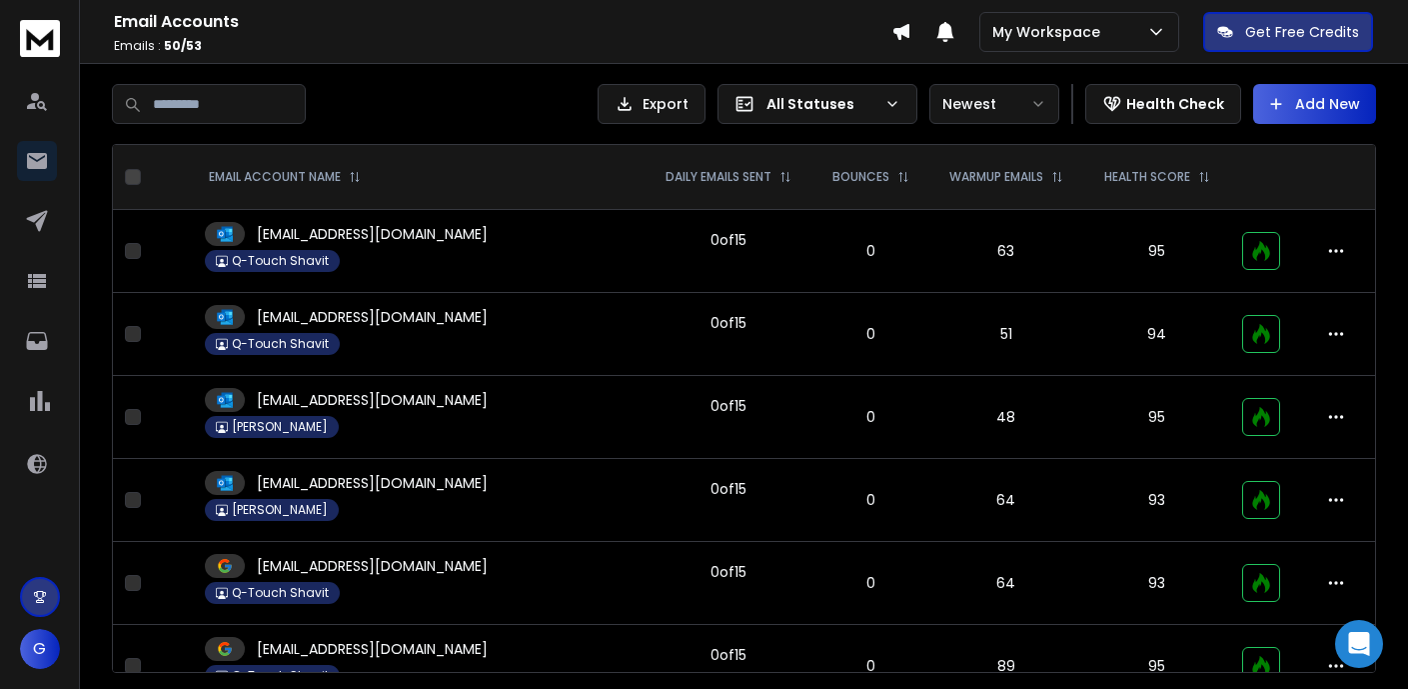
click at [187, 102] on input at bounding box center [209, 104] width 194 height 40
paste input "**********"
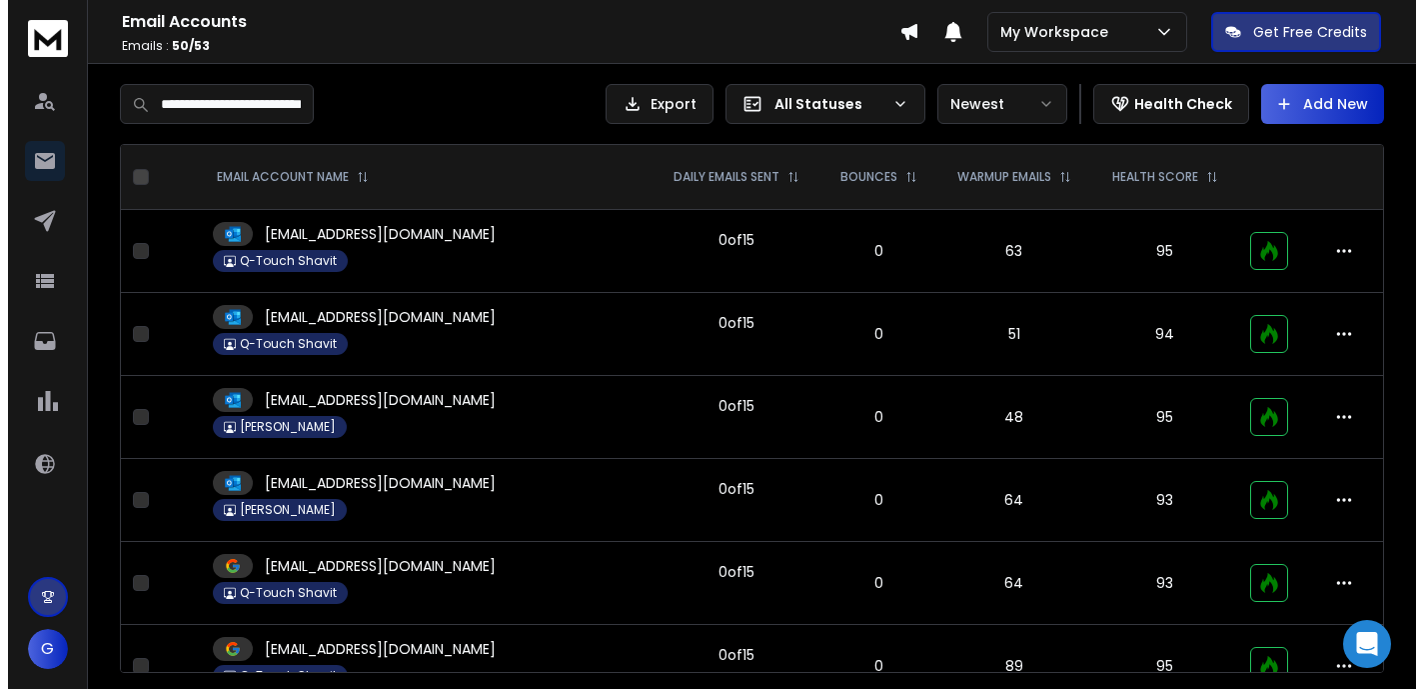
scroll to position [0, 65]
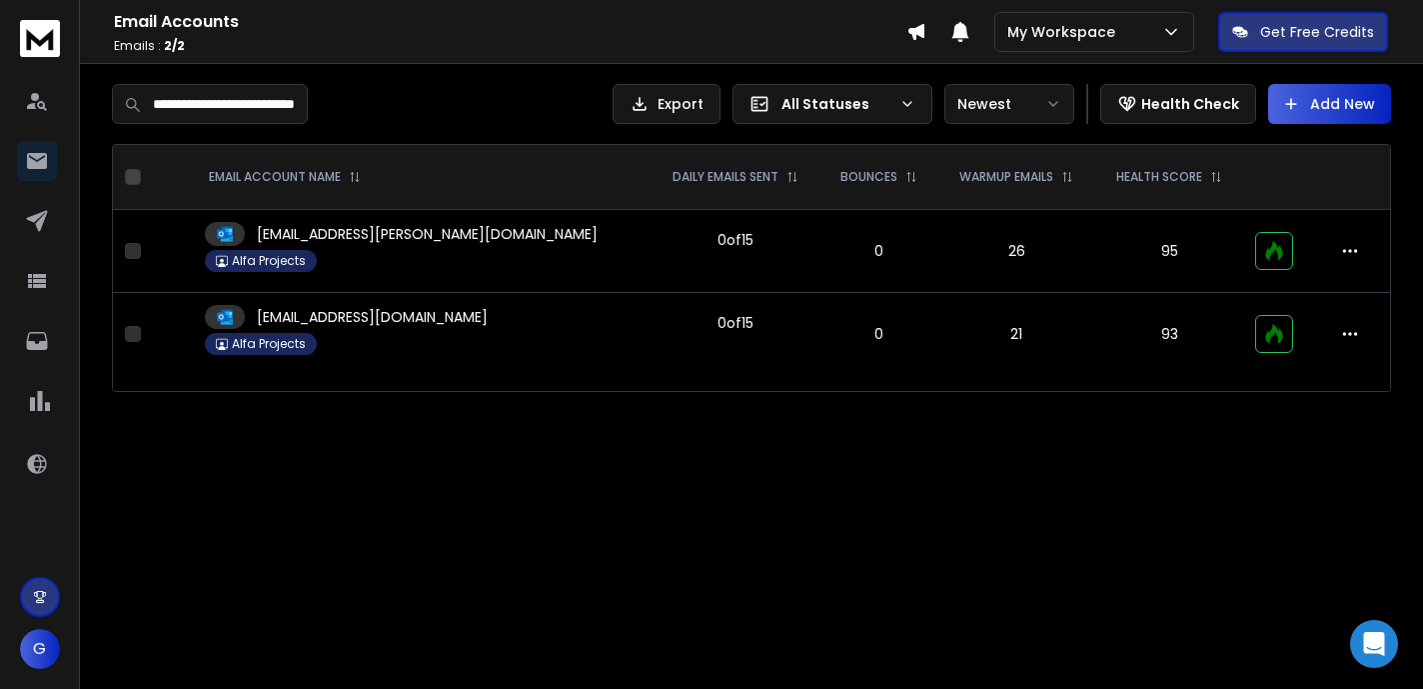
type input "**********"
